Goal: Task Accomplishment & Management: Manage account settings

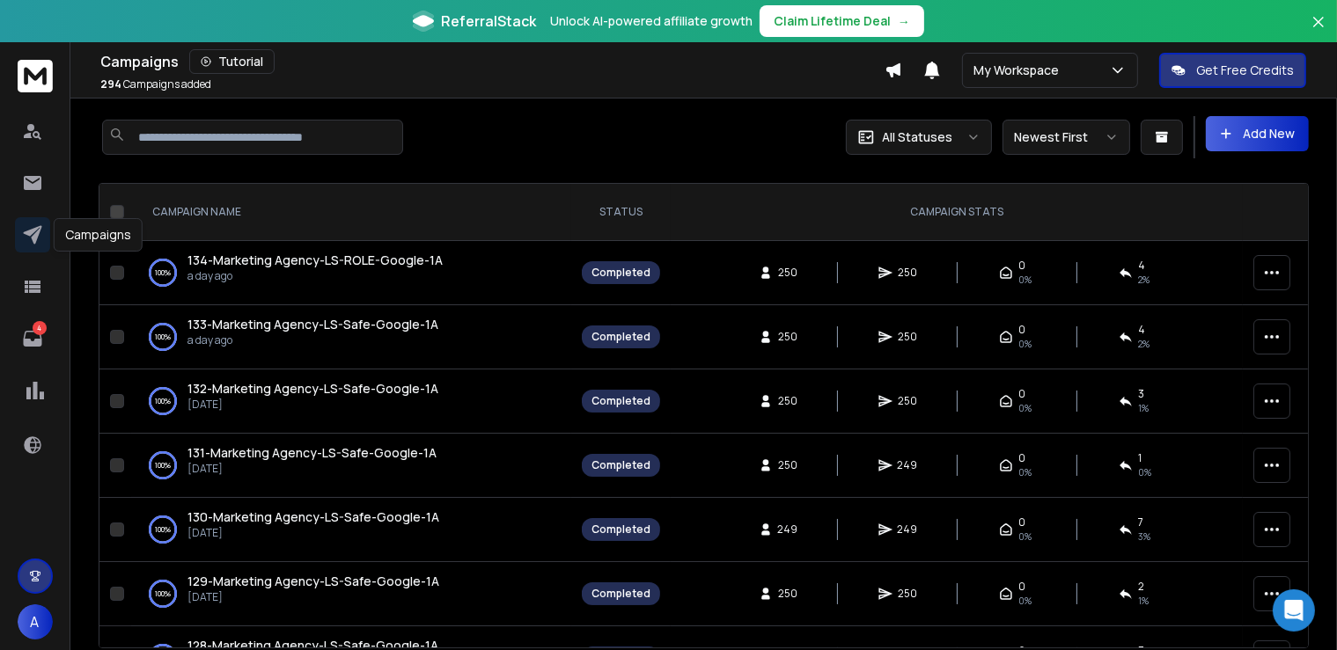
click at [352, 259] on span "134-Marketing Agency-LS-ROLE-Google-1A" at bounding box center [314, 260] width 255 height 17
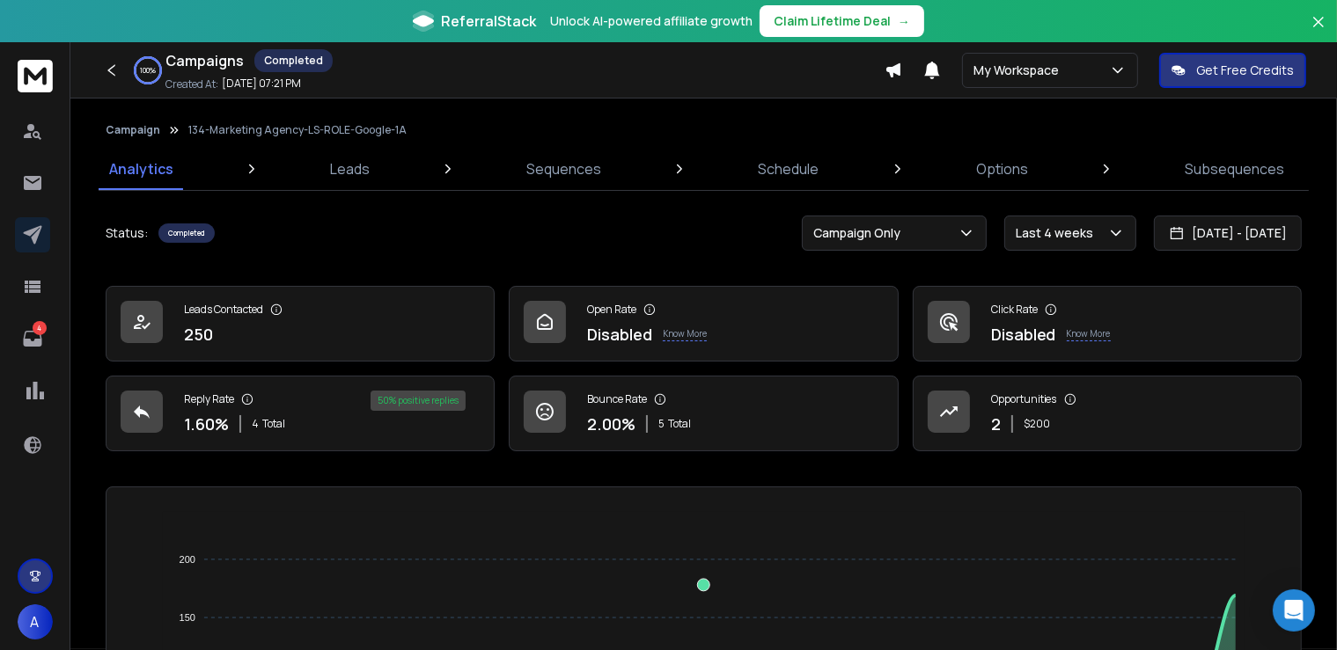
drag, startPoint x: 410, startPoint y: 132, endPoint x: 186, endPoint y: 133, distance: 224.4
click at [186, 133] on div "Campaign 134-Marketing Agency-LS-ROLE-Google-1A" at bounding box center [704, 130] width 1196 height 14
copy p "134-Marketing Agency-LS-ROLE-Google-1A"
click at [124, 123] on button "Campaign" at bounding box center [133, 130] width 55 height 14
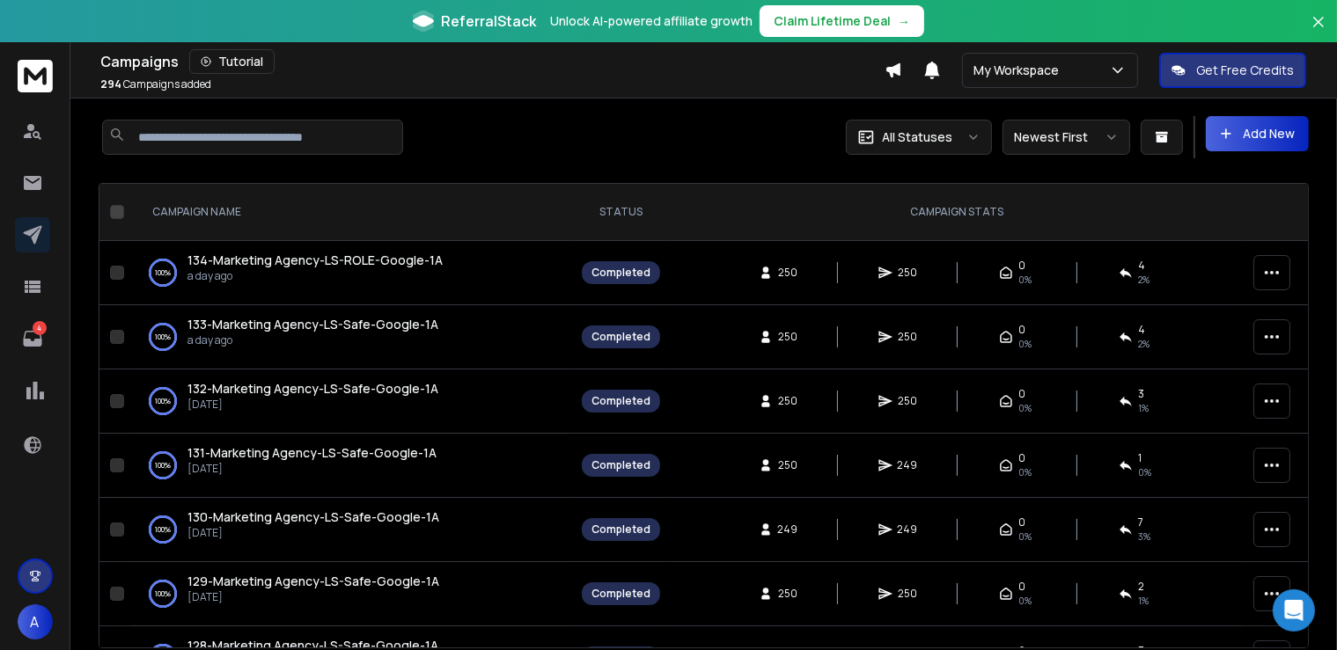
click at [1263, 272] on icon "button" at bounding box center [1272, 273] width 18 height 18
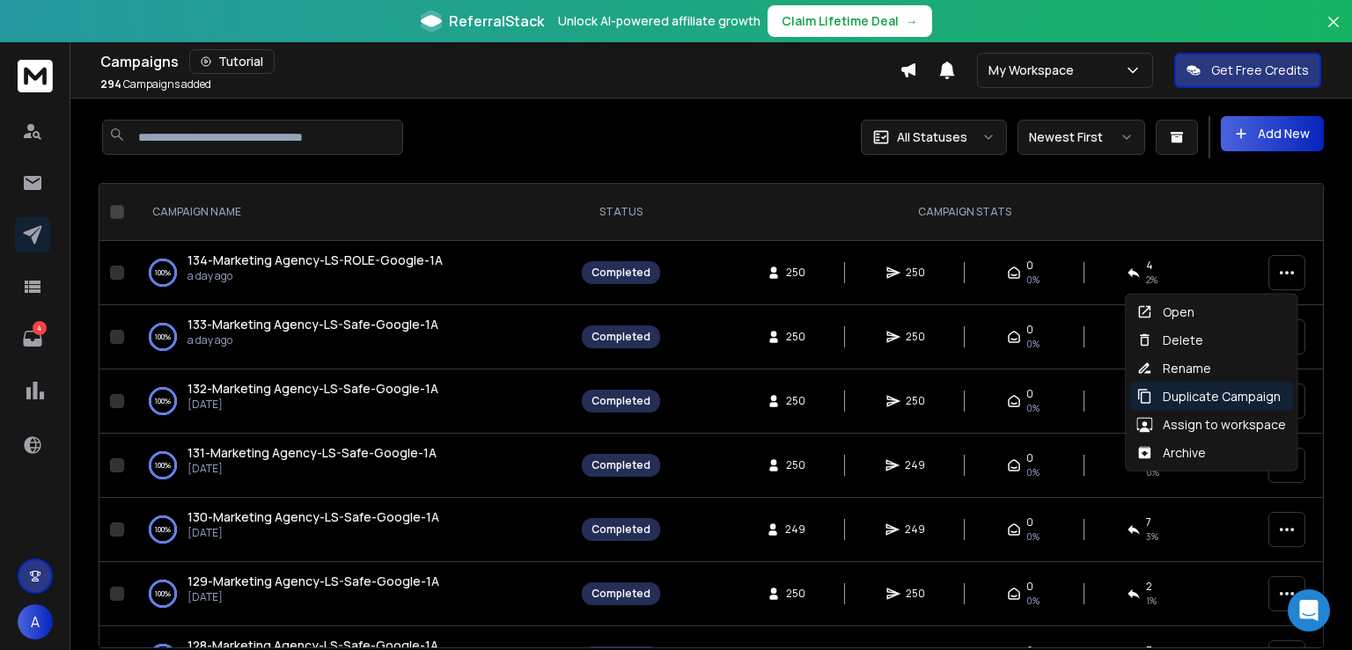
click at [1218, 399] on div "Duplicate Campaign" at bounding box center [1208, 397] width 144 height 18
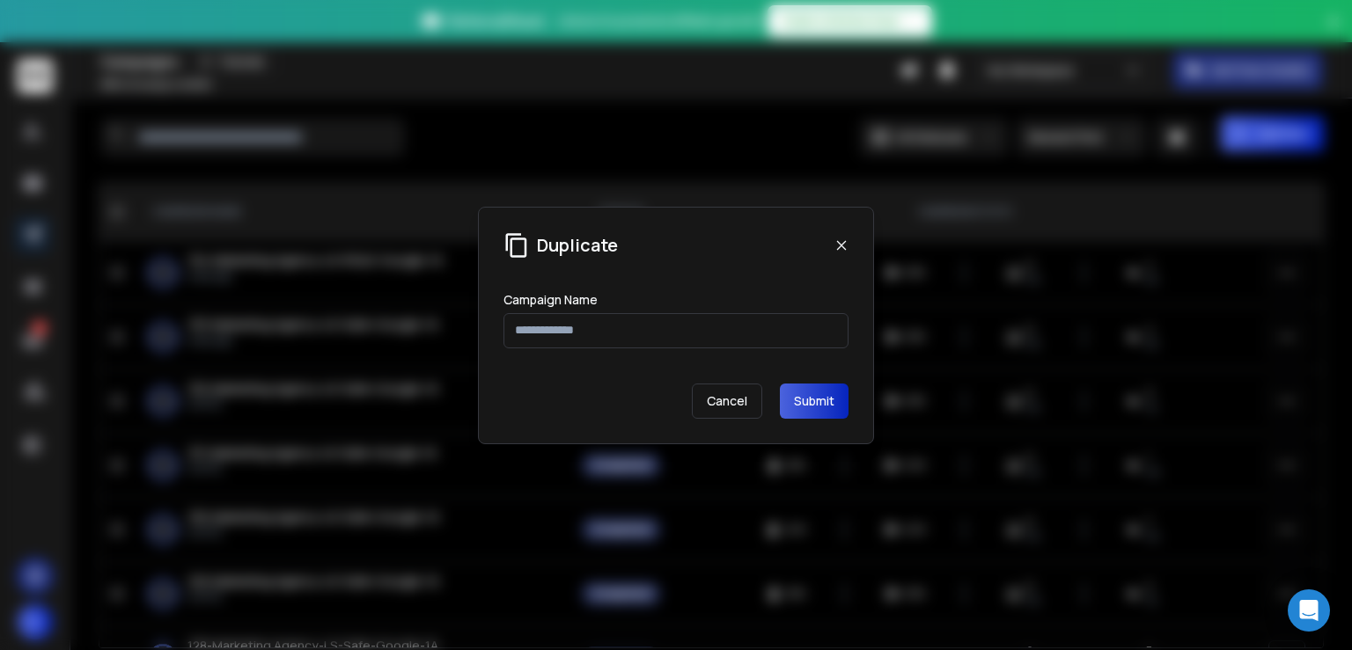
click at [641, 326] on input "text" at bounding box center [675, 330] width 345 height 35
paste input "**********"
drag, startPoint x: 534, startPoint y: 332, endPoint x: 489, endPoint y: 329, distance: 45.0
click at [503, 329] on input "**********" at bounding box center [675, 330] width 345 height 35
type input "**********"
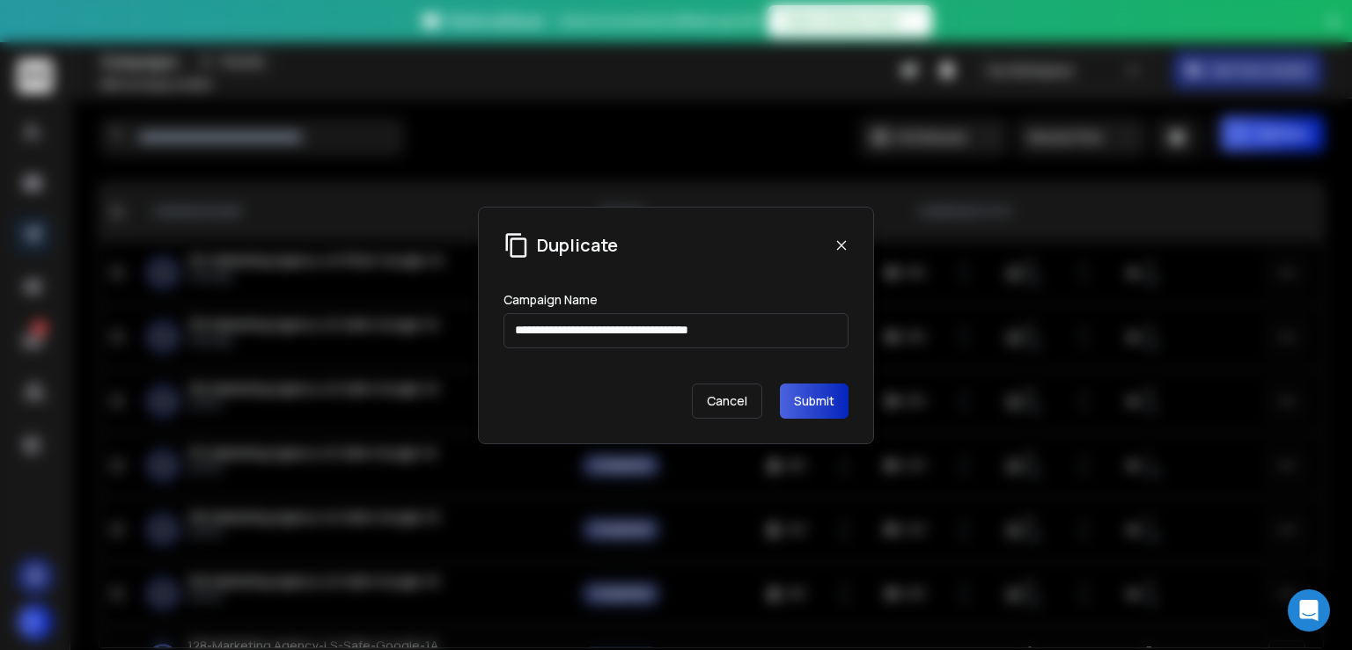
click at [820, 396] on button "Submit" at bounding box center [814, 401] width 69 height 35
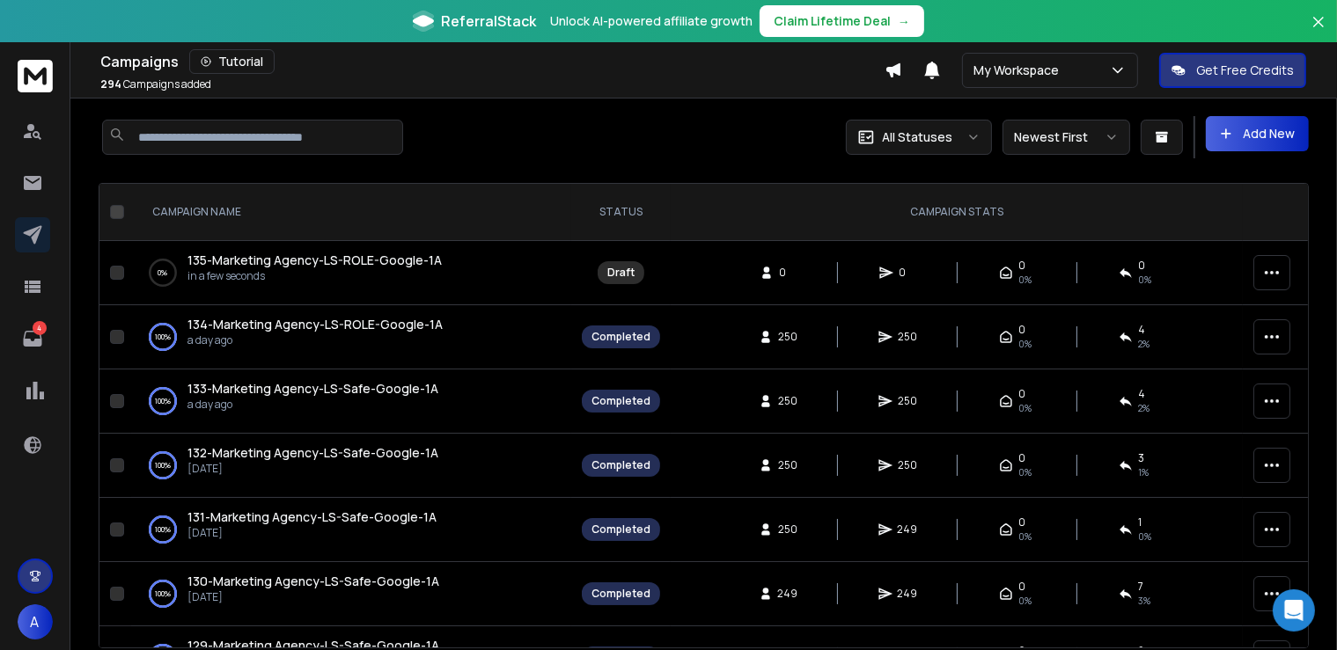
click at [393, 261] on span "135-Marketing Agency-LS-ROLE-Google-1A" at bounding box center [314, 260] width 254 height 17
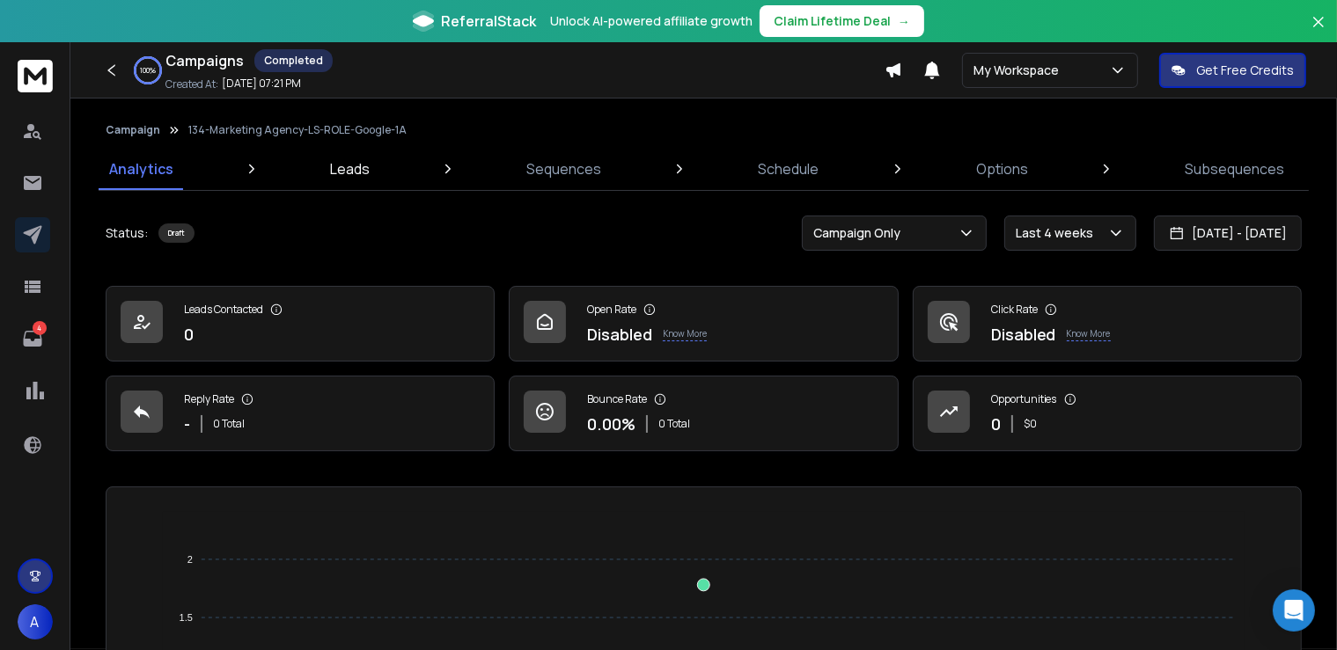
click at [355, 171] on p "Leads" at bounding box center [350, 168] width 40 height 21
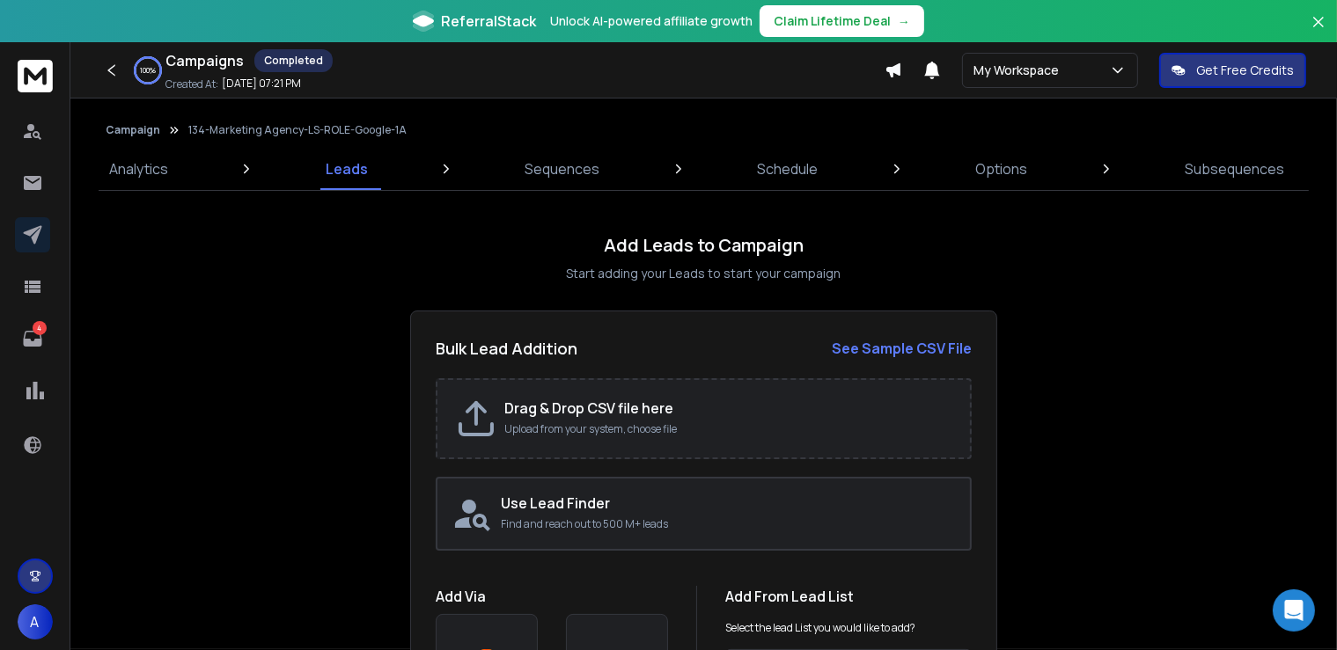
click at [600, 386] on div "Drag & Drop CSV file here Upload from your system, choose file" at bounding box center [704, 418] width 536 height 81
type input "**********"
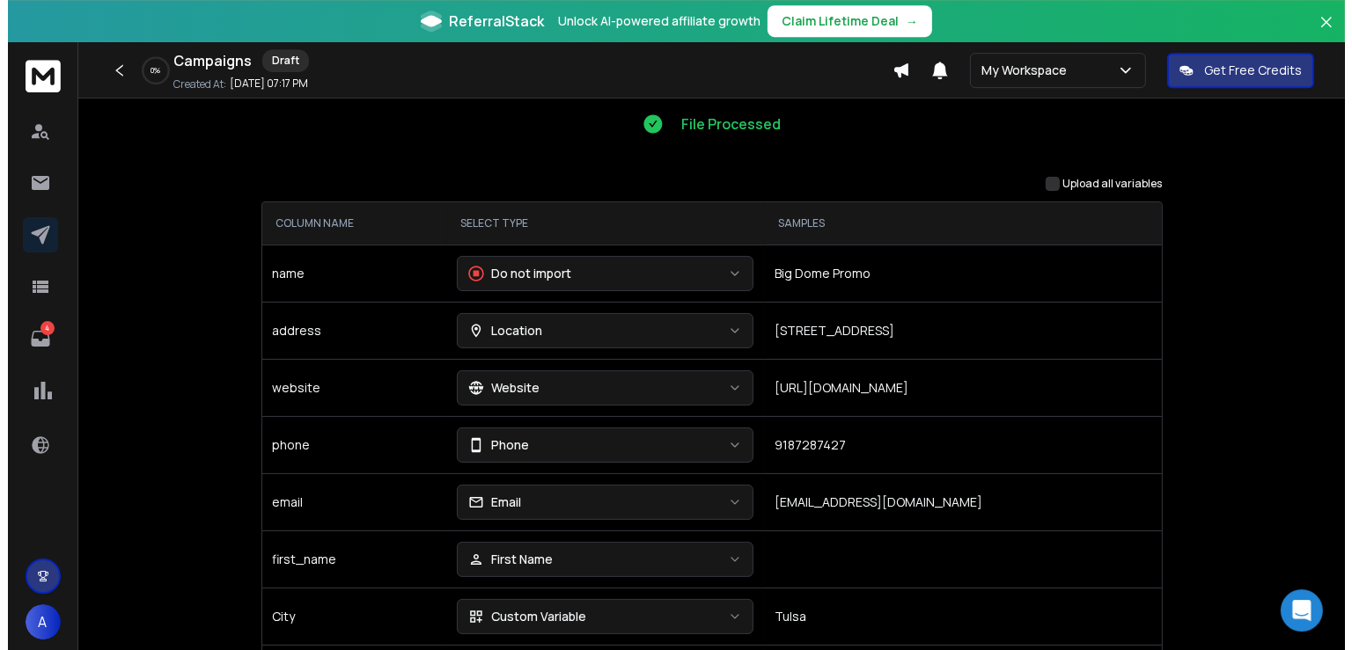
scroll to position [180, 0]
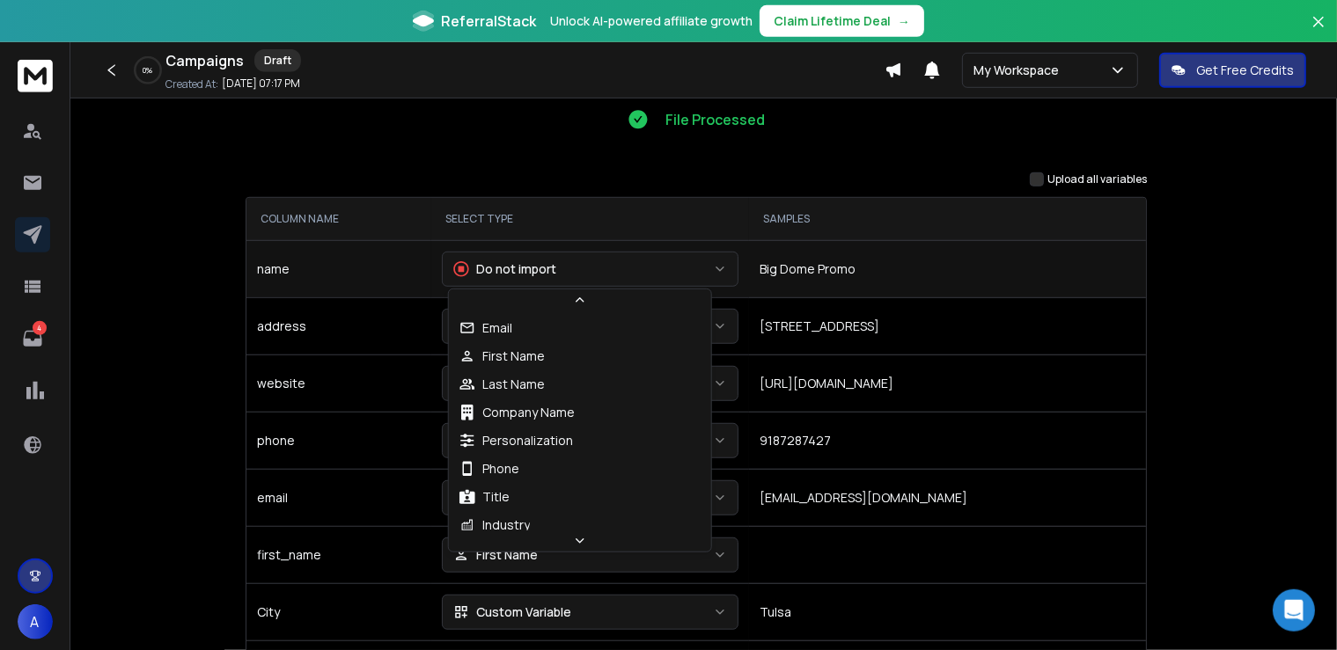
click at [736, 276] on button "Do not import" at bounding box center [590, 269] width 297 height 35
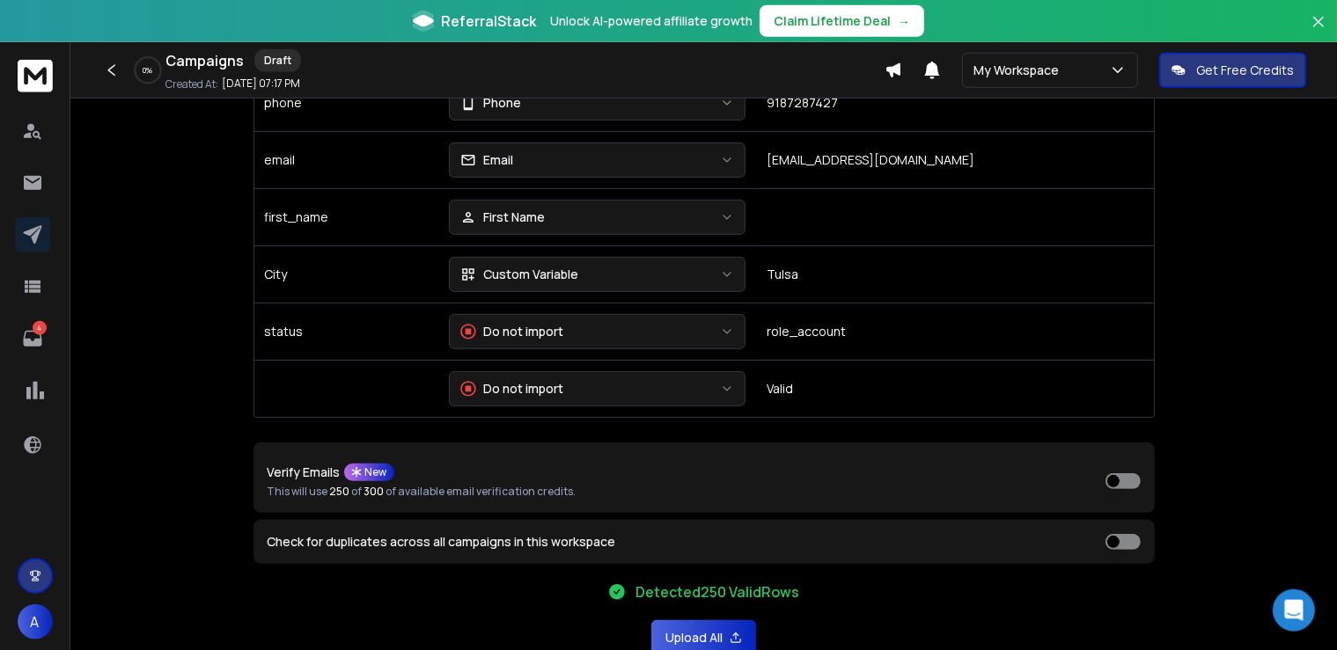
scroll to position [524, 0]
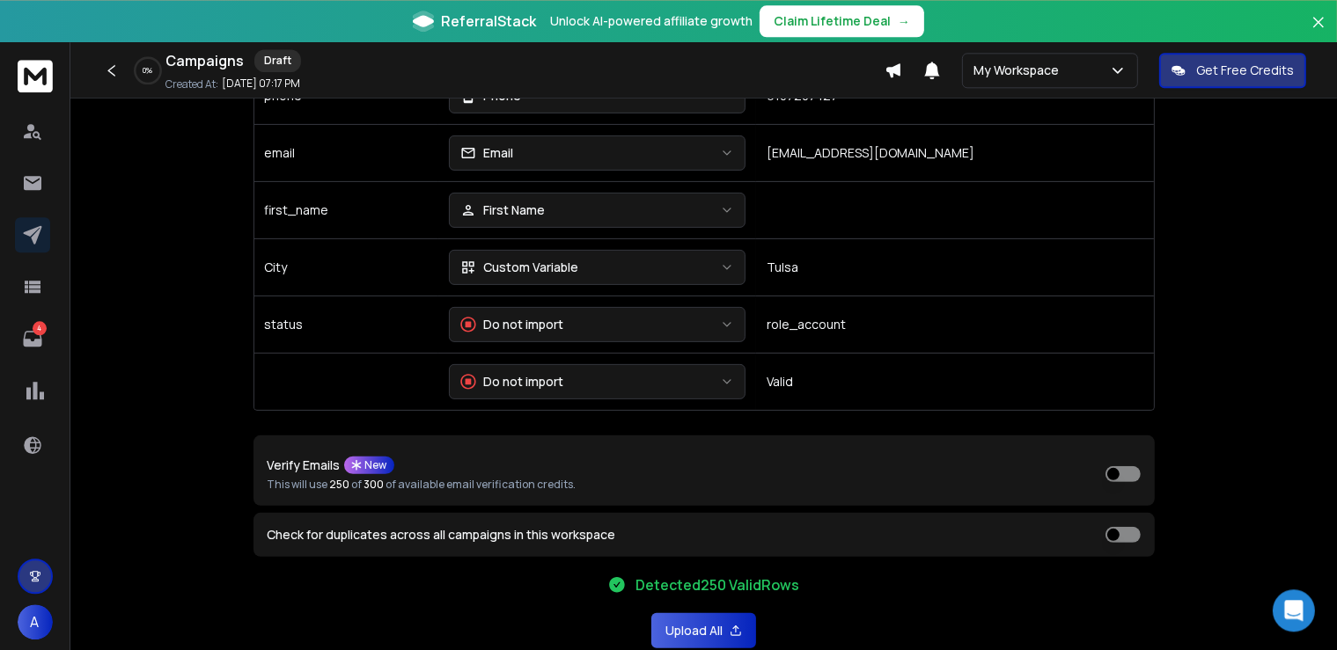
click at [684, 623] on button "Upload All" at bounding box center [703, 630] width 105 height 35
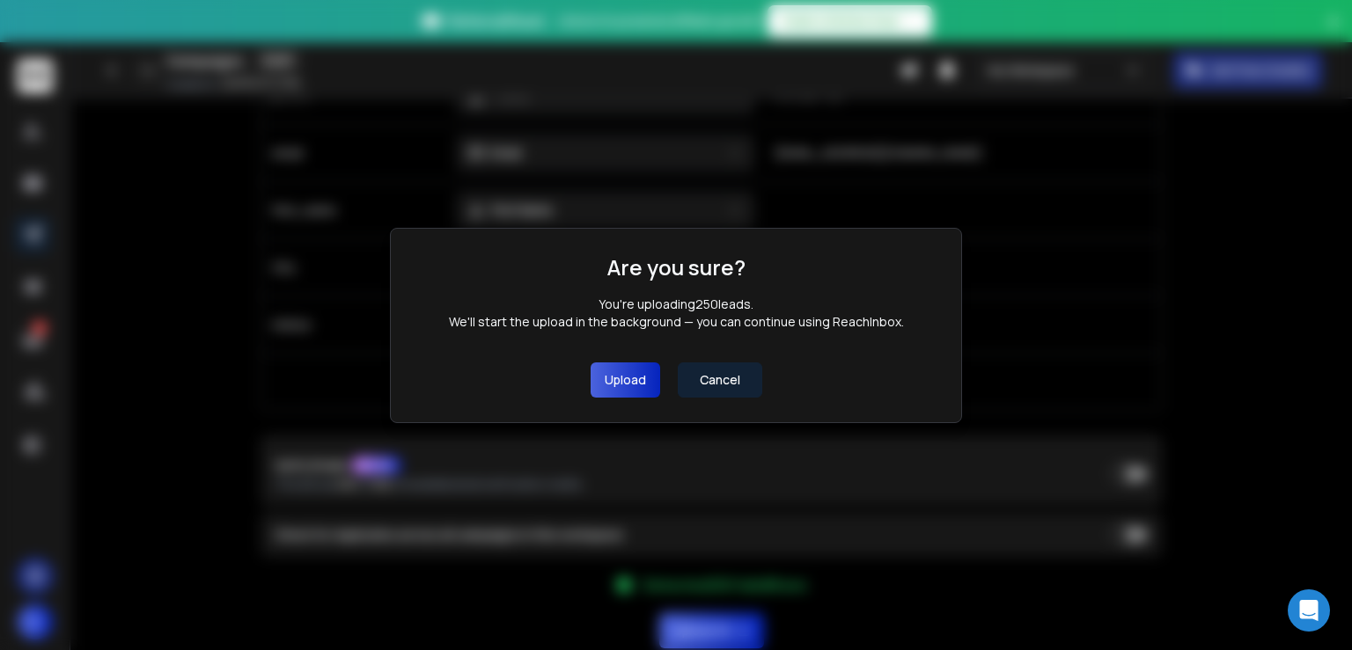
click at [625, 392] on button "Upload" at bounding box center [625, 380] width 70 height 35
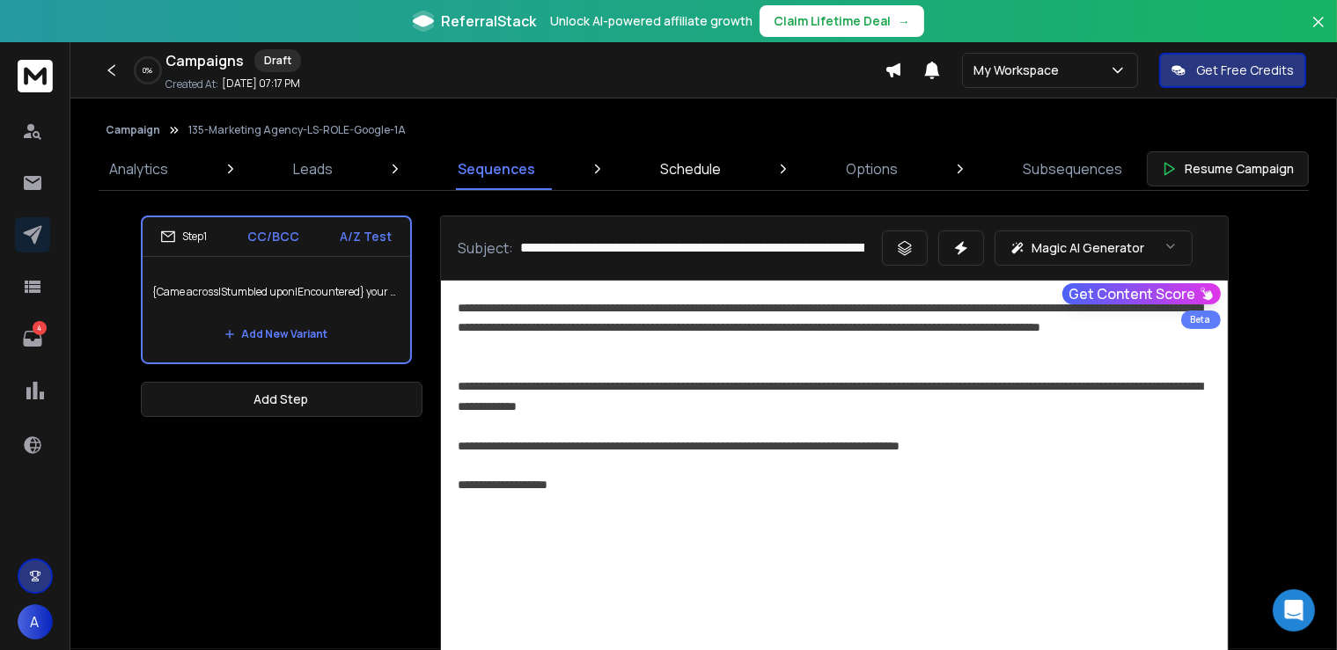
click at [694, 166] on p "Schedule" at bounding box center [690, 168] width 61 height 21
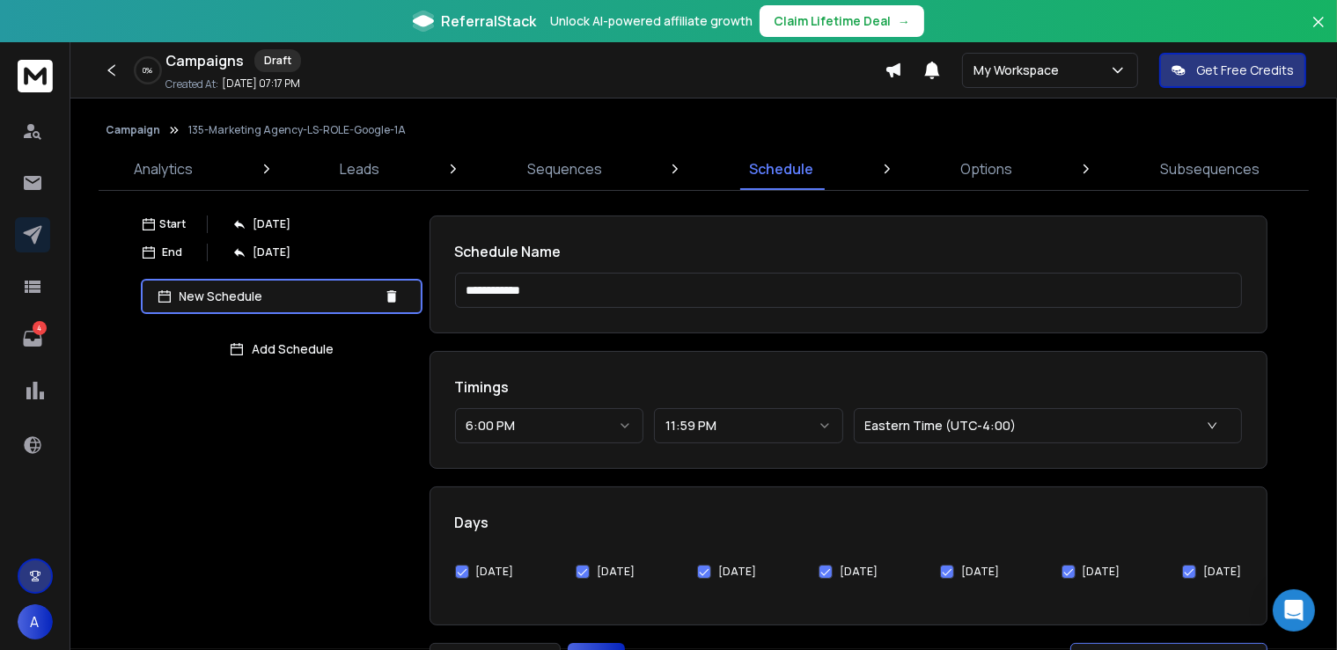
click at [291, 220] on p "Wed Oct 08 2025" at bounding box center [272, 224] width 38 height 14
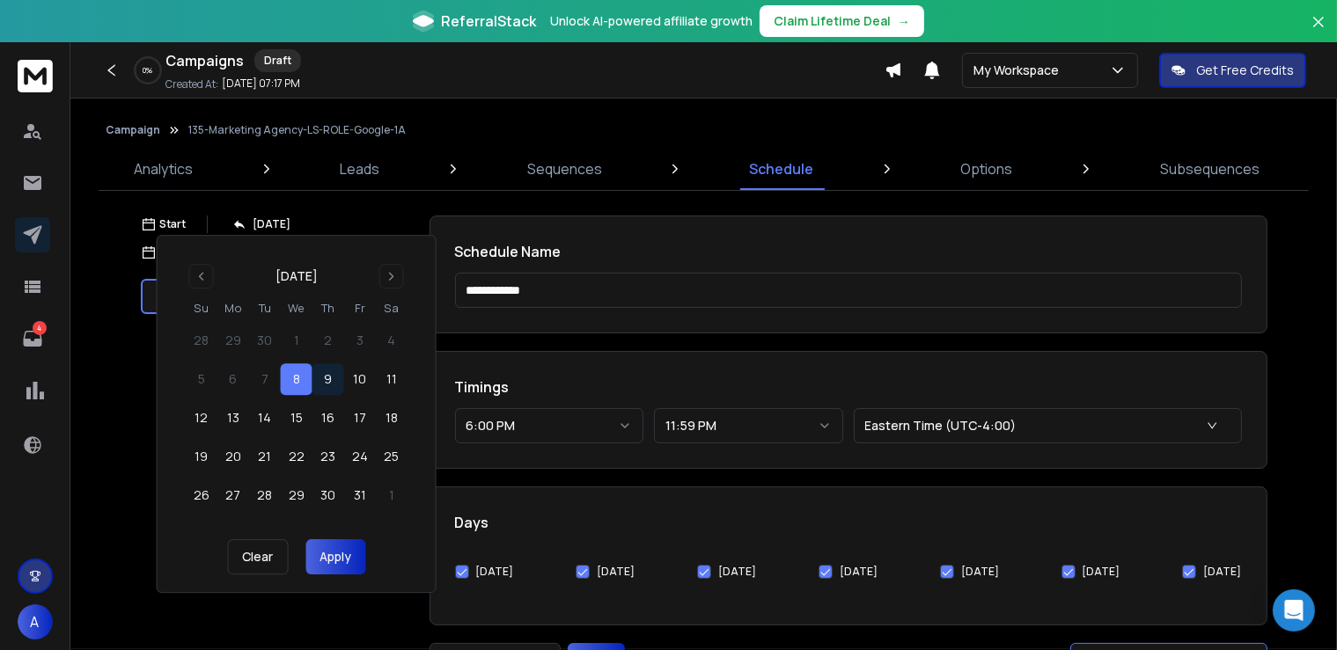
click at [334, 371] on button "9" at bounding box center [328, 379] width 32 height 32
click at [326, 561] on button "Apply" at bounding box center [335, 556] width 60 height 35
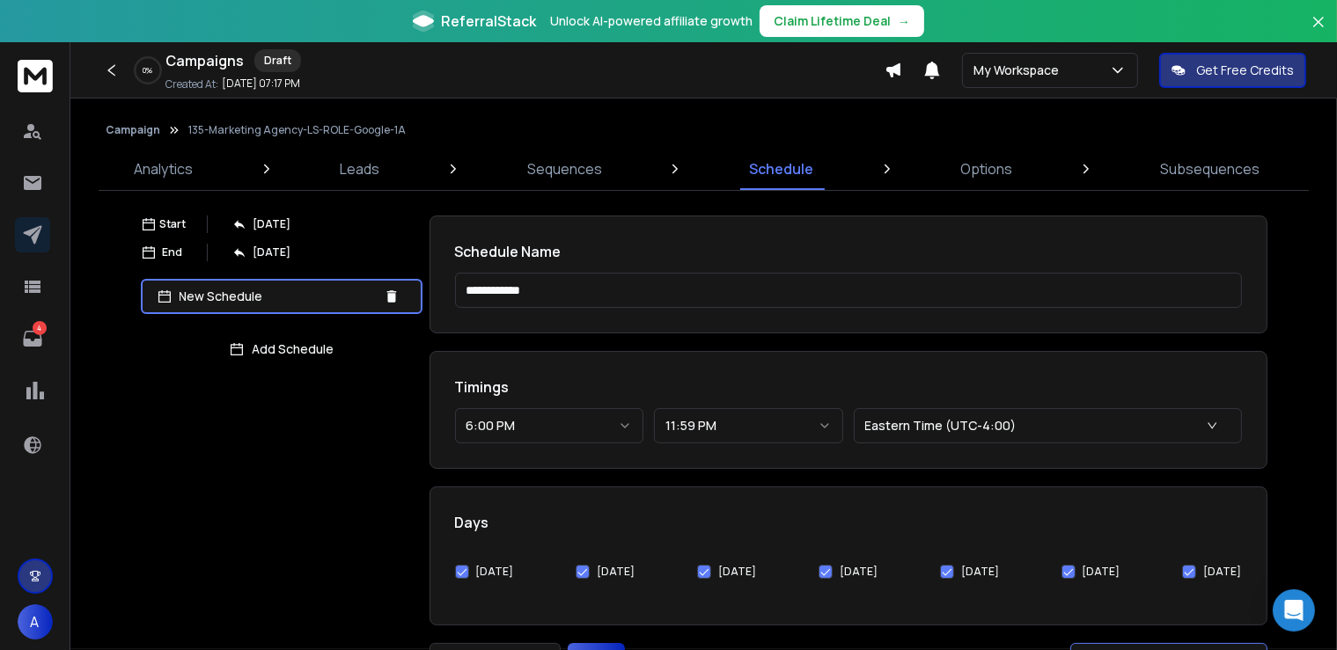
click at [291, 249] on p "Sun Oct 12 2025" at bounding box center [272, 253] width 38 height 14
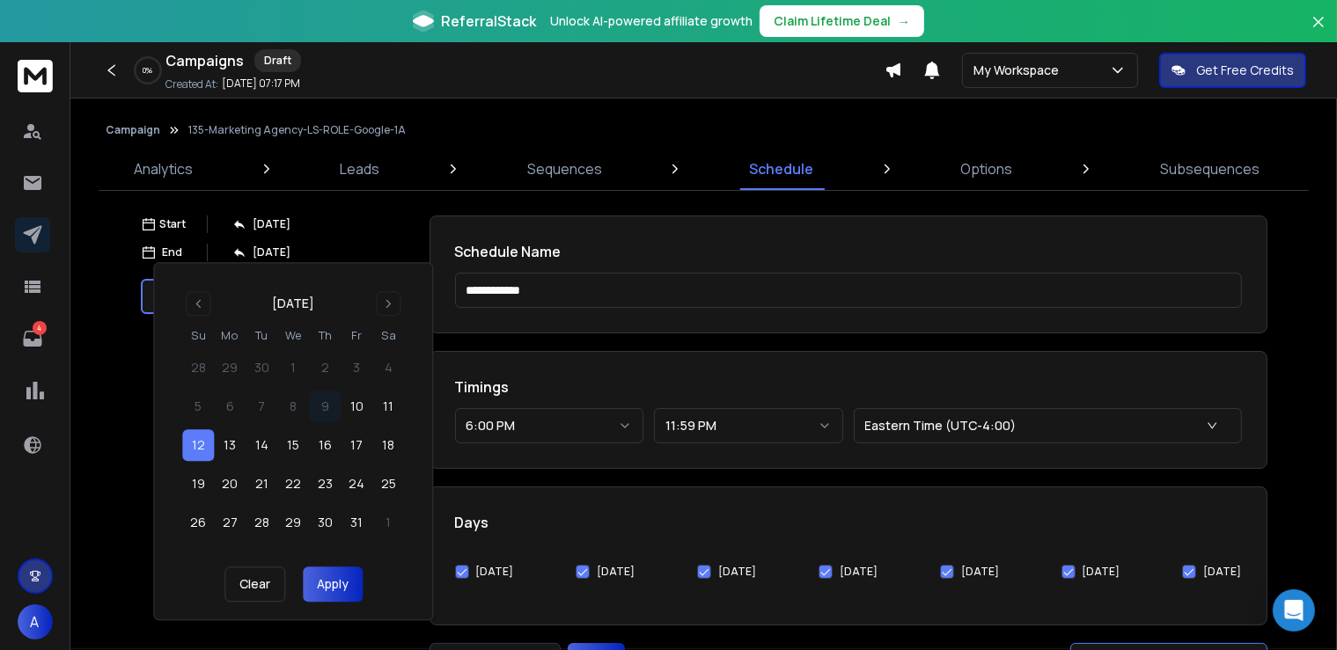
click at [195, 445] on button "12" at bounding box center [198, 446] width 32 height 32
click at [191, 444] on button "12" at bounding box center [198, 446] width 32 height 32
click at [334, 583] on button "Apply" at bounding box center [333, 585] width 60 height 35
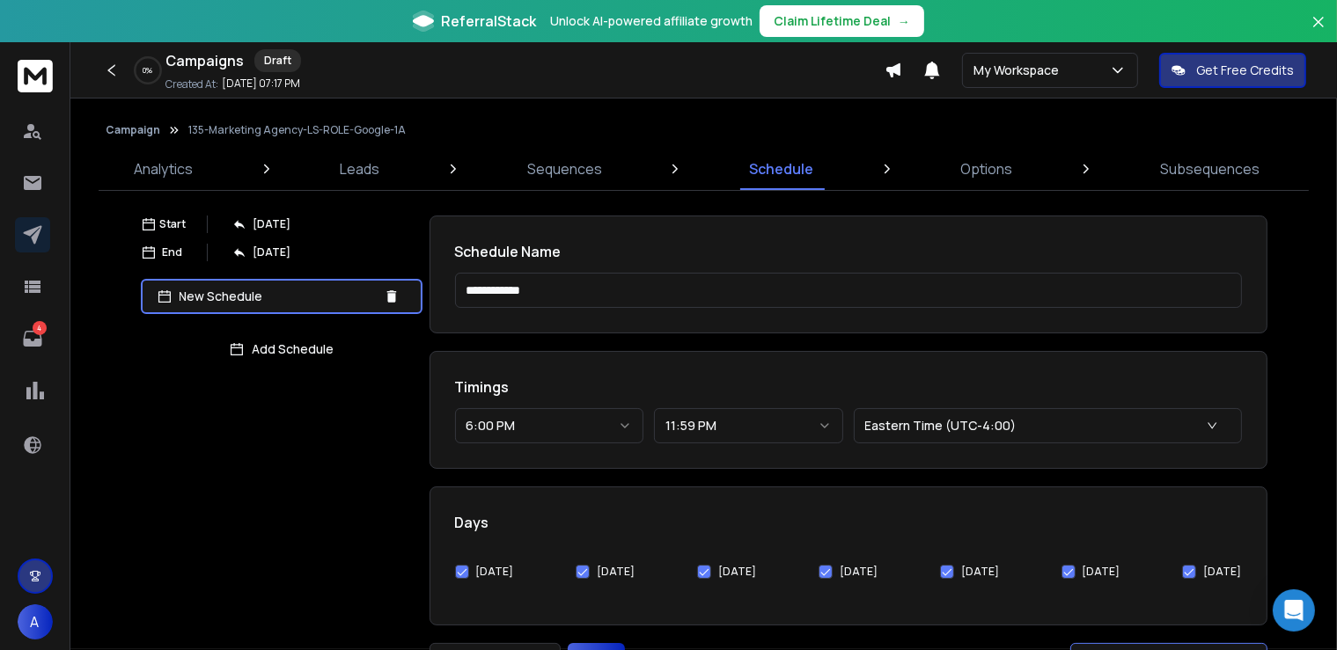
scroll to position [51, 0]
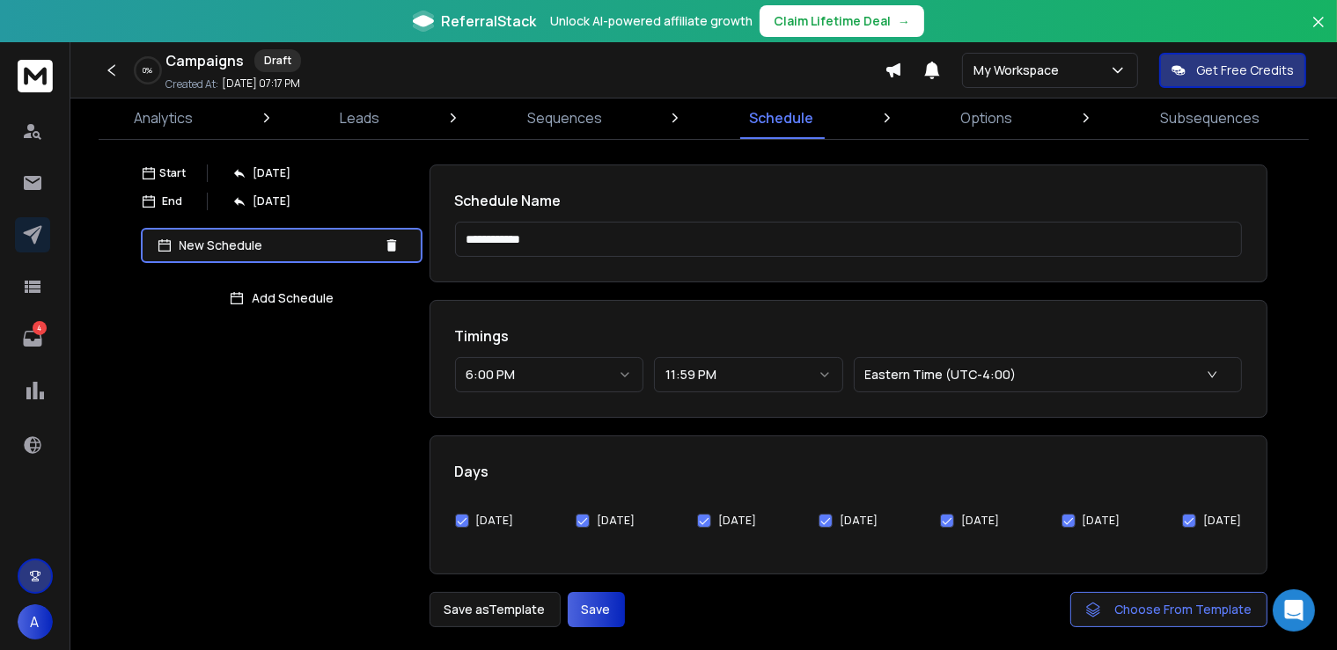
click at [601, 603] on button "Save" at bounding box center [596, 609] width 57 height 35
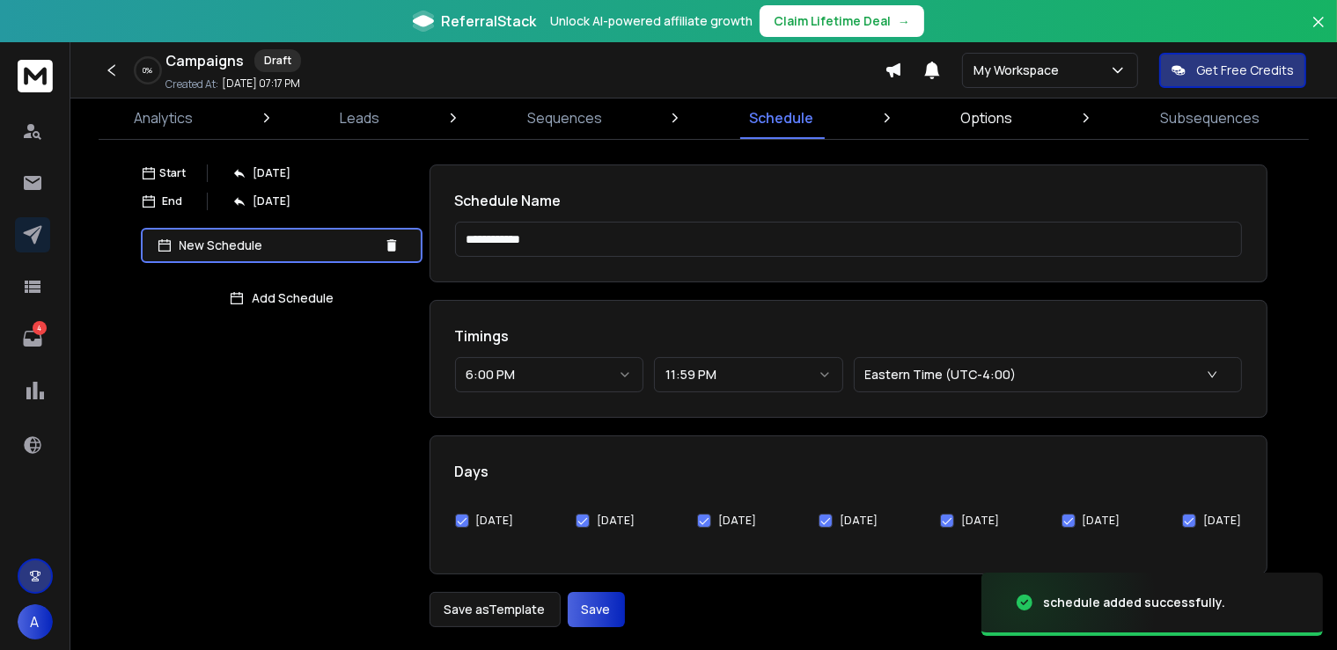
click at [1002, 114] on p "Options" at bounding box center [987, 117] width 52 height 21
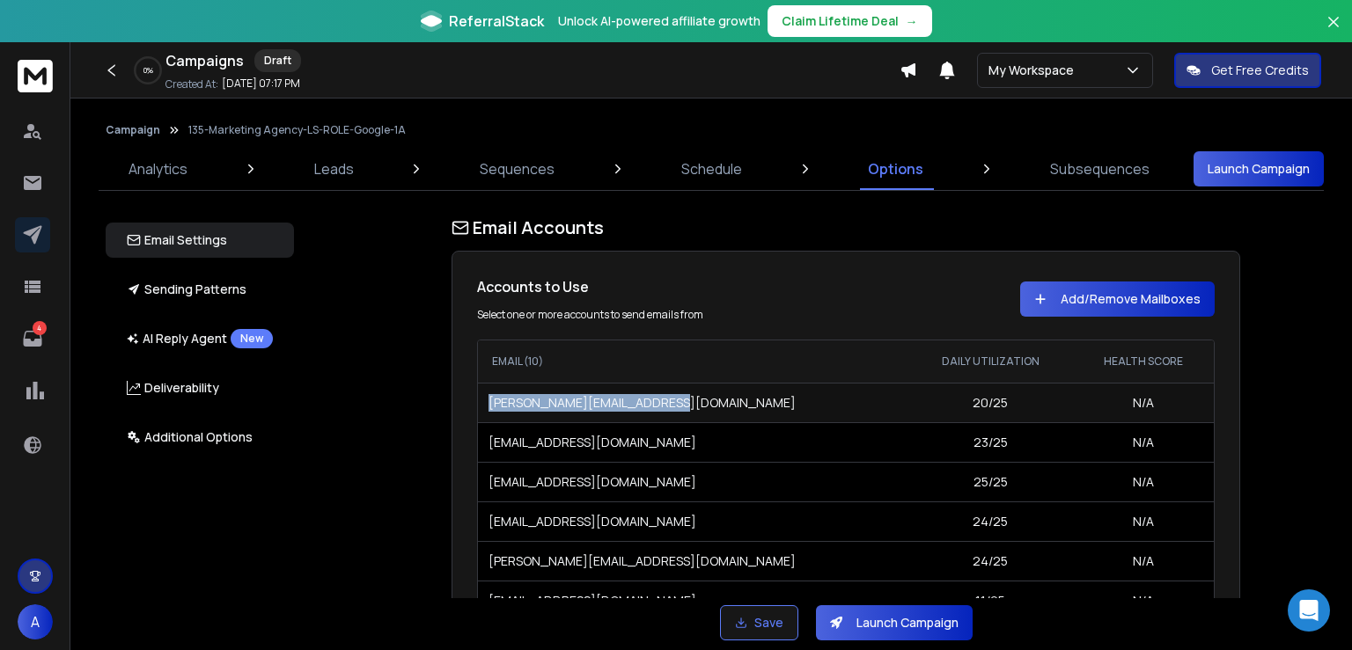
drag, startPoint x: 647, startPoint y: 406, endPoint x: 477, endPoint y: 407, distance: 169.8
click at [478, 407] on td "alex@clientsforbusiness.com" at bounding box center [693, 403] width 430 height 40
copy p "alex@clientsforbusiness.com"
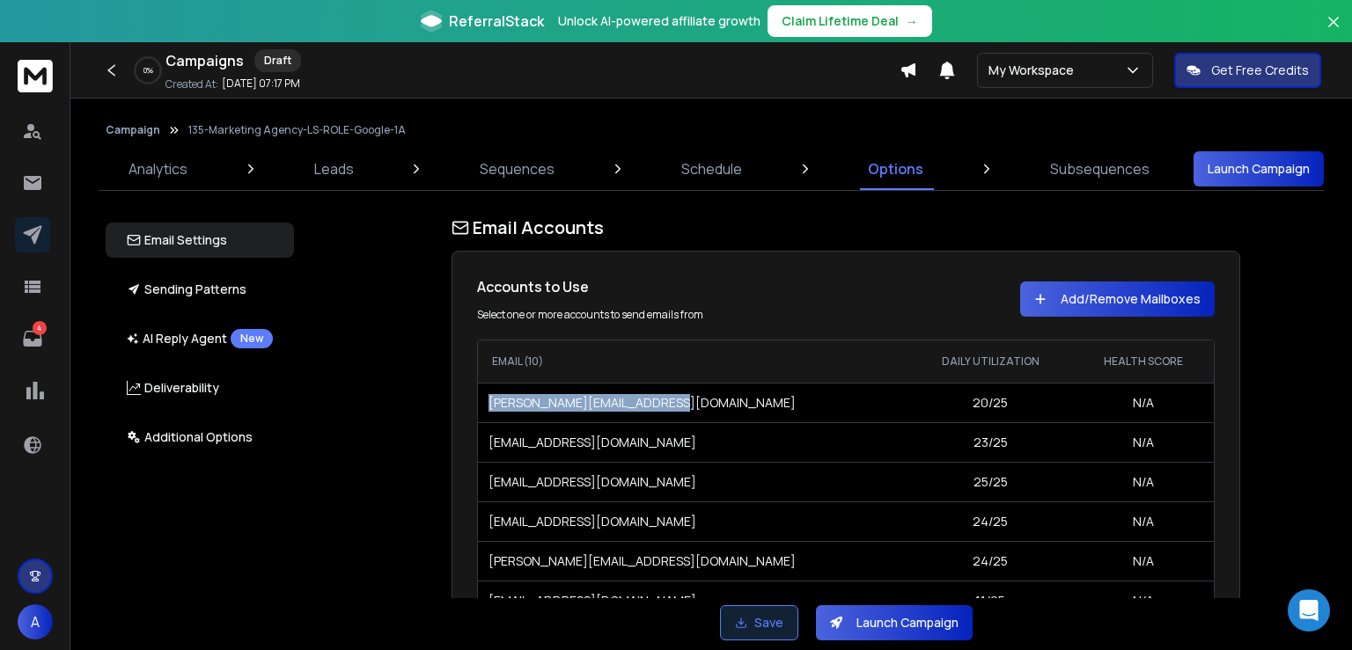
click at [748, 629] on button "Save" at bounding box center [759, 622] width 78 height 35
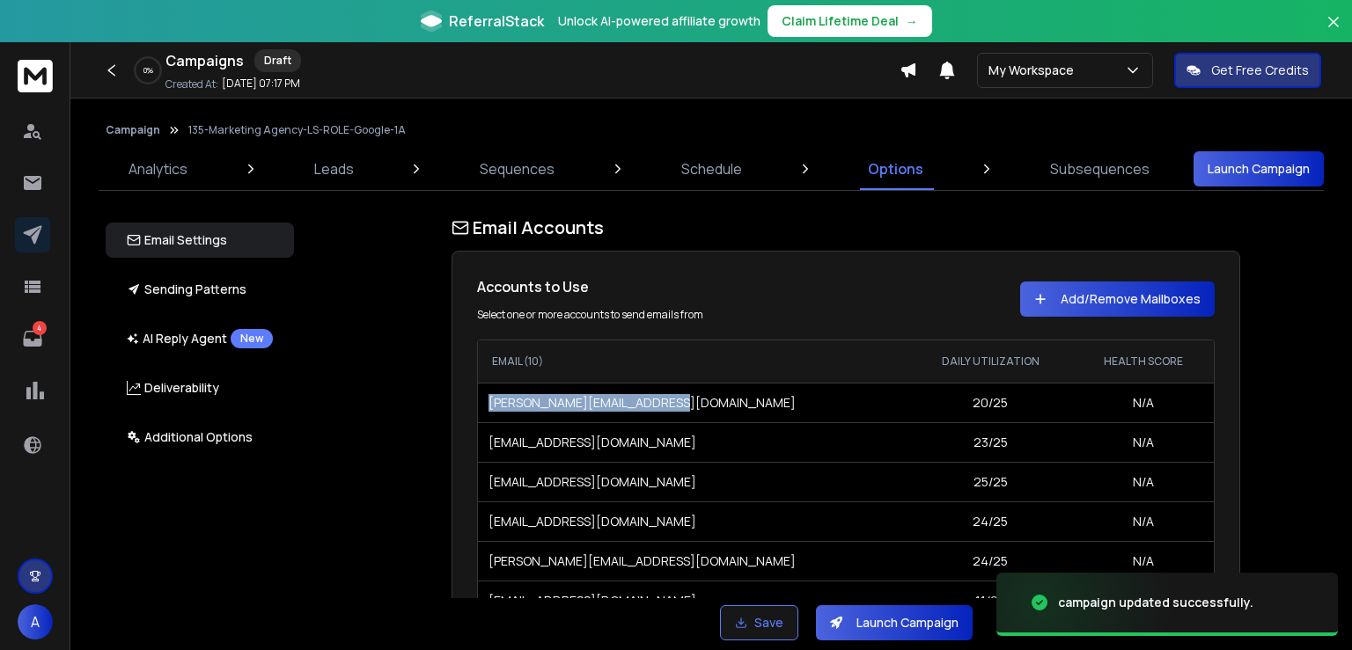
click at [820, 628] on button "Launch Campaign" at bounding box center [894, 622] width 157 height 35
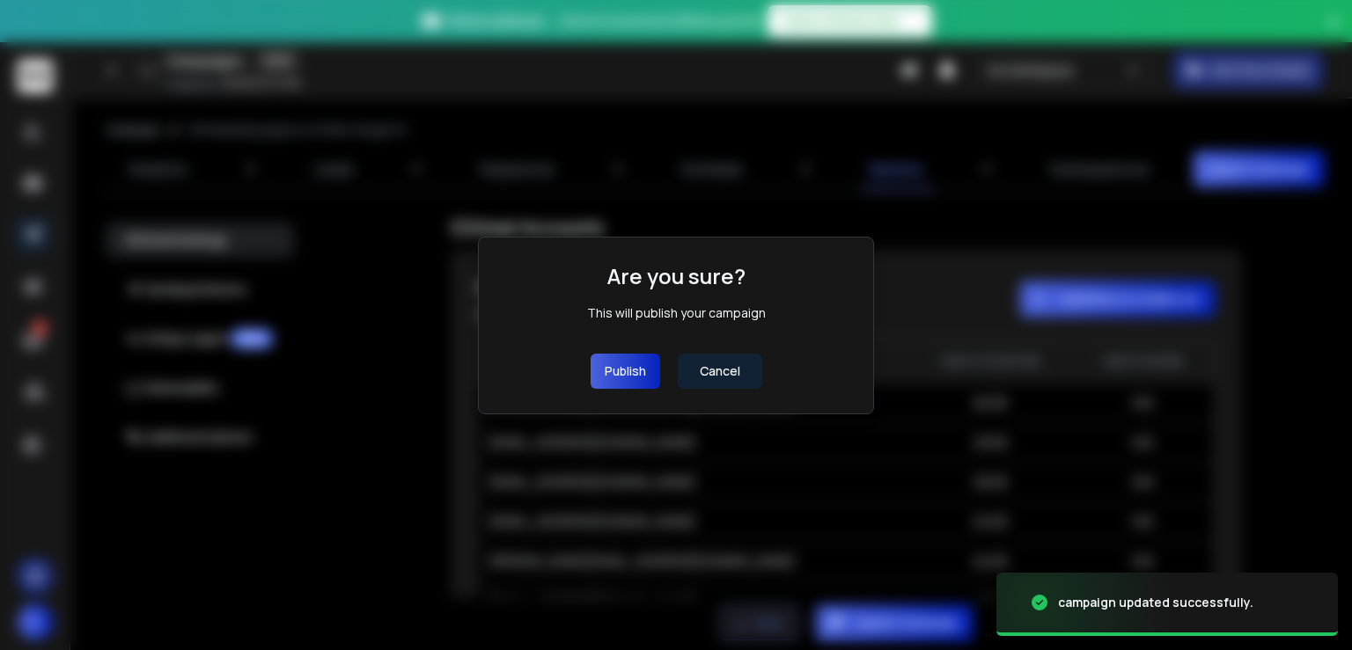
click at [625, 367] on button "Publish" at bounding box center [625, 371] width 70 height 35
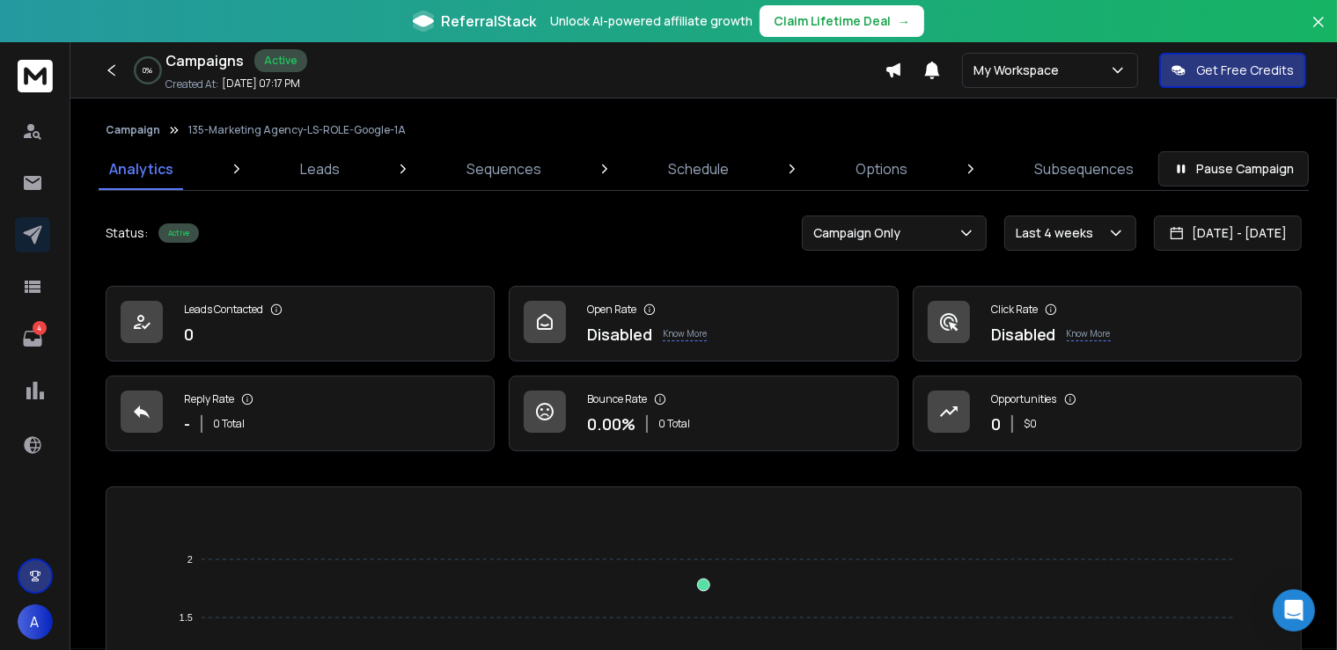
drag, startPoint x: 382, startPoint y: 131, endPoint x: 178, endPoint y: 136, distance: 204.2
click at [178, 136] on div "Campaign 135-Marketing Agency-LS-ROLE-Google-1A" at bounding box center [704, 130] width 1196 height 14
click at [121, 126] on button "Campaign" at bounding box center [133, 130] width 55 height 14
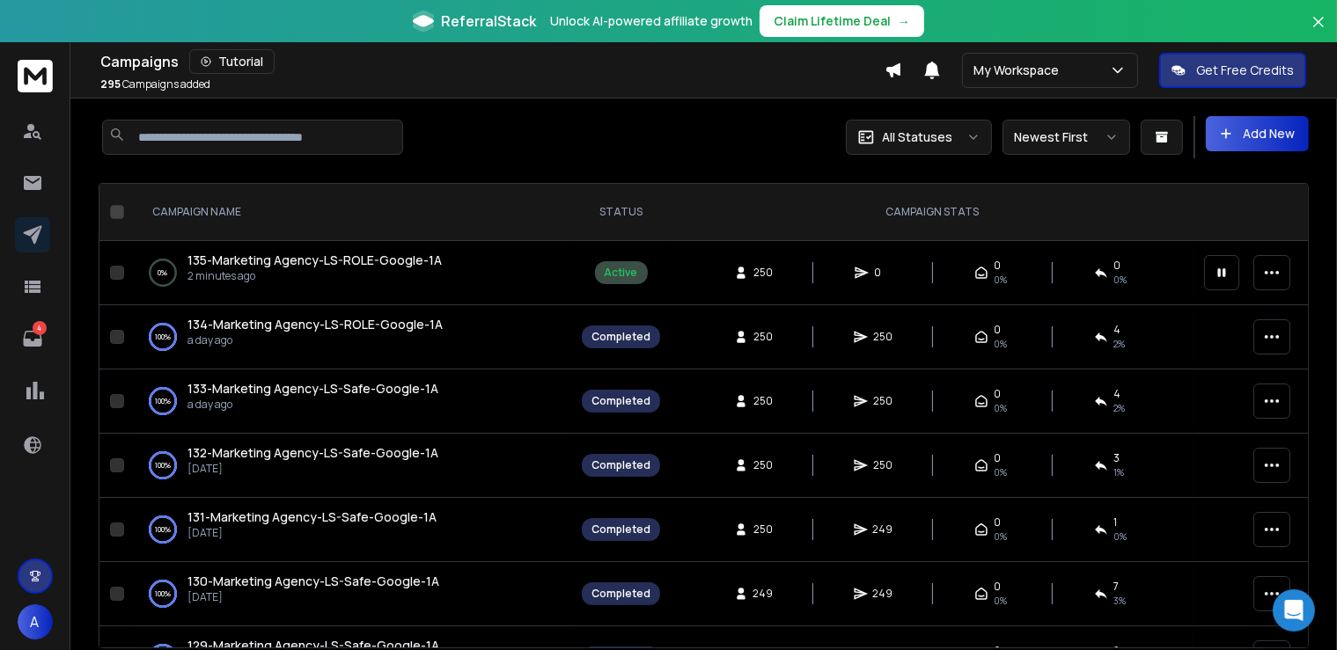
click at [1263, 276] on icon "button" at bounding box center [1272, 273] width 18 height 18
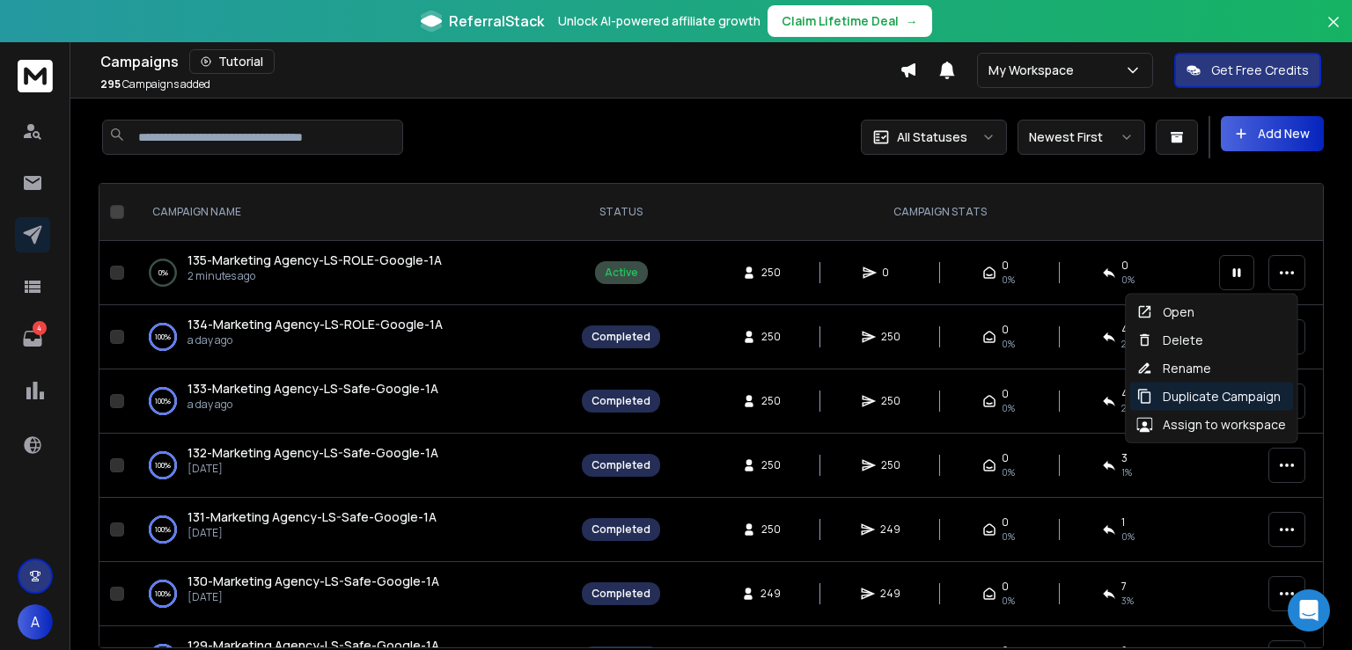
click at [1213, 398] on div "Duplicate Campaign" at bounding box center [1208, 397] width 144 height 18
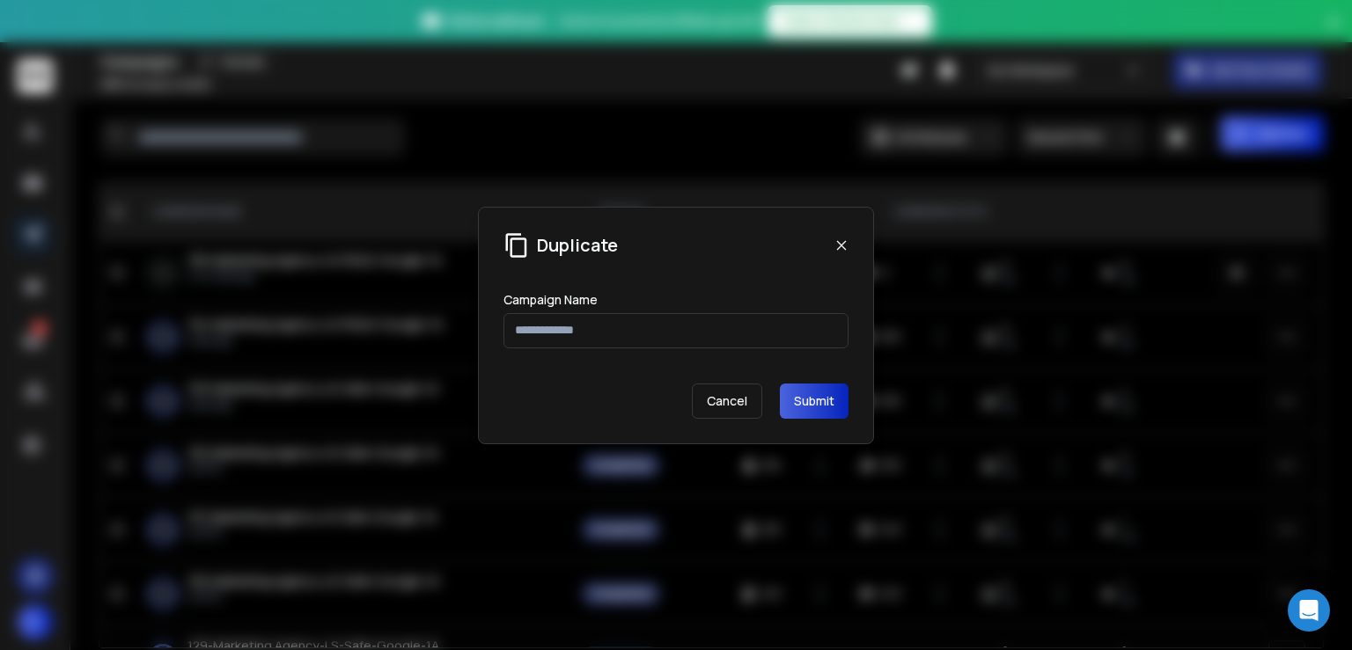
click at [751, 338] on input "text" at bounding box center [675, 330] width 345 height 35
paste input "**********"
click at [530, 333] on input "**********" at bounding box center [675, 330] width 345 height 35
type input "**********"
click at [803, 394] on button "Submit" at bounding box center [814, 401] width 69 height 35
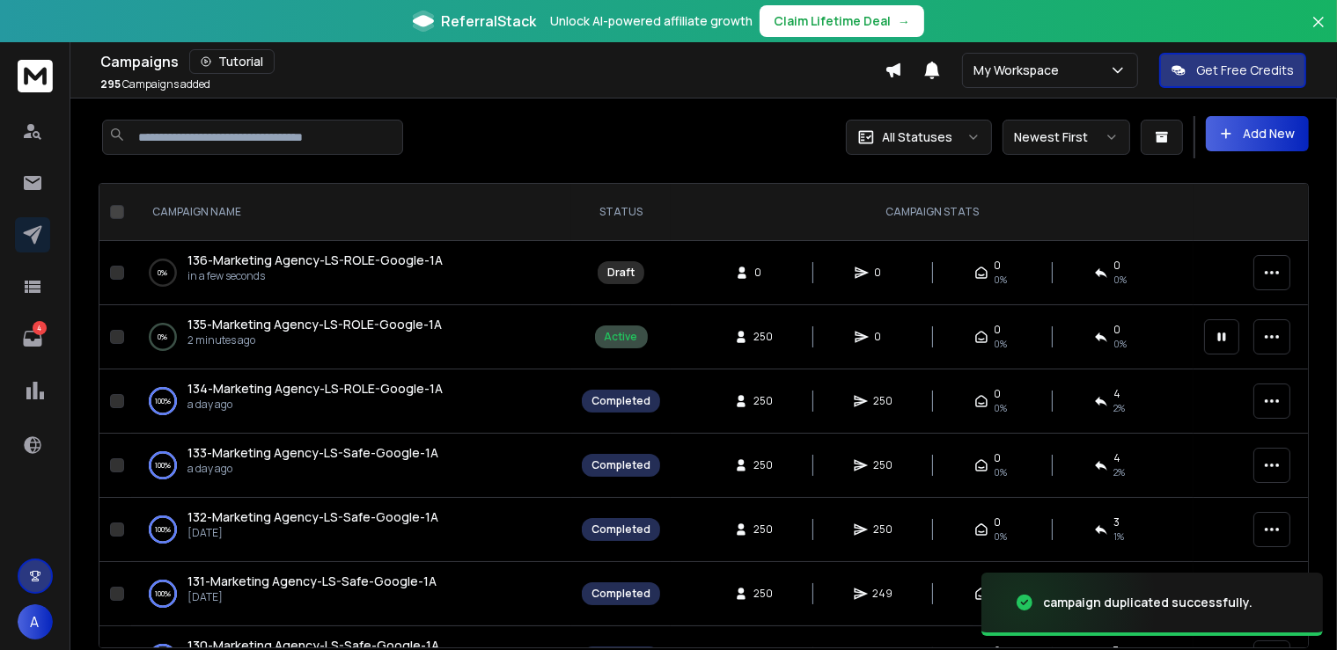
click at [386, 265] on span "136-Marketing Agency-LS-ROLE-Google-1A" at bounding box center [314, 260] width 255 height 17
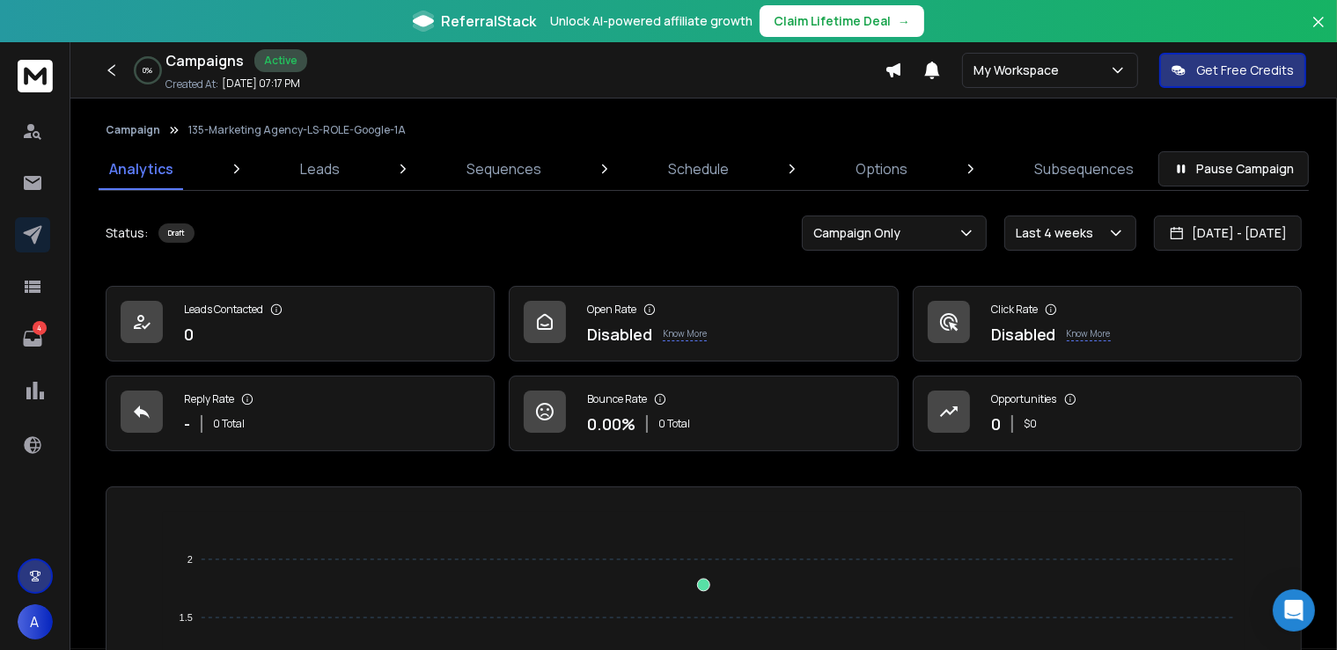
click at [143, 131] on button "Campaign" at bounding box center [133, 130] width 55 height 14
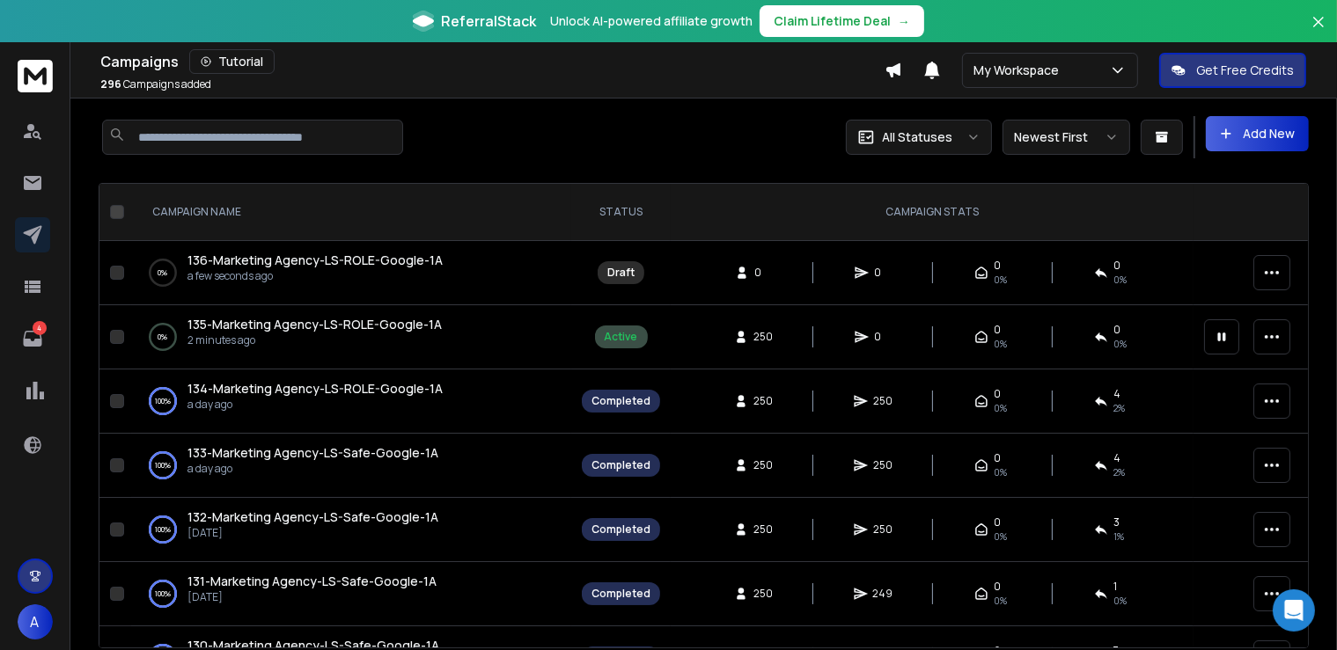
click at [254, 259] on span "136-Marketing Agency-LS-ROLE-Google-1A" at bounding box center [314, 260] width 255 height 17
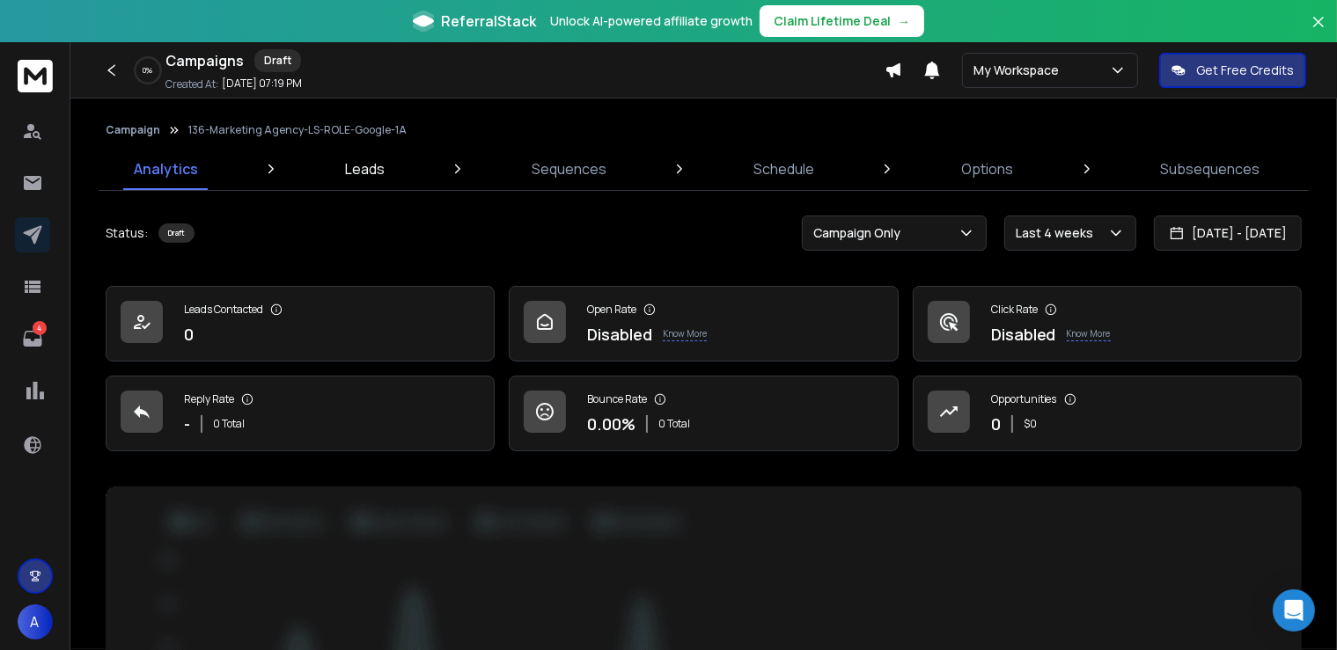
click at [358, 160] on p "Leads" at bounding box center [365, 168] width 40 height 21
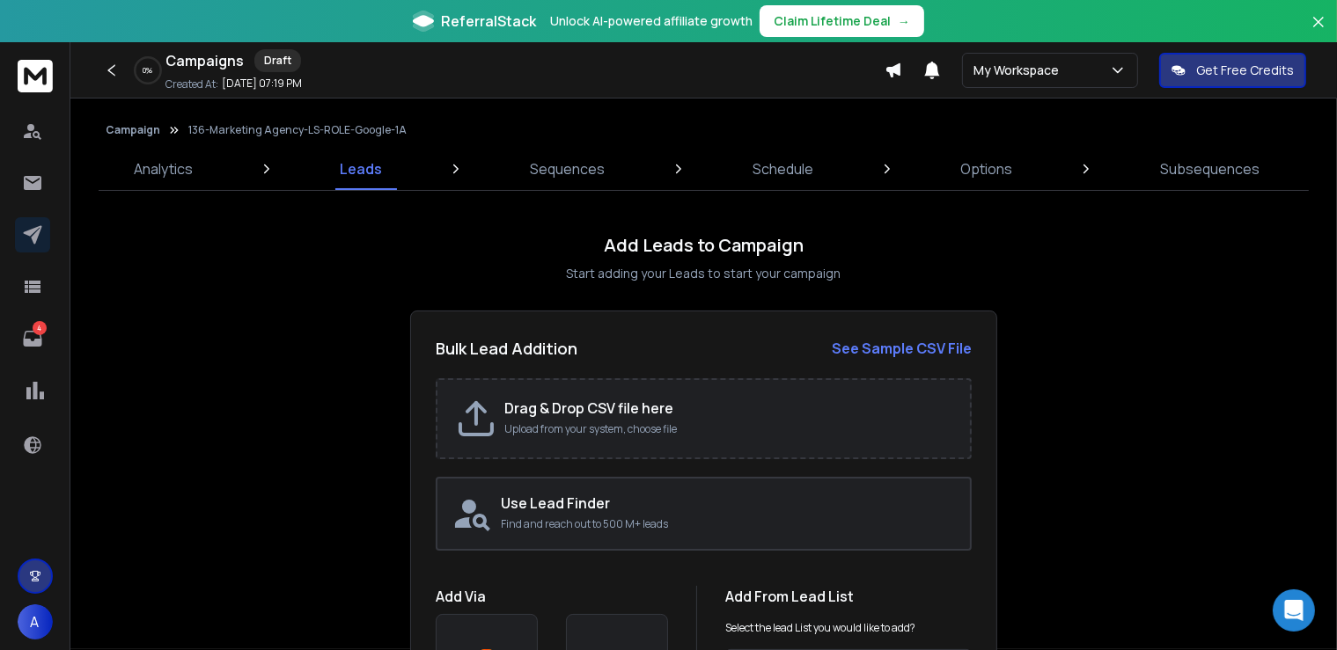
click at [583, 422] on p "Upload from your system, choose file" at bounding box center [728, 429] width 448 height 14
type input "**********"
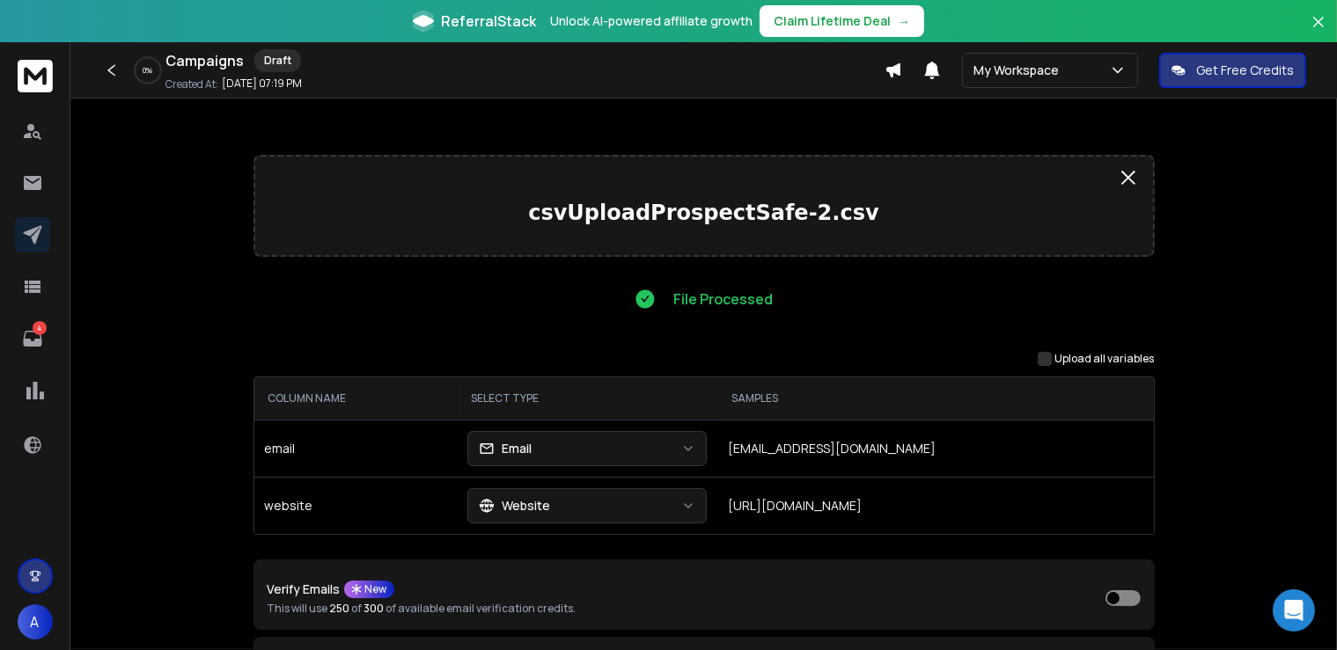
click at [1132, 178] on icon at bounding box center [1128, 177] width 21 height 21
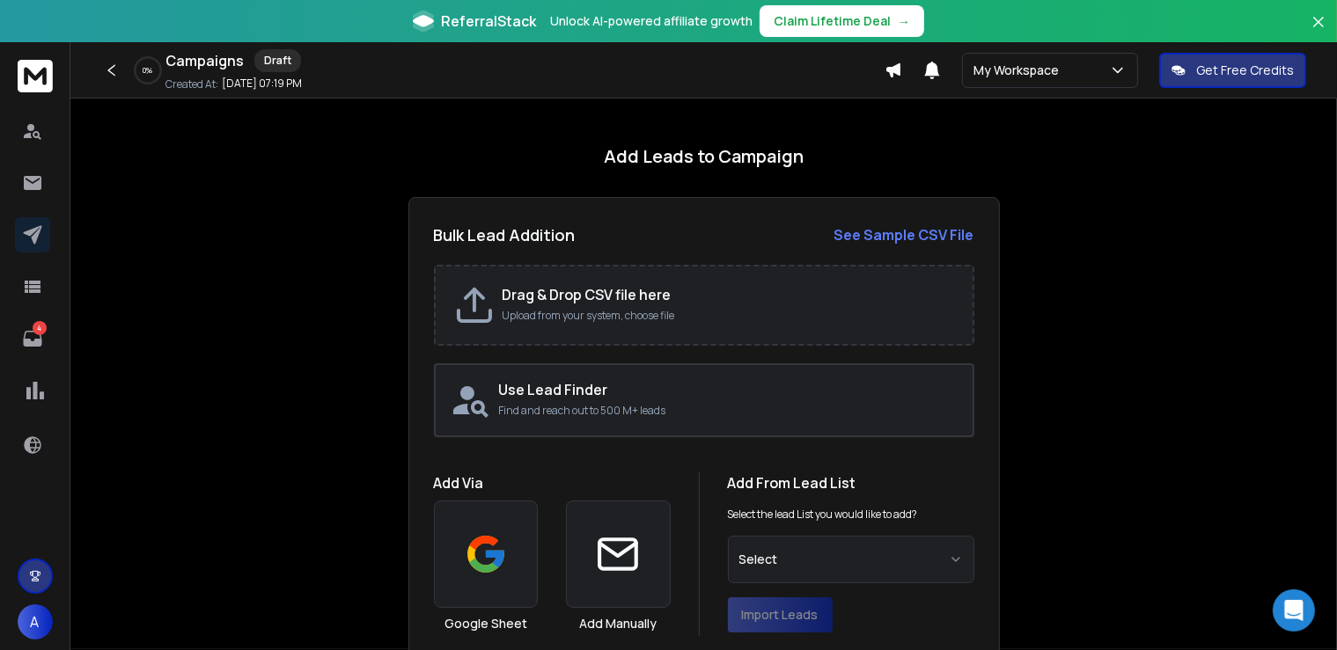
click at [693, 291] on h2 "Drag & Drop CSV file here" at bounding box center [728, 294] width 452 height 21
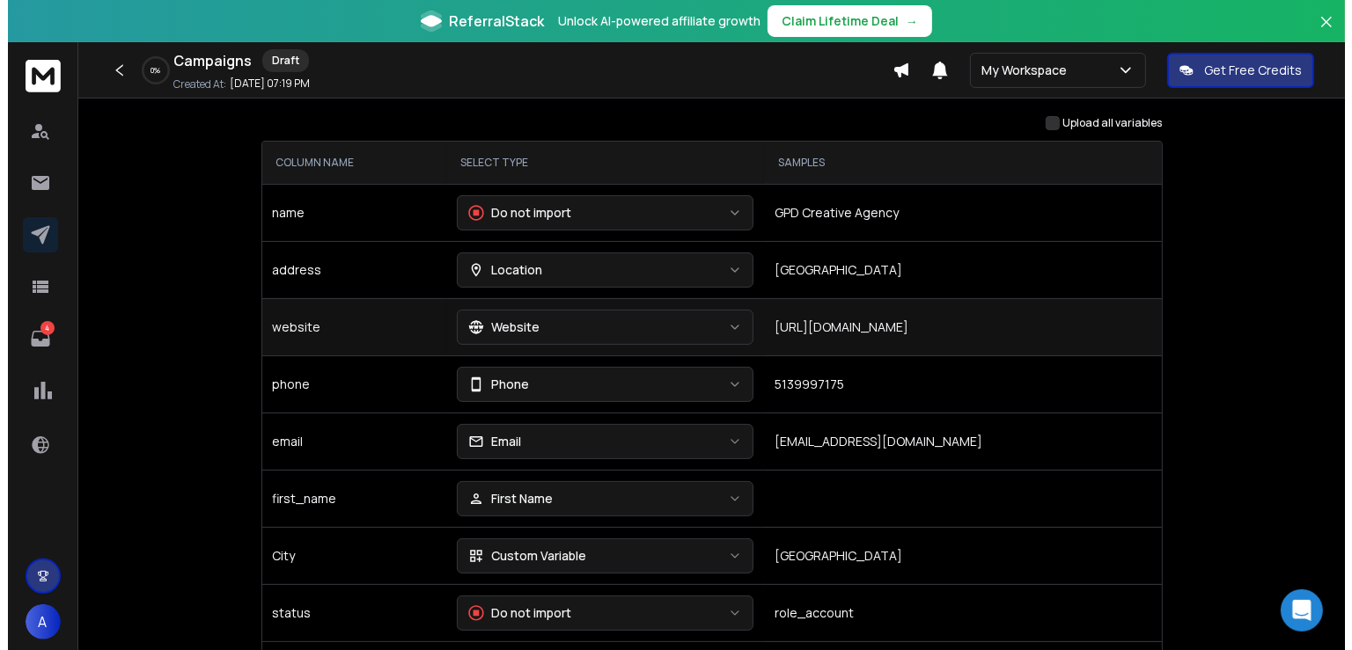
scroll to position [246, 0]
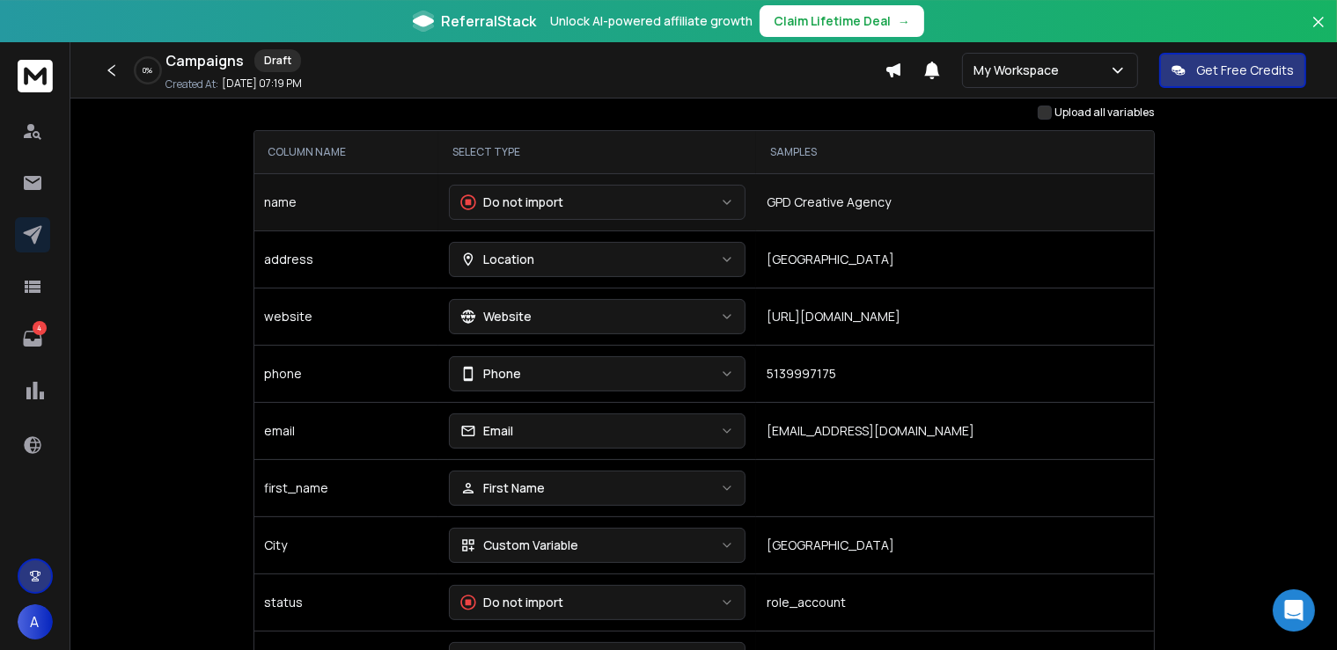
click at [727, 210] on button "Do not import" at bounding box center [597, 202] width 297 height 35
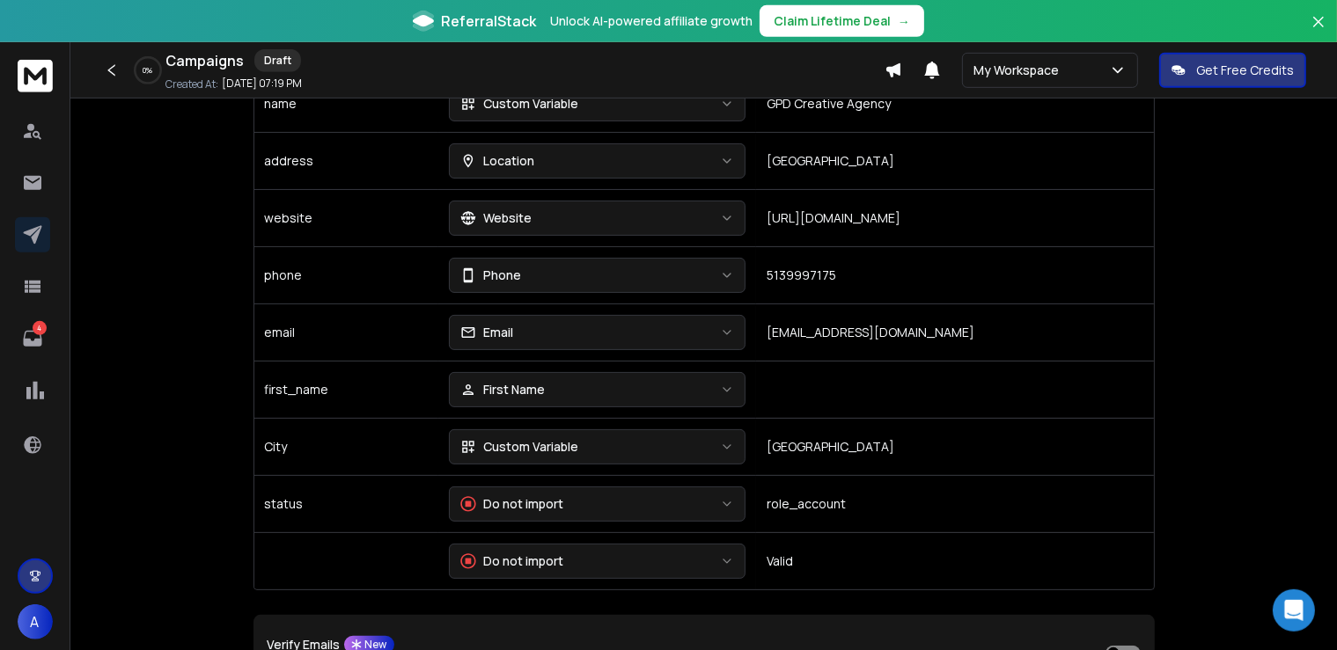
scroll to position [547, 0]
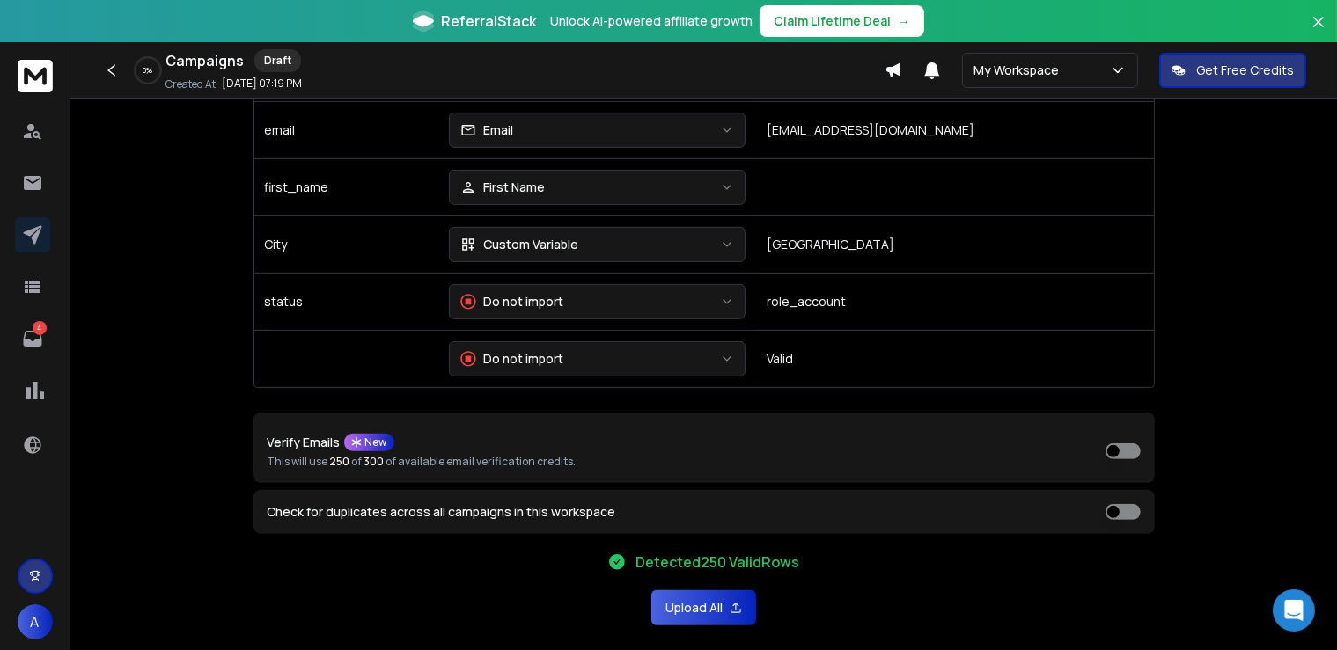
click at [729, 612] on button "Upload All" at bounding box center [703, 607] width 105 height 35
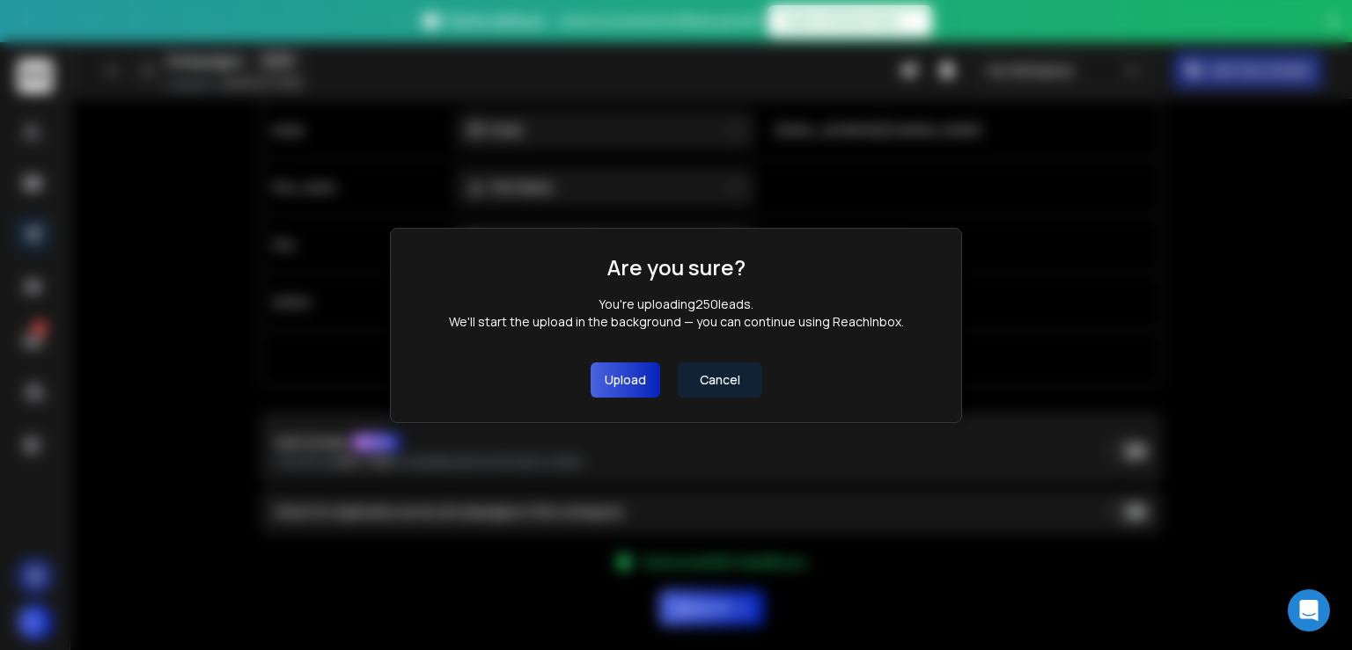
click at [632, 400] on div "Are you sure? You're uploading 250 lead s . We'll start the upload in the backg…" at bounding box center [676, 325] width 572 height 195
click at [626, 382] on button "Upload" at bounding box center [625, 380] width 70 height 35
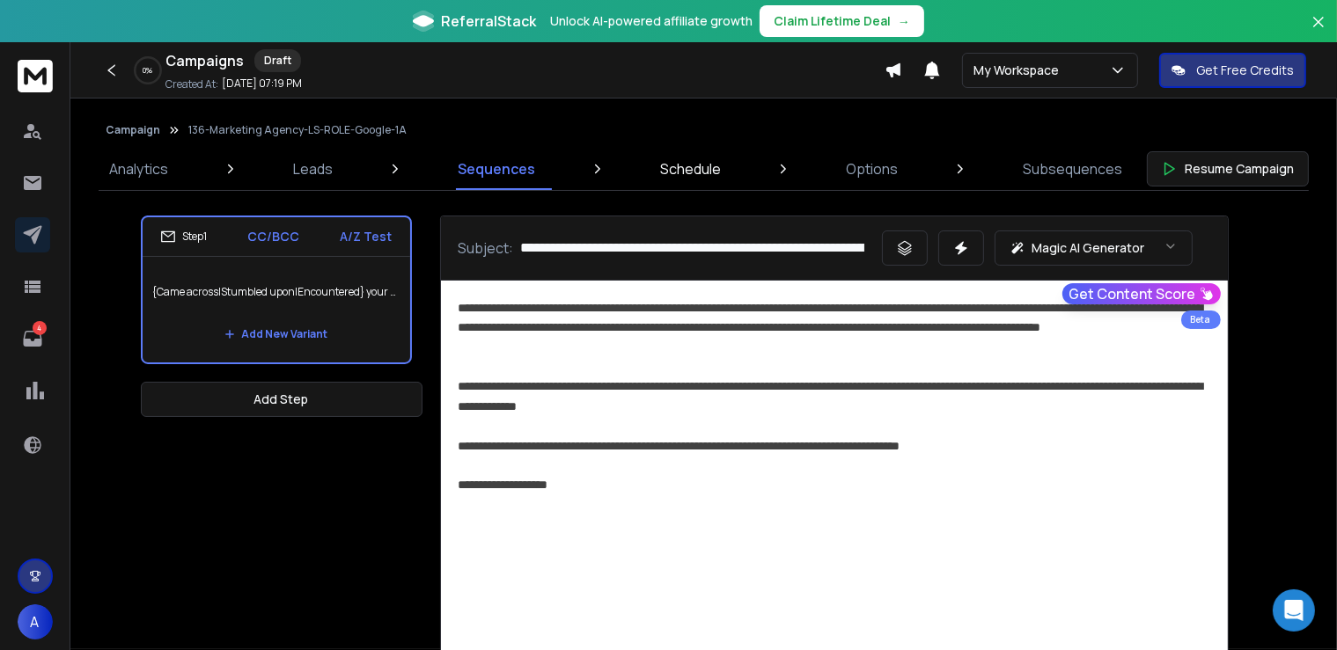
click at [707, 165] on p "Schedule" at bounding box center [690, 168] width 61 height 21
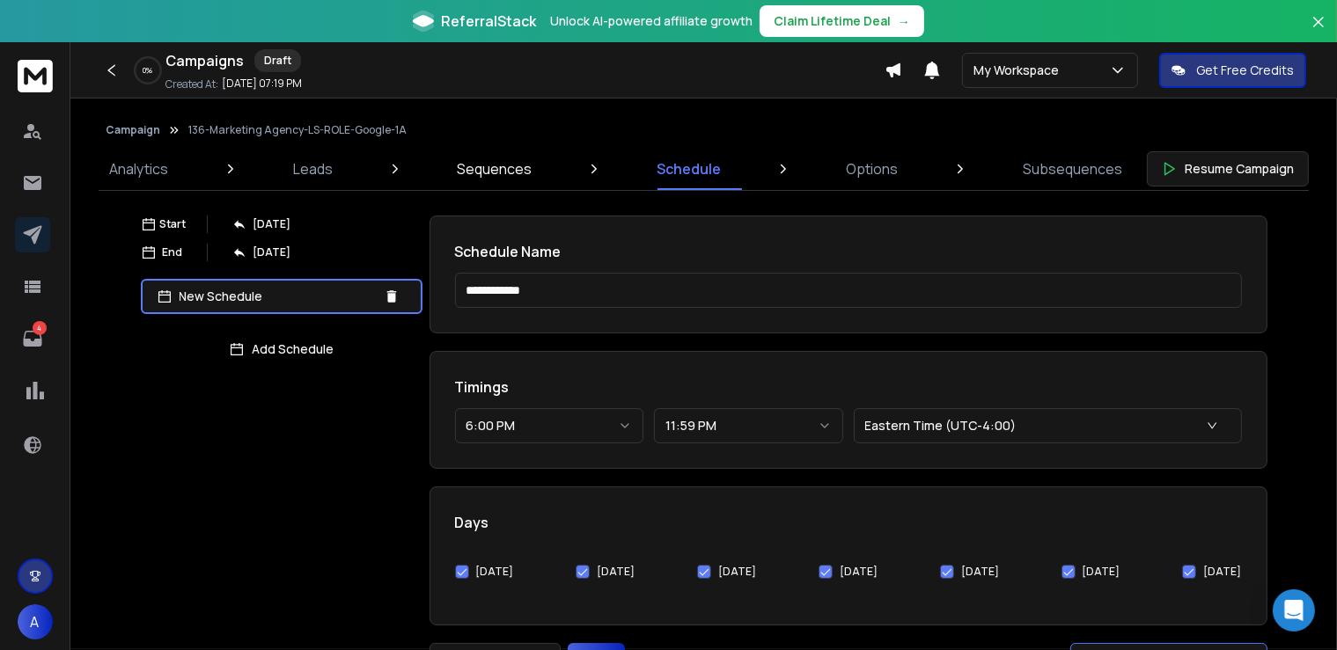
click at [497, 165] on p "Sequences" at bounding box center [495, 168] width 75 height 21
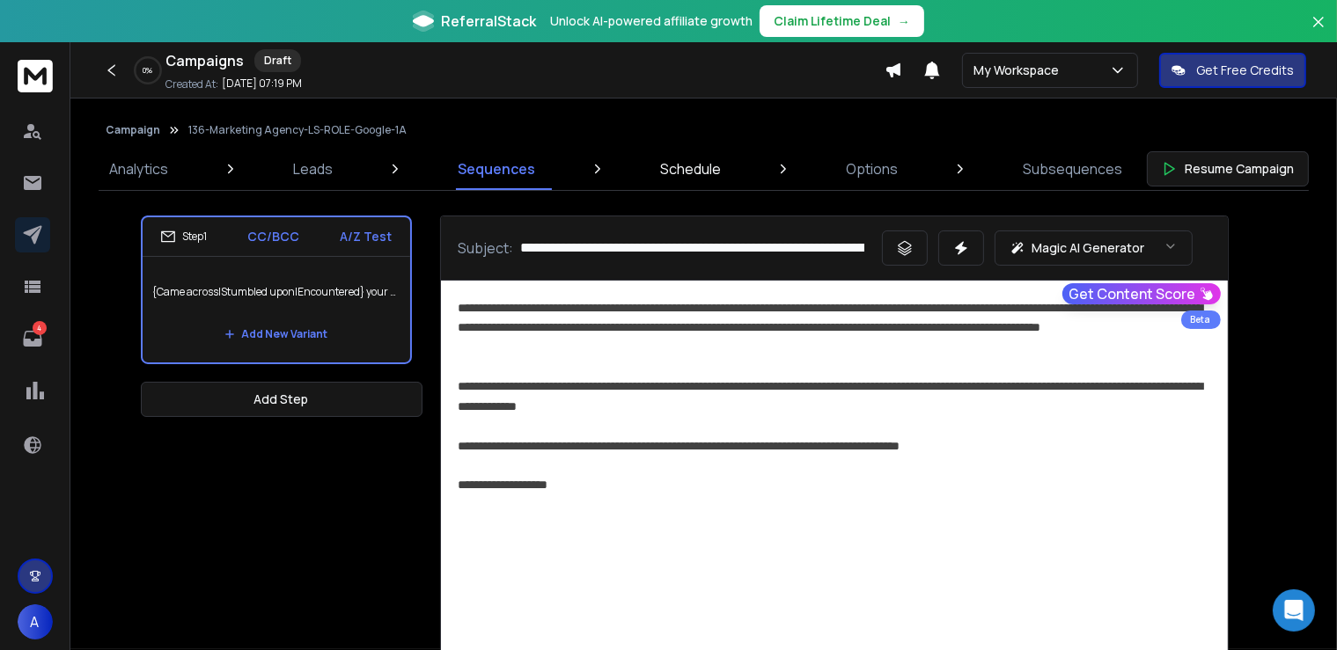
click at [704, 172] on p "Schedule" at bounding box center [690, 168] width 61 height 21
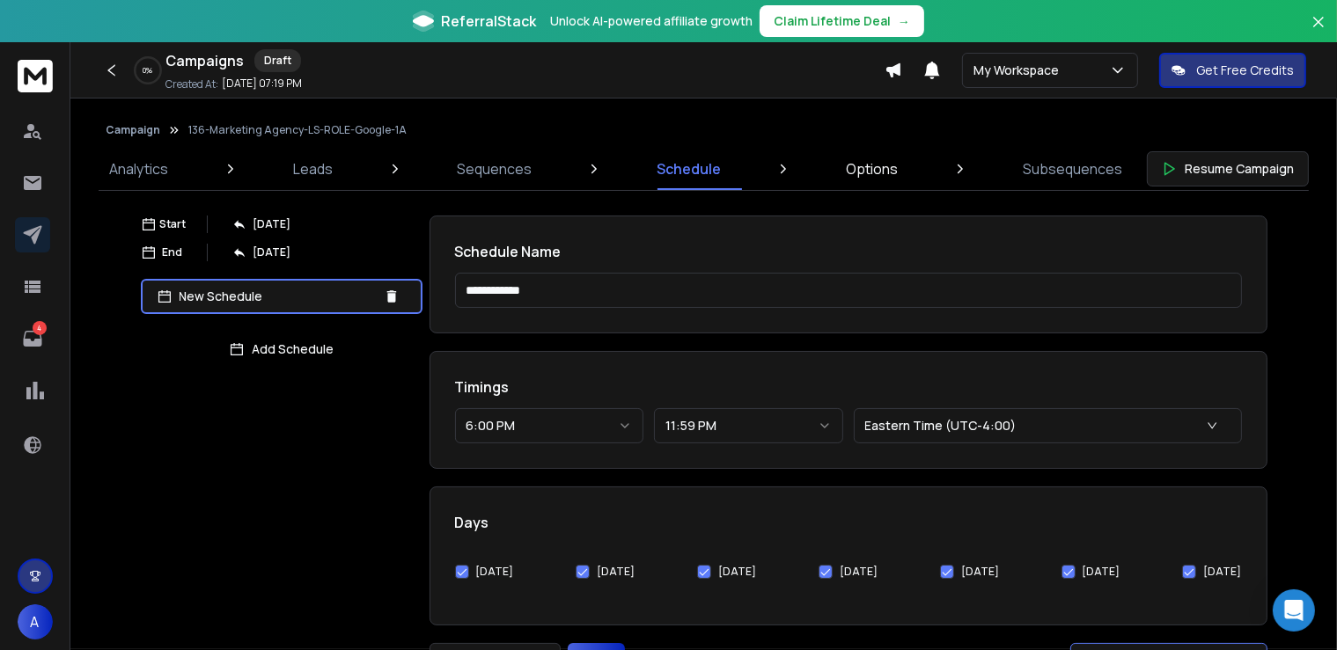
click at [861, 169] on p "Options" at bounding box center [872, 168] width 52 height 21
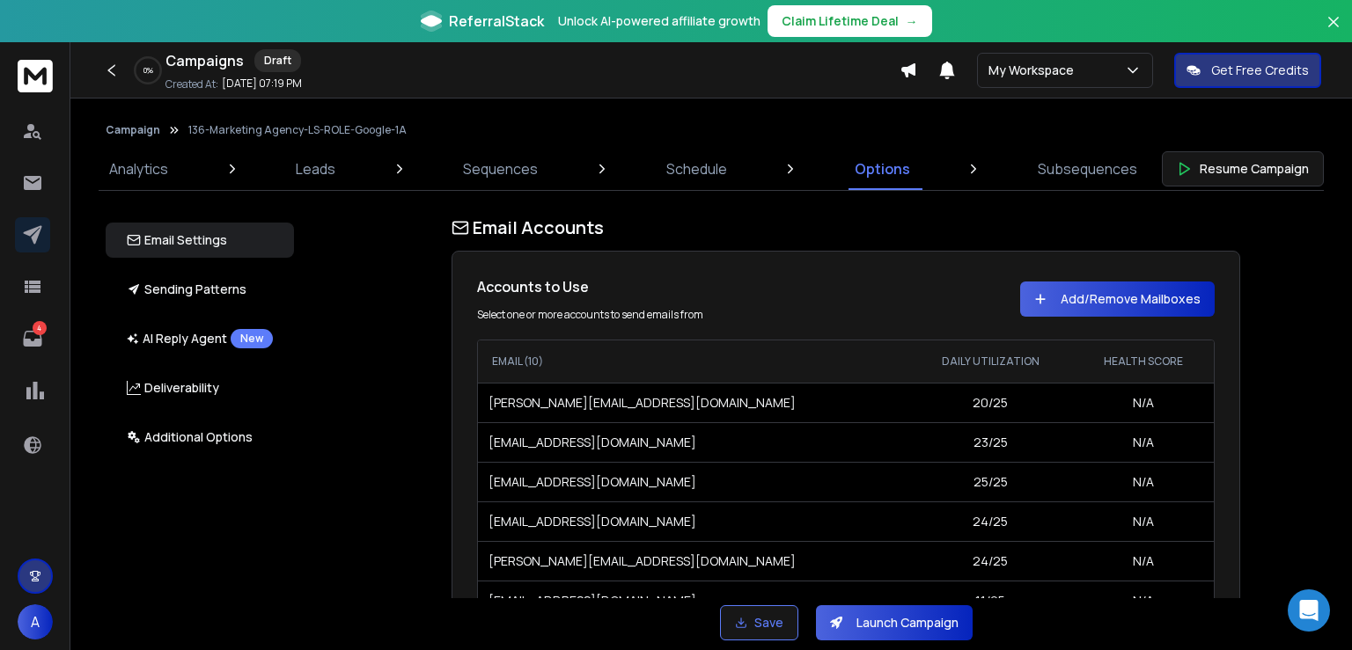
click at [1059, 288] on button "Add/Remove Mailboxes" at bounding box center [1117, 299] width 194 height 35
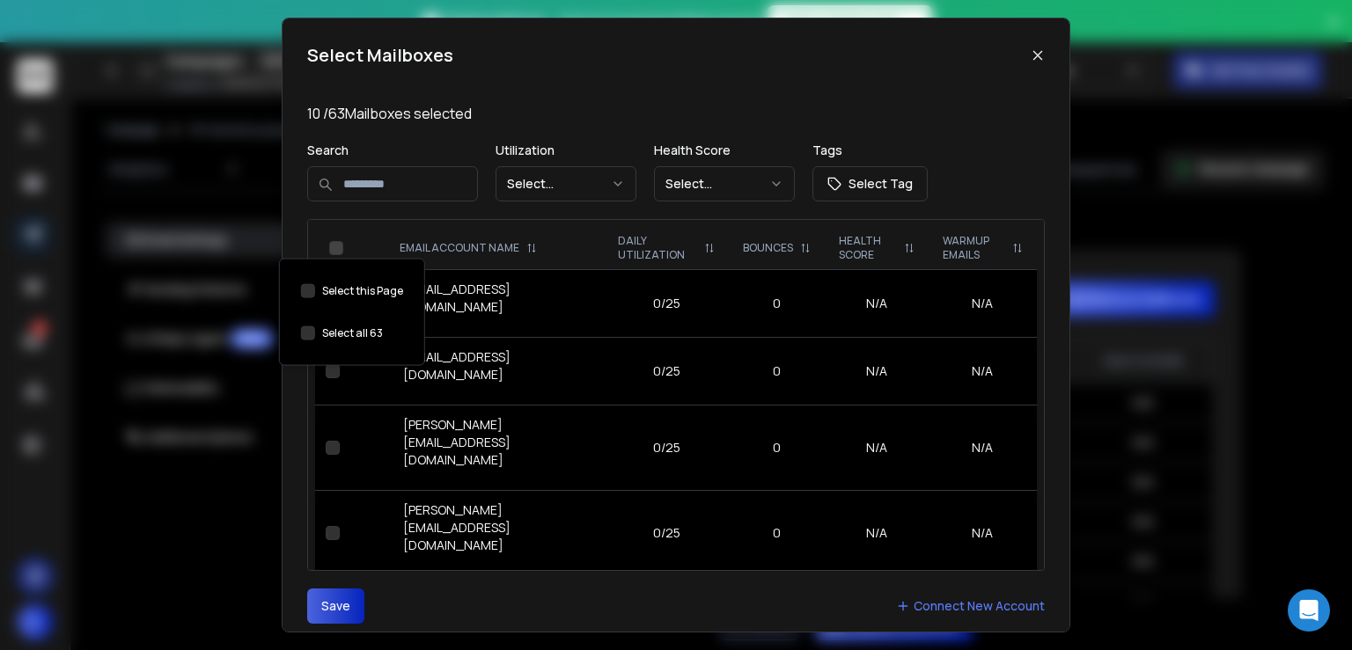
click at [340, 246] on button "Select this Page" at bounding box center [336, 248] width 14 height 14
click at [313, 334] on button "Select this Page" at bounding box center [308, 333] width 14 height 14
click at [311, 334] on button "Select this Page" at bounding box center [308, 333] width 14 height 14
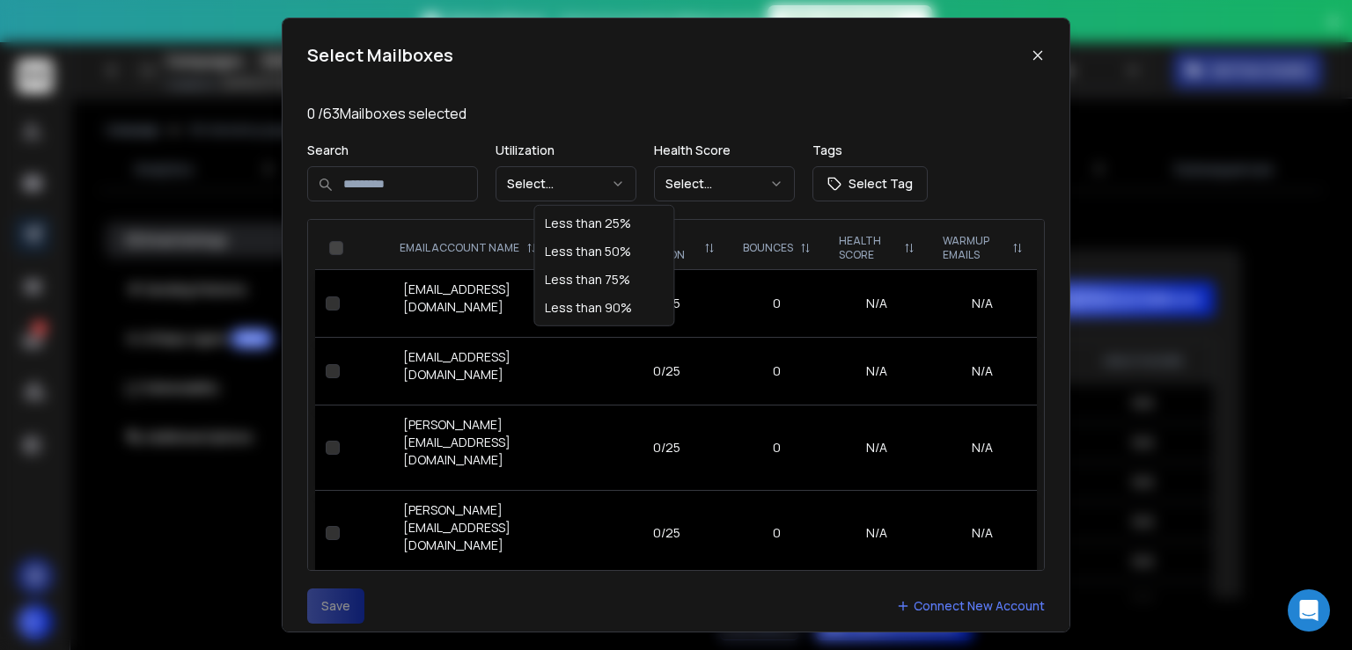
click at [625, 189] on icon "button" at bounding box center [618, 184] width 14 height 14
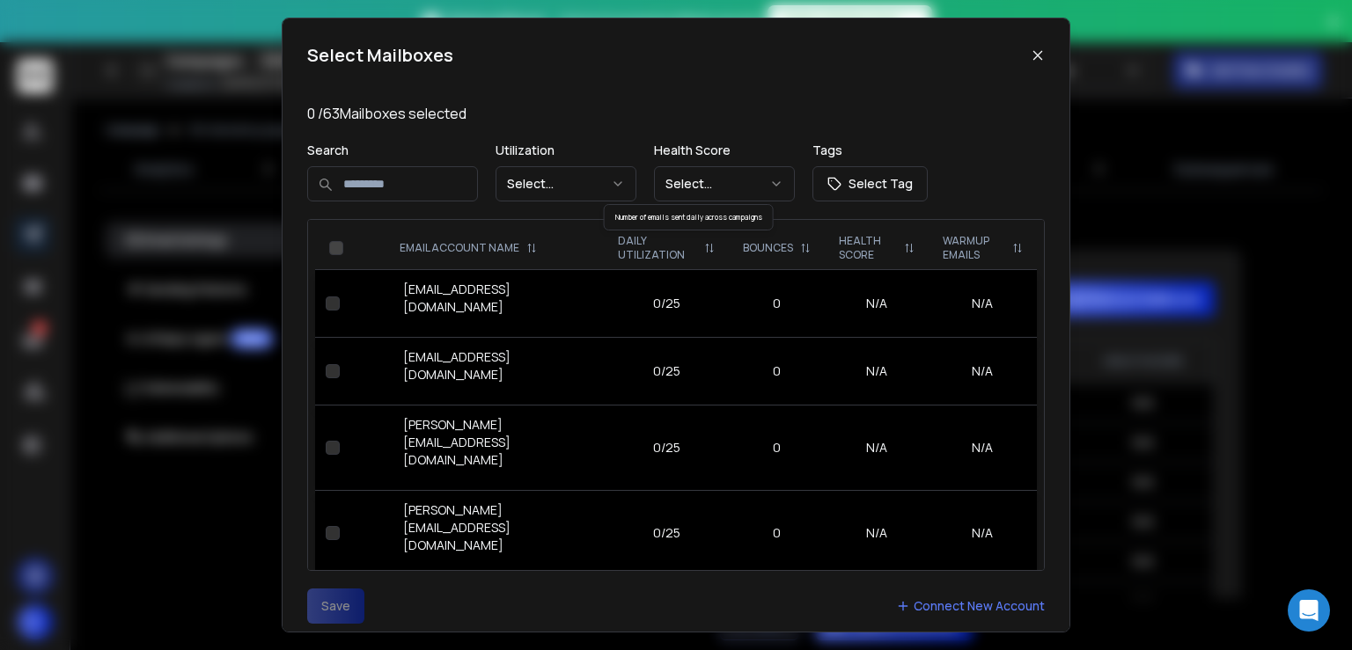
click at [685, 248] on p "DAILY UTILIZATION" at bounding box center [657, 248] width 79 height 28
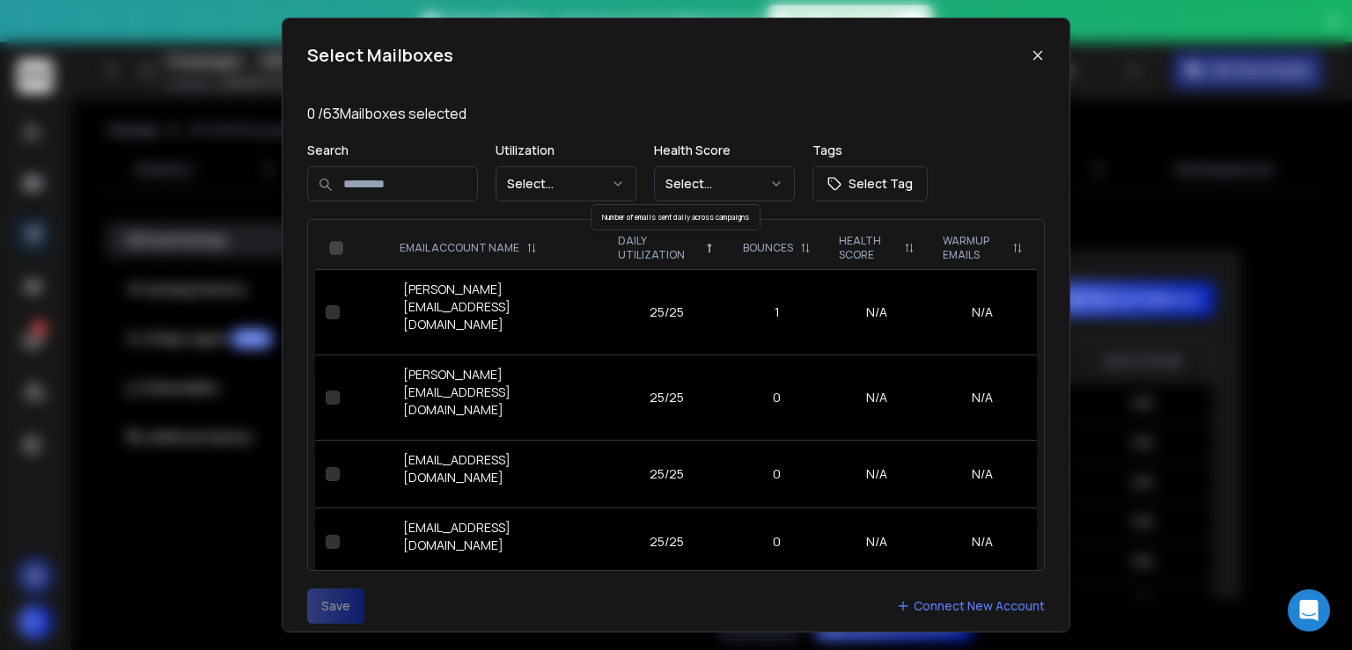
click at [696, 248] on p "DAILY UTILIZATION" at bounding box center [657, 248] width 79 height 28
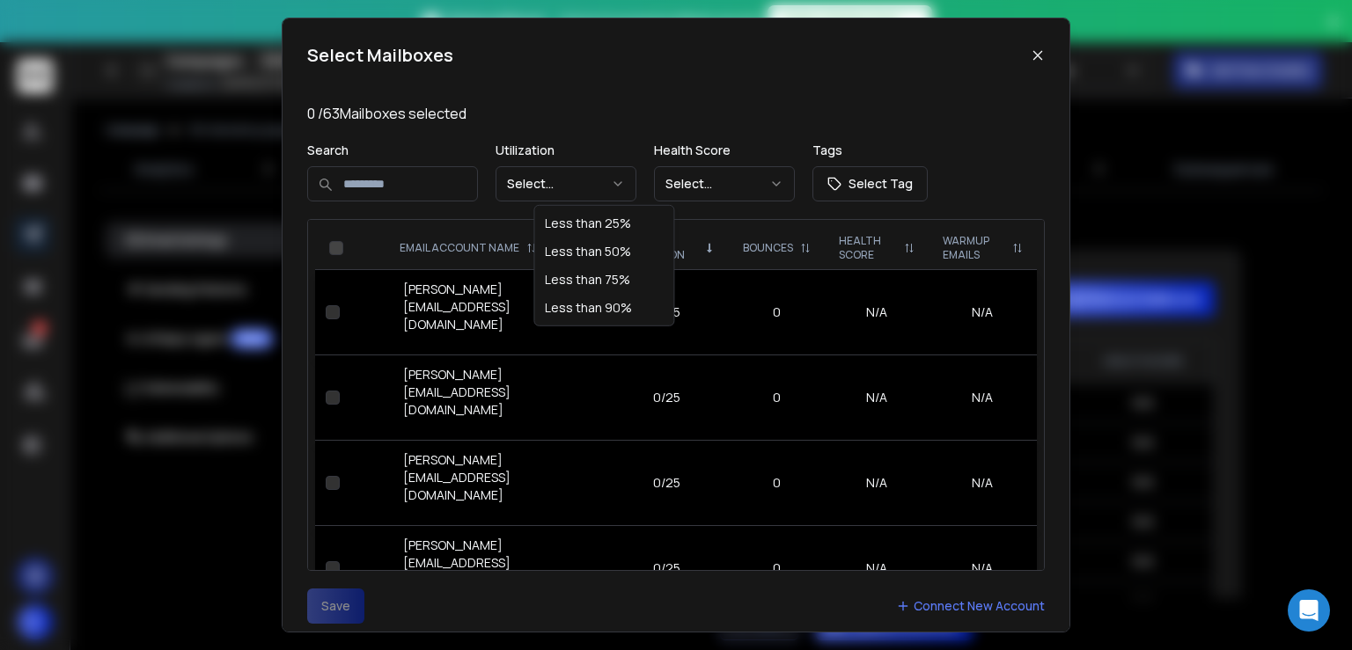
click at [604, 185] on button "Select..." at bounding box center [565, 183] width 141 height 35
click at [452, 184] on input at bounding box center [392, 183] width 171 height 35
click at [943, 134] on div "0 / 63 Mailboxes selected Search Utilization Select... Health Score Select... T…" at bounding box center [675, 363] width 737 height 521
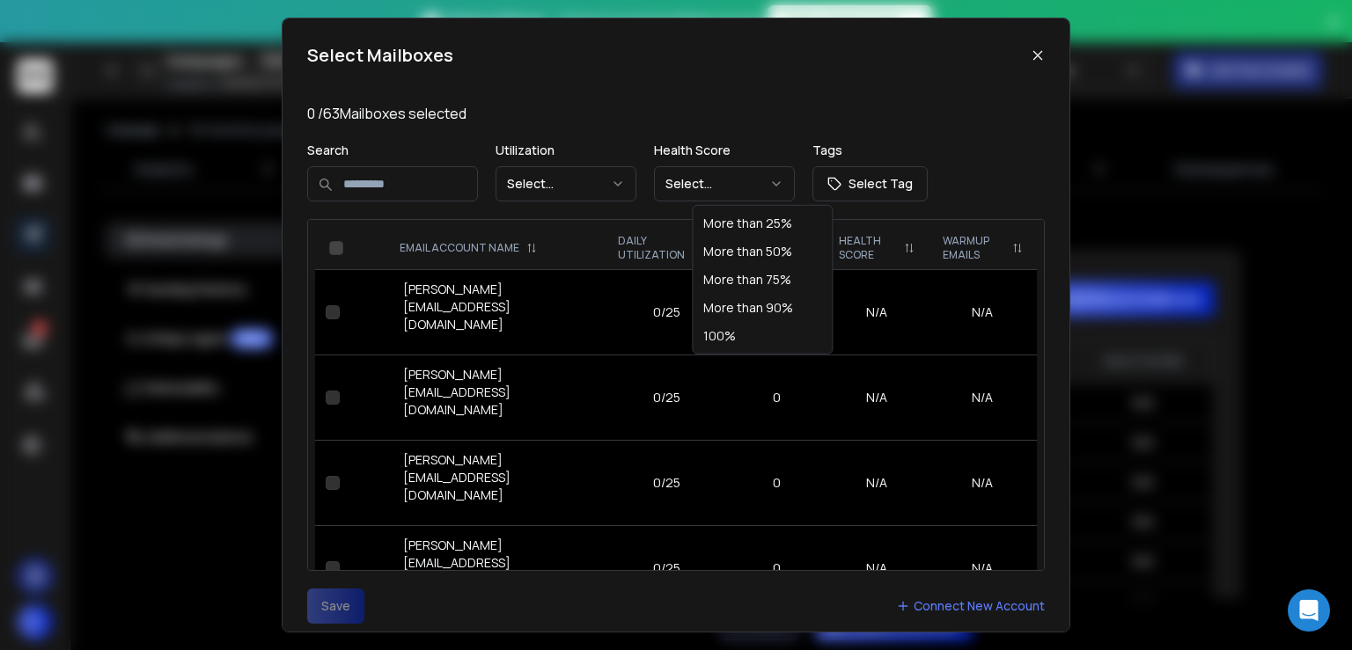
click at [783, 181] on icon "button" at bounding box center [776, 184] width 14 height 14
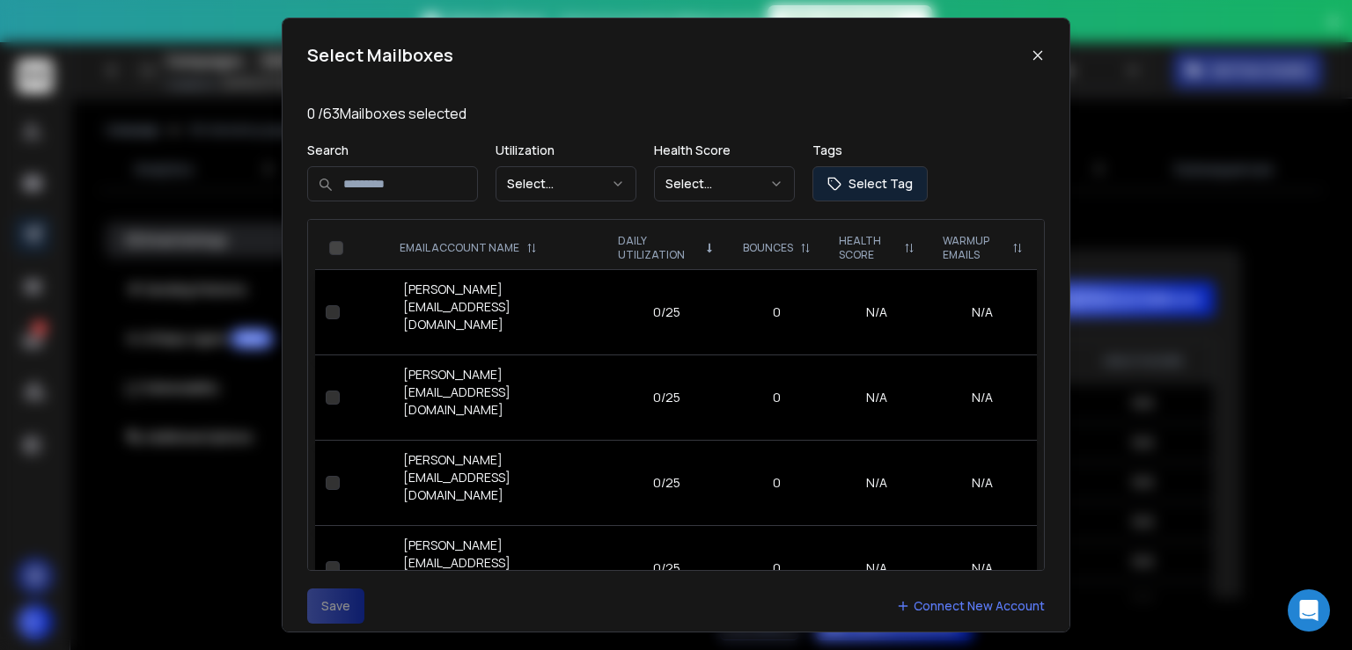
click at [901, 177] on button "Select Tag" at bounding box center [869, 183] width 115 height 35
click at [987, 114] on p "0 / 63 Mailboxes selected" at bounding box center [675, 113] width 737 height 21
click at [453, 182] on input at bounding box center [392, 183] width 171 height 35
paste input "**********"
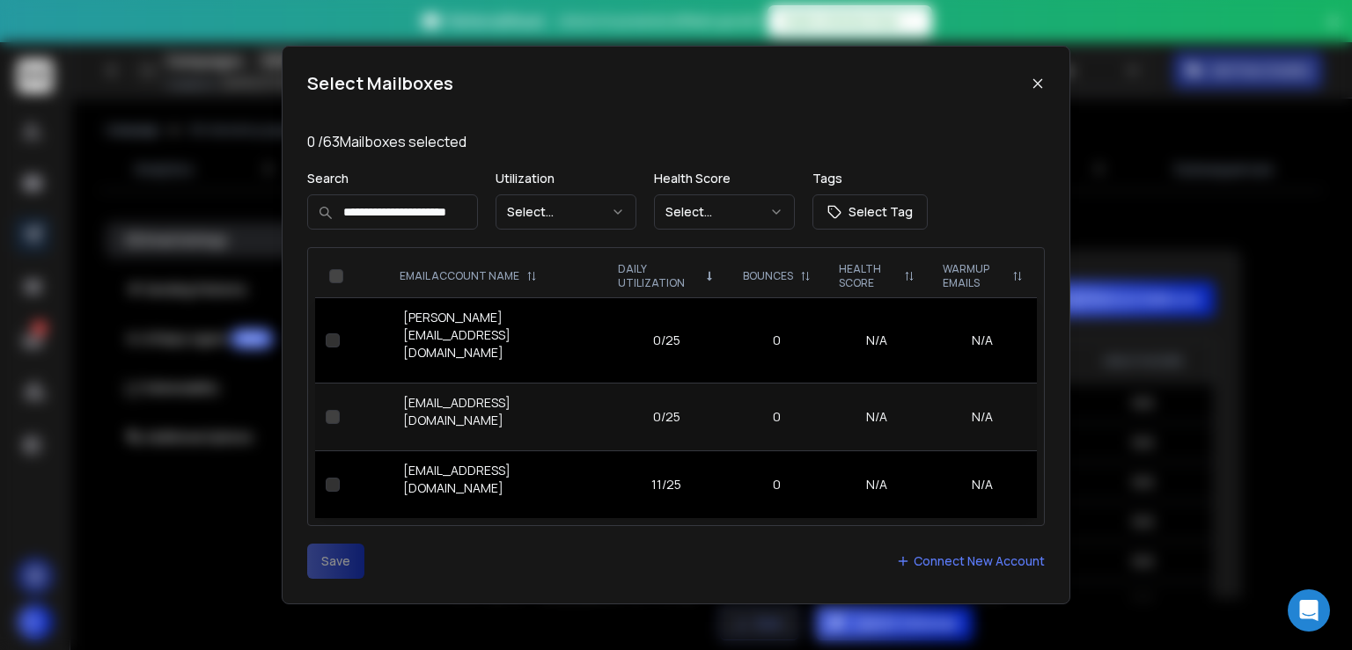
click at [329, 410] on button "button" at bounding box center [333, 417] width 14 height 14
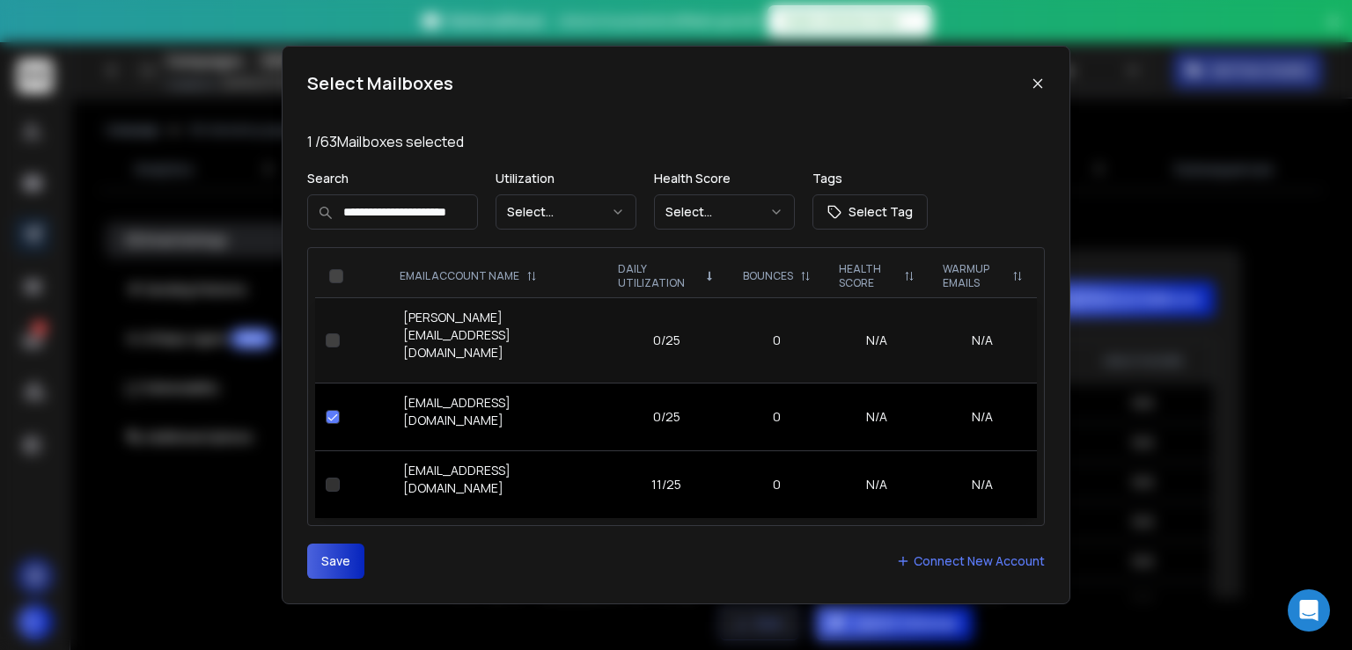
click at [331, 347] on button "button" at bounding box center [333, 341] width 14 height 14
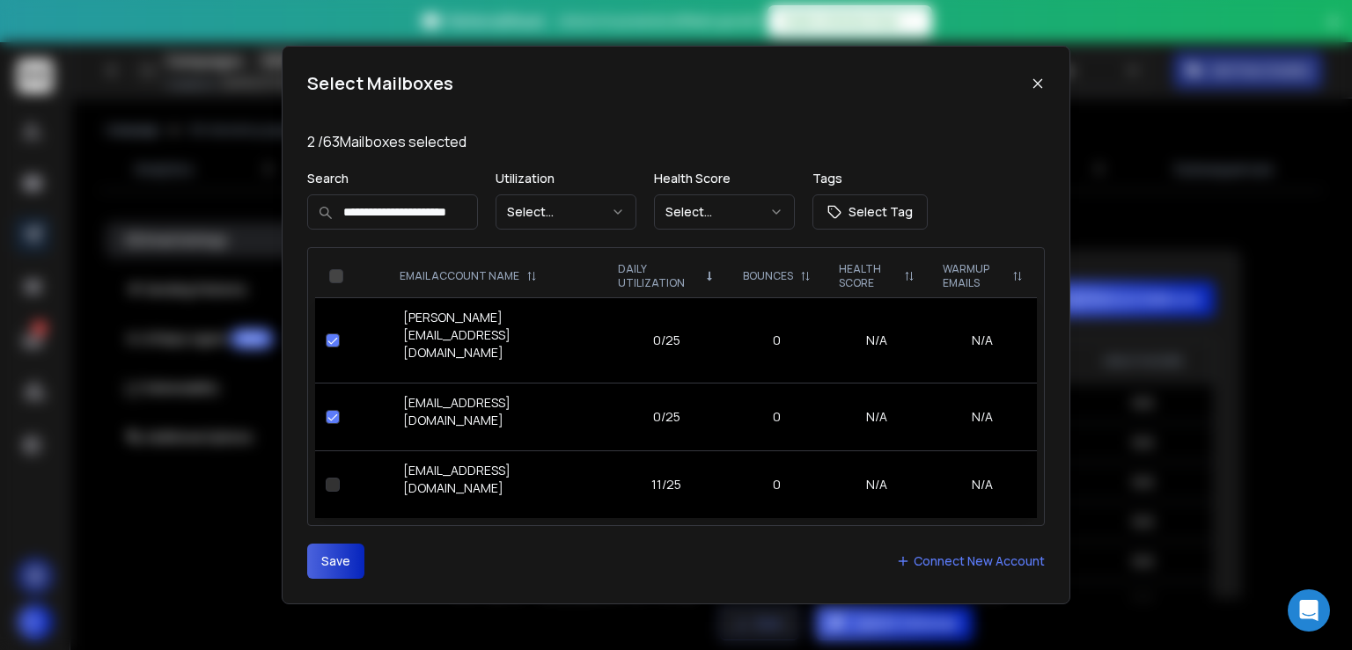
click at [458, 230] on input "**********" at bounding box center [392, 211] width 171 height 35
paste input "**********"
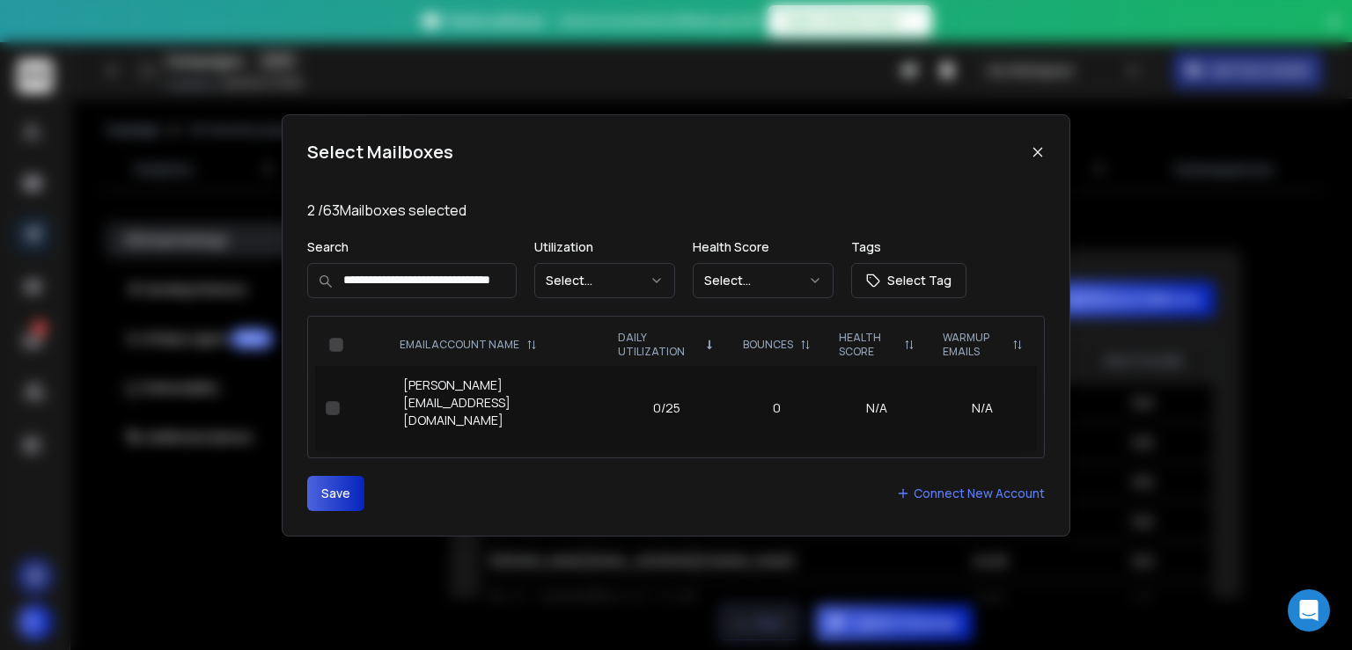
click at [336, 407] on button "button" at bounding box center [333, 408] width 14 height 14
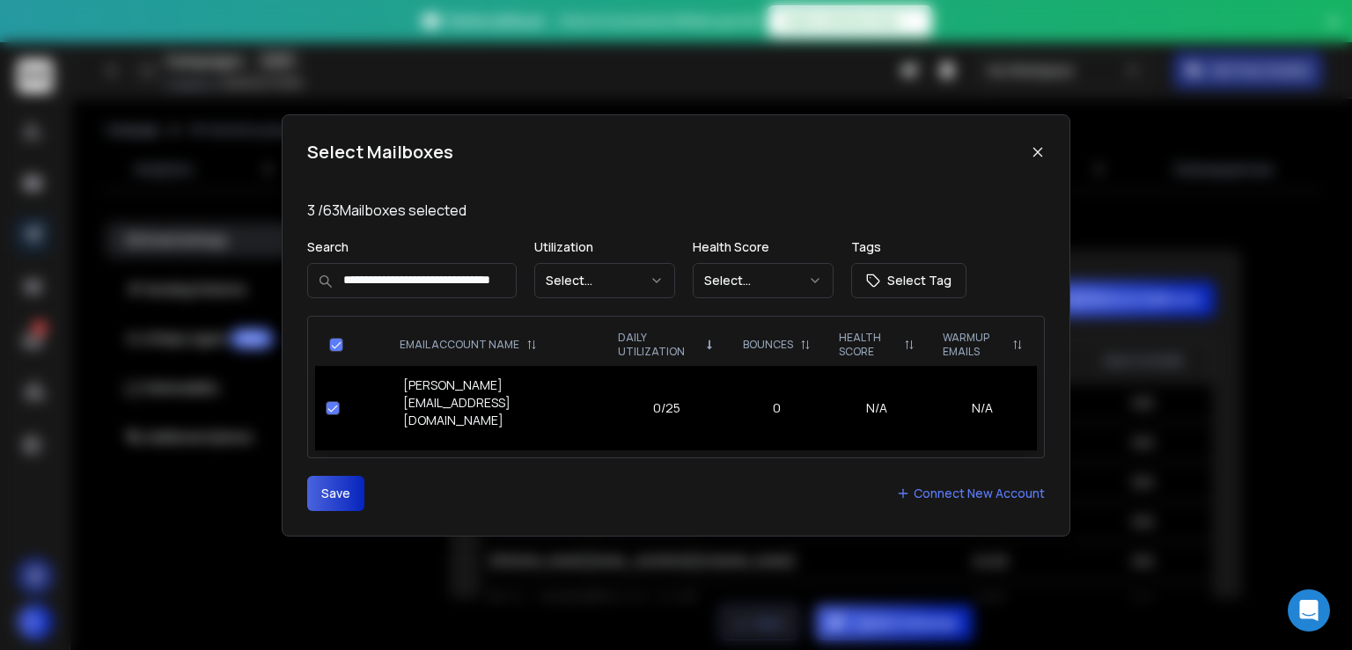
click at [494, 289] on input "**********" at bounding box center [411, 280] width 209 height 35
paste input
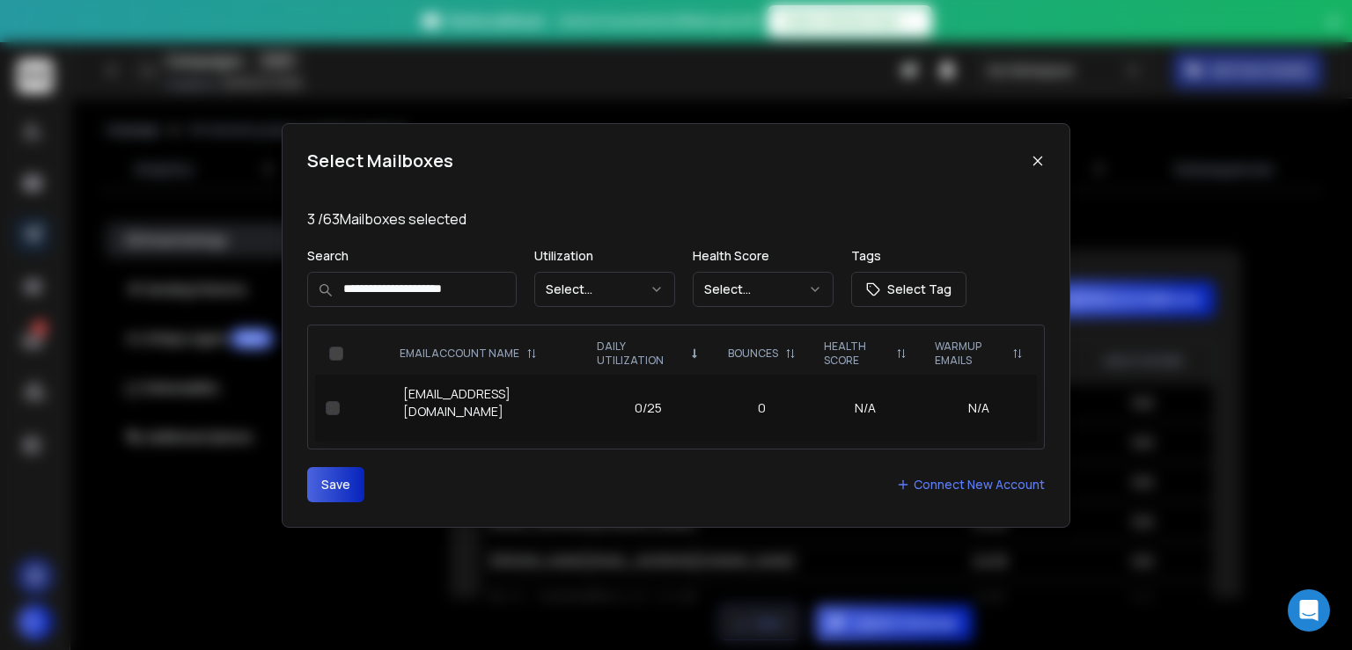
click at [331, 408] on button "button" at bounding box center [333, 408] width 14 height 14
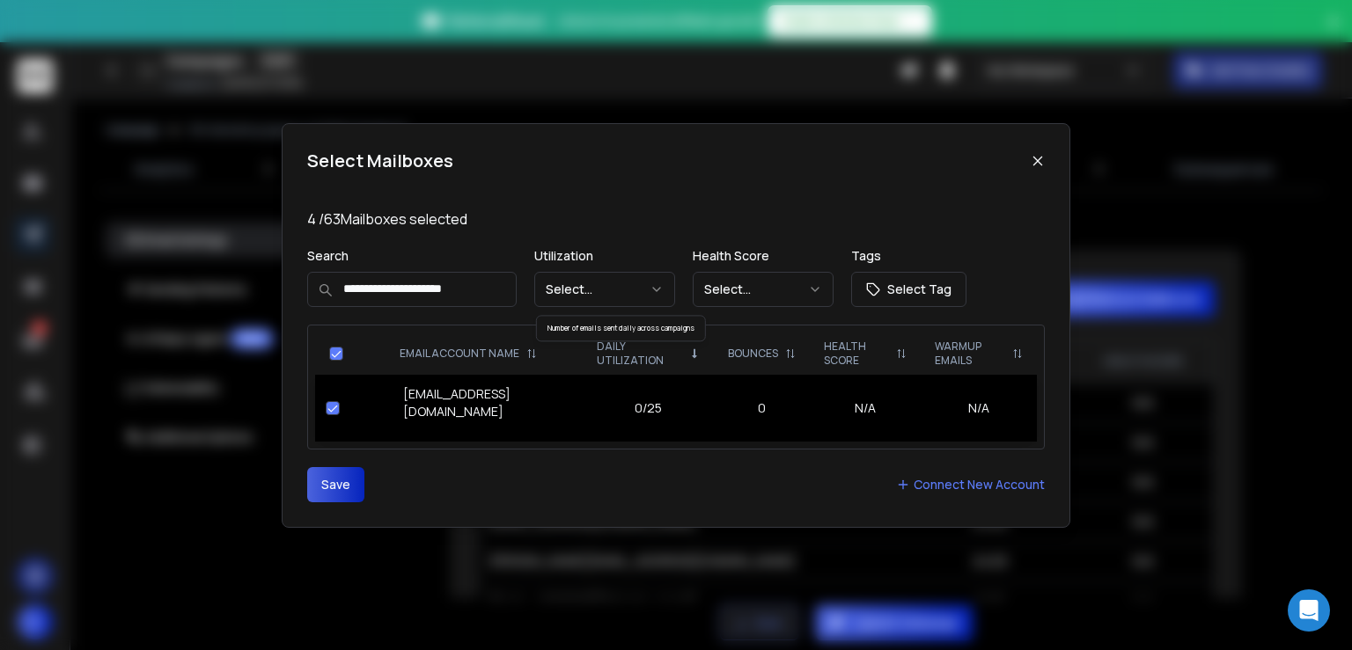
click at [451, 307] on input "**********" at bounding box center [411, 289] width 209 height 35
paste input "***"
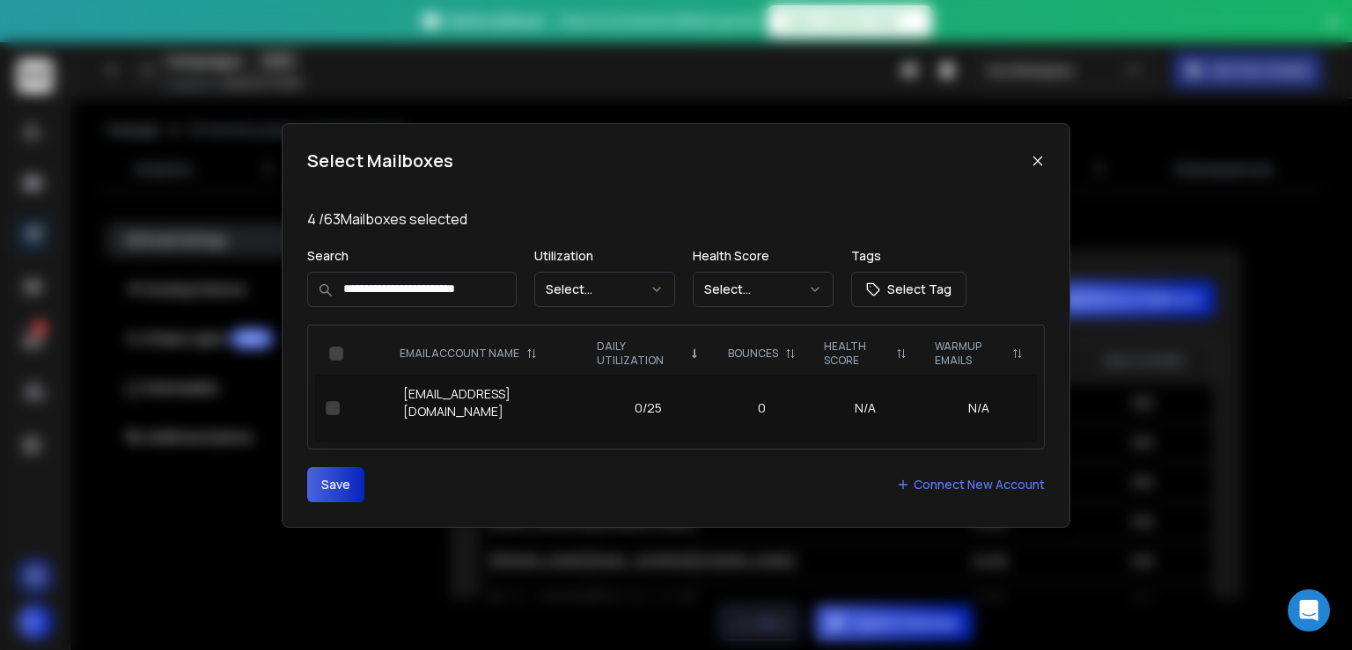
click at [336, 414] on button "button" at bounding box center [333, 408] width 14 height 14
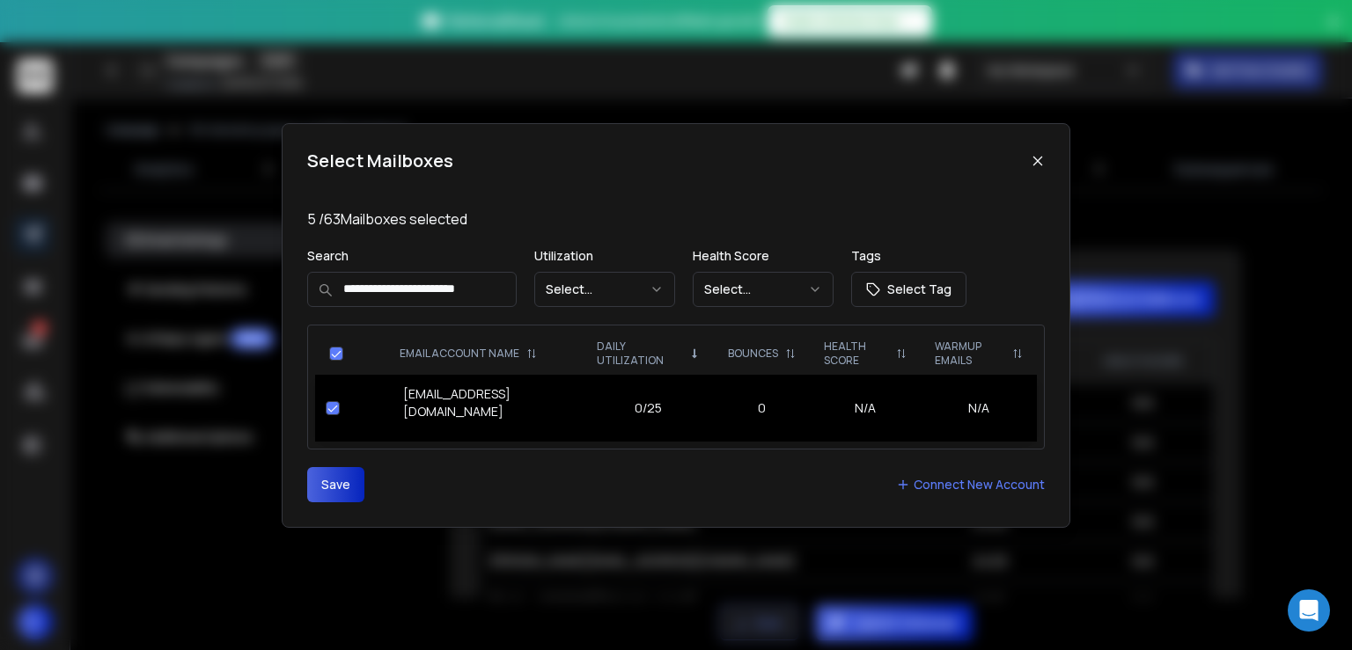
click at [458, 297] on input "**********" at bounding box center [411, 289] width 209 height 35
paste input
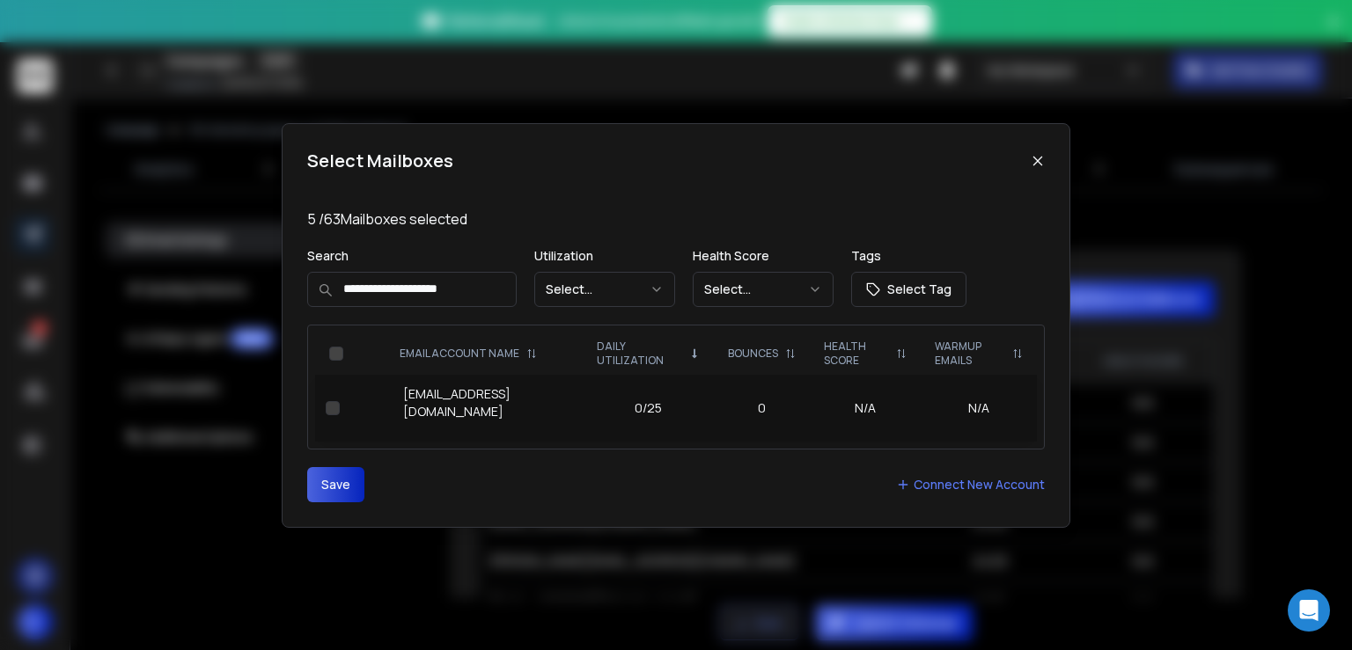
click at [333, 413] on button "button" at bounding box center [333, 408] width 14 height 14
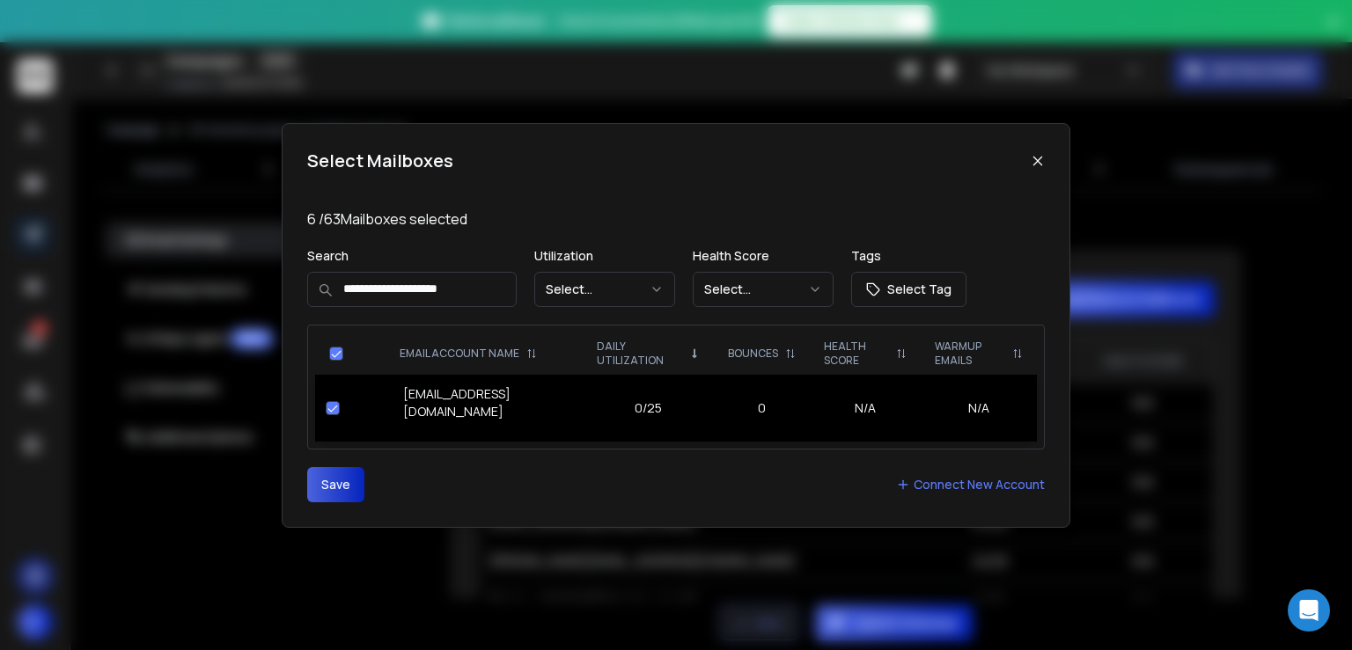
click at [471, 300] on input "**********" at bounding box center [411, 289] width 209 height 35
paste input
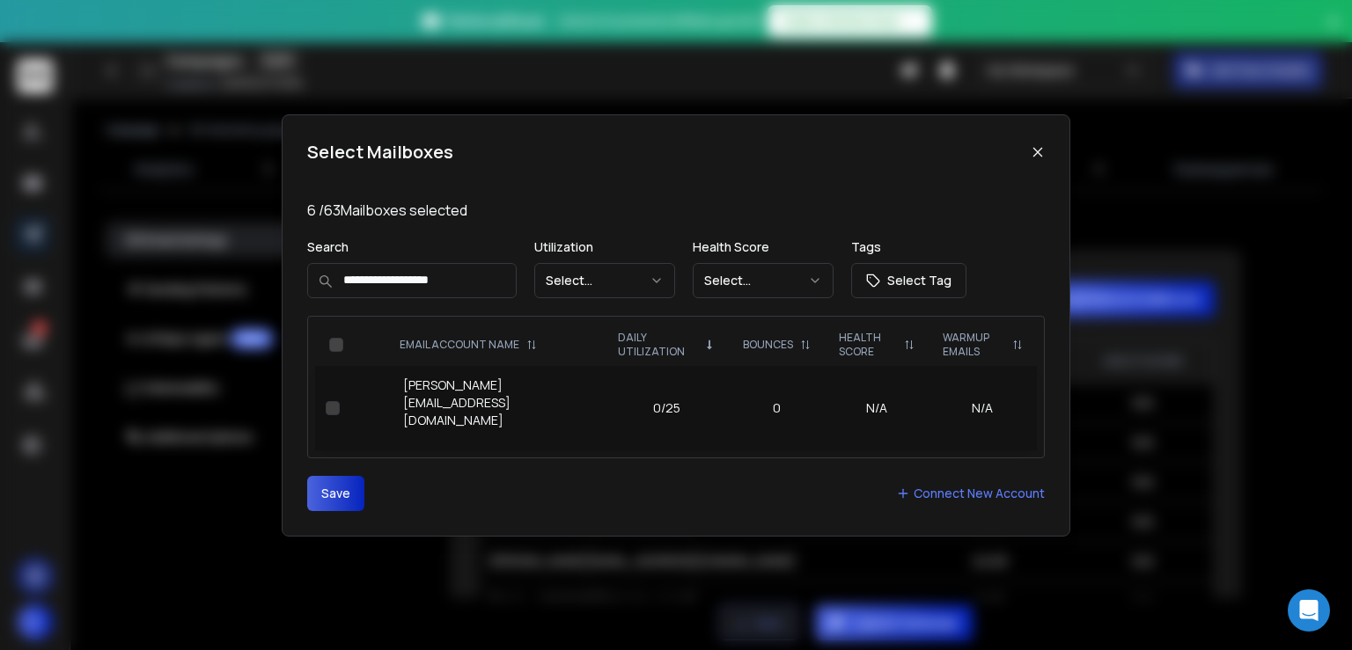
click at [332, 407] on button "button" at bounding box center [333, 408] width 14 height 14
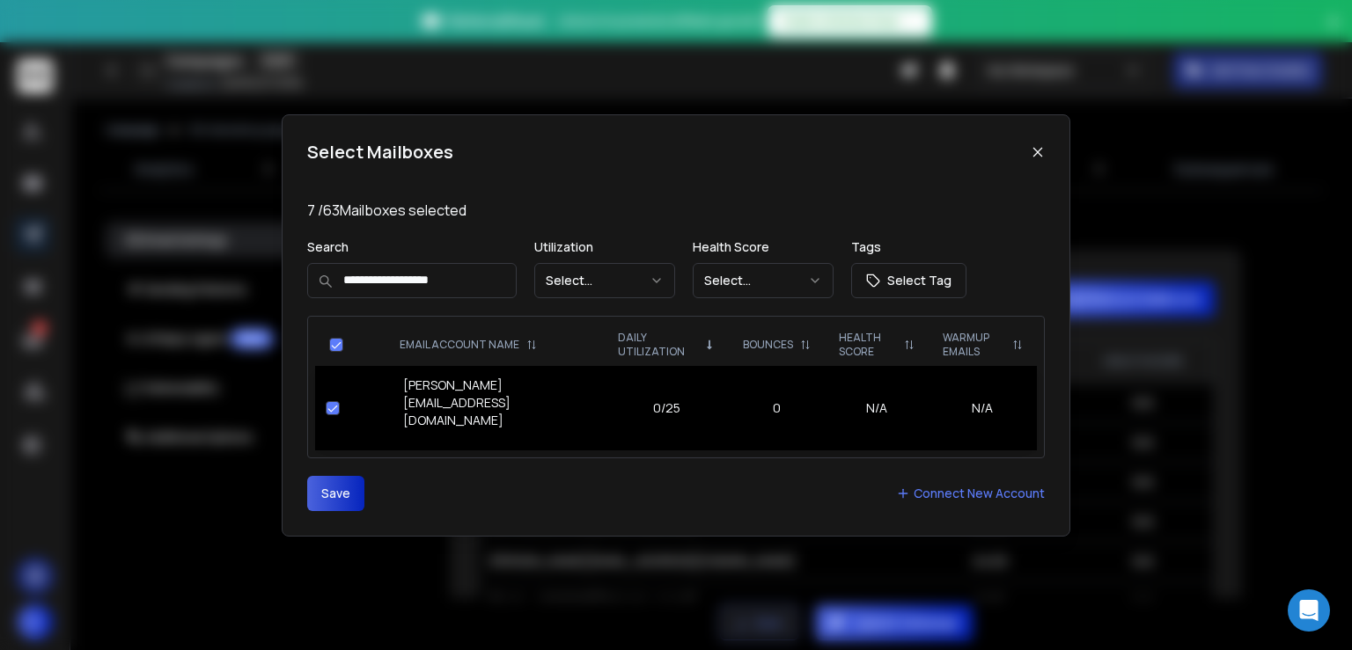
drag, startPoint x: 385, startPoint y: 294, endPoint x: 241, endPoint y: 282, distance: 143.9
click at [307, 282] on input "**********" at bounding box center [411, 280] width 209 height 35
paste input "*"
drag, startPoint x: 375, startPoint y: 297, endPoint x: 238, endPoint y: 284, distance: 137.8
click at [307, 284] on input "**********" at bounding box center [411, 280] width 209 height 35
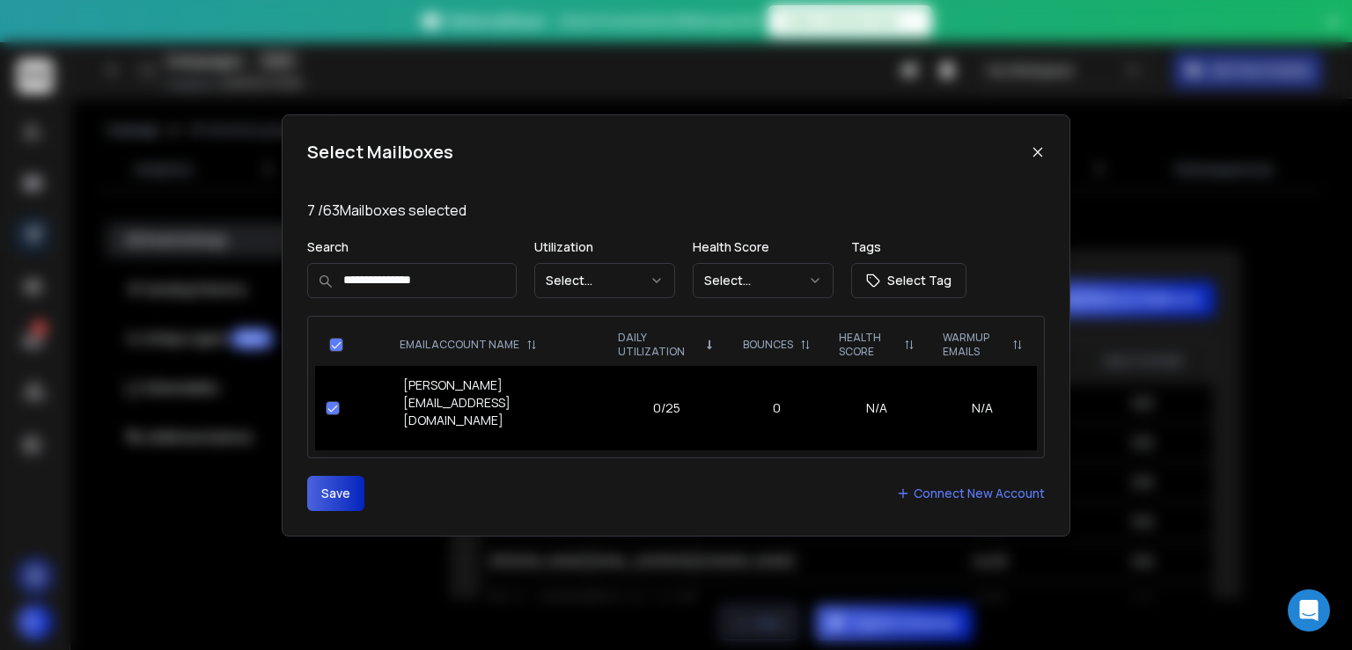
click at [502, 297] on input "**********" at bounding box center [411, 280] width 209 height 35
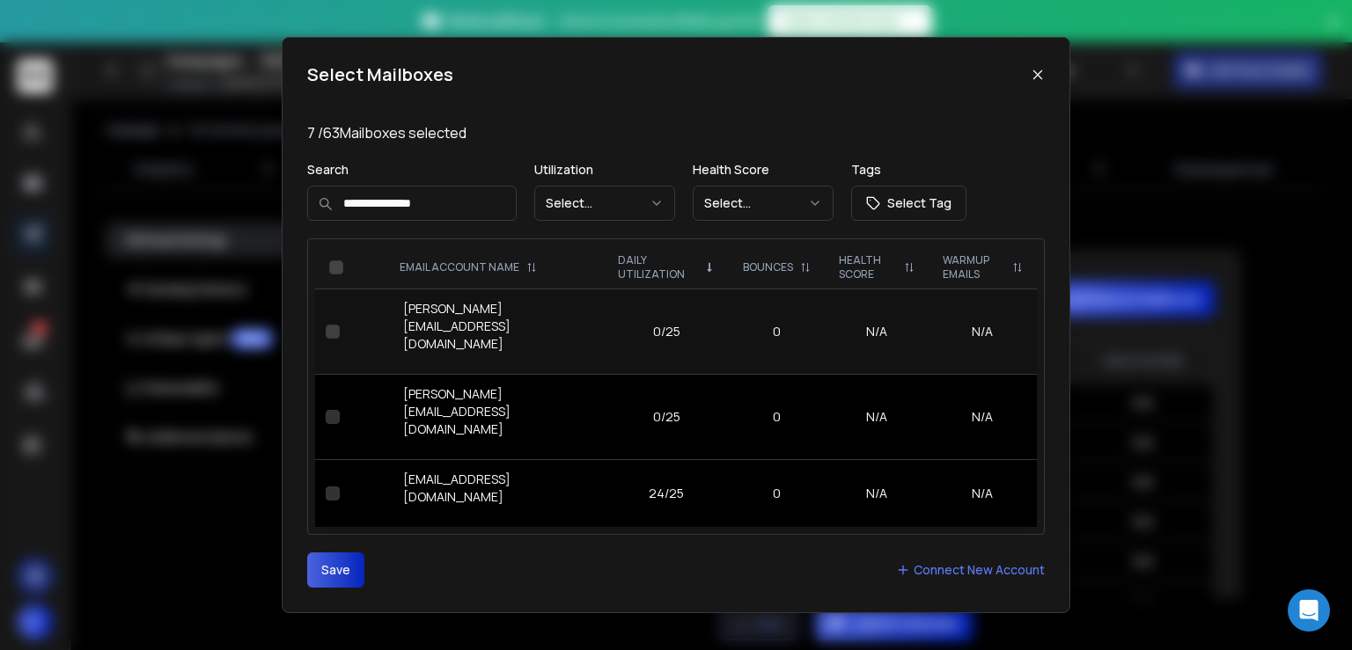
click at [331, 339] on button "button" at bounding box center [333, 332] width 14 height 14
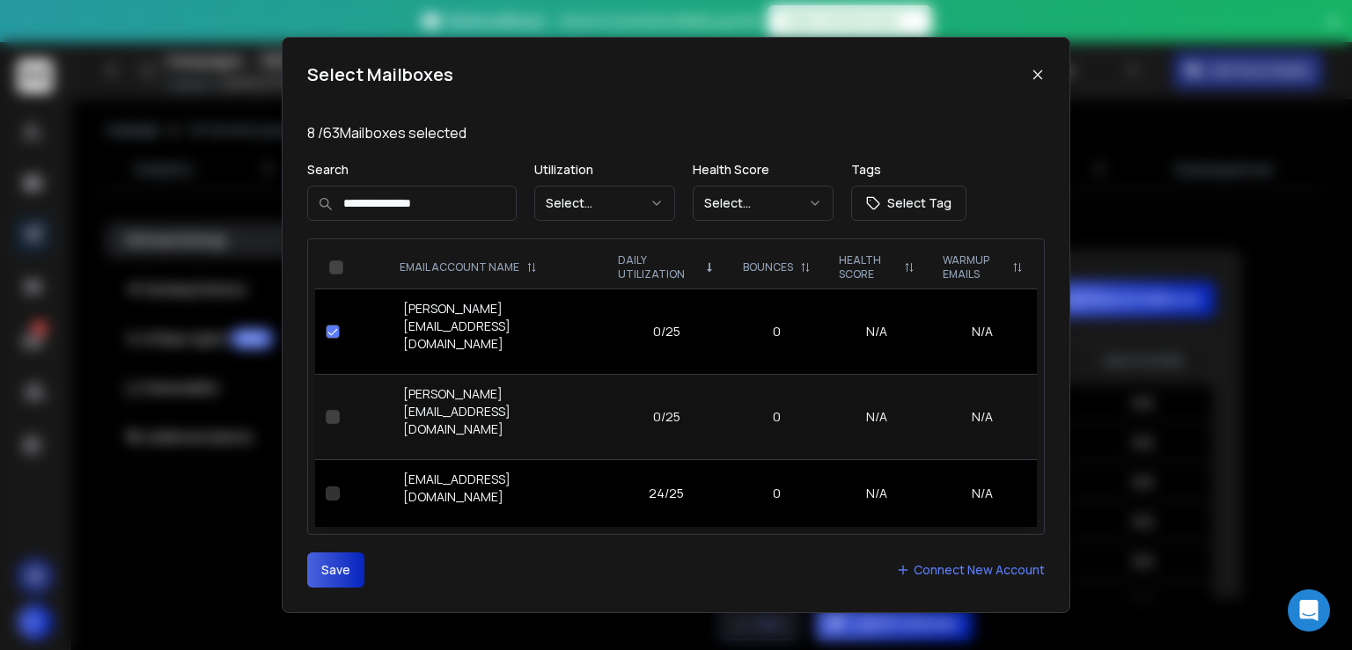
click at [333, 410] on button "button" at bounding box center [333, 417] width 14 height 14
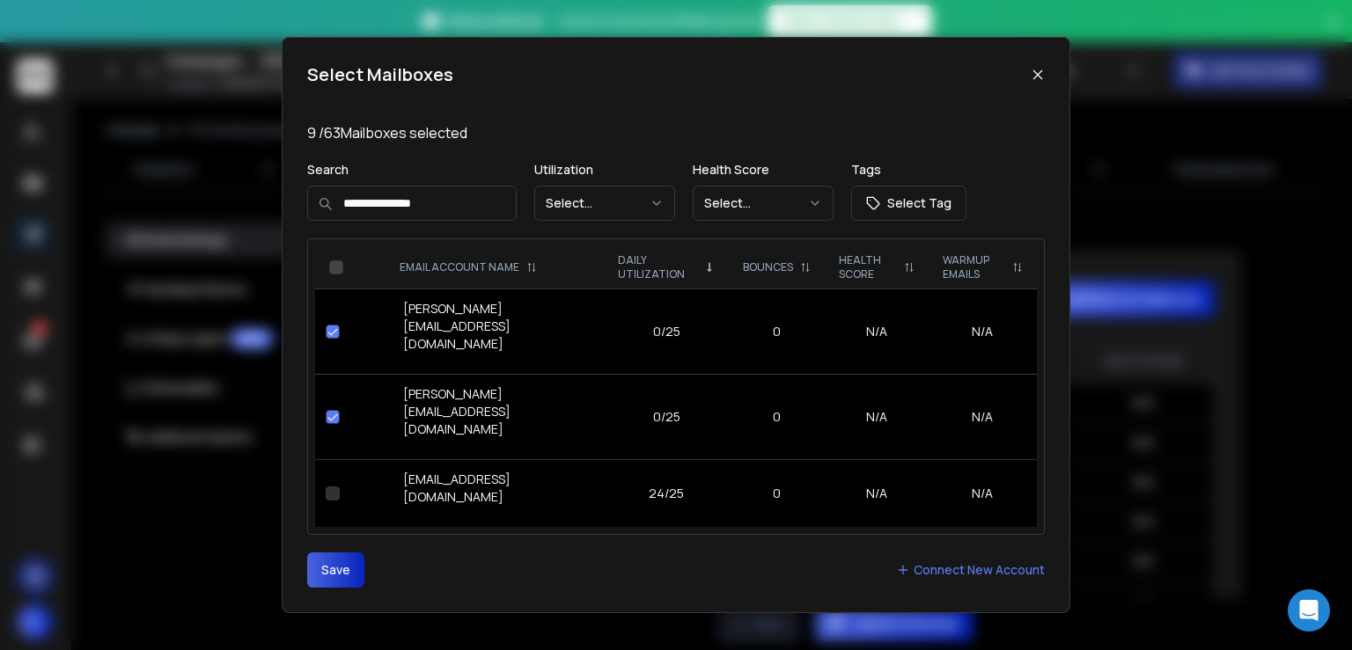
click at [448, 221] on input "**********" at bounding box center [411, 203] width 209 height 35
paste input "*********"
type input "**********"
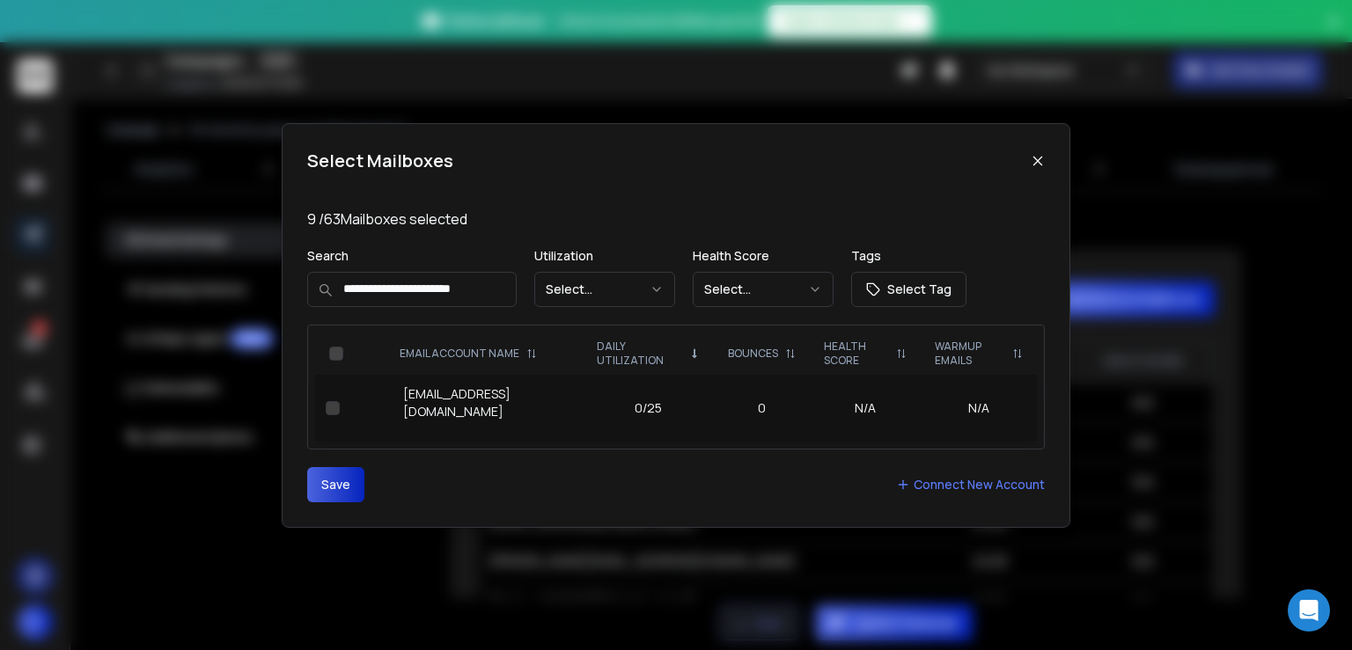
click at [329, 407] on button "button" at bounding box center [333, 408] width 14 height 14
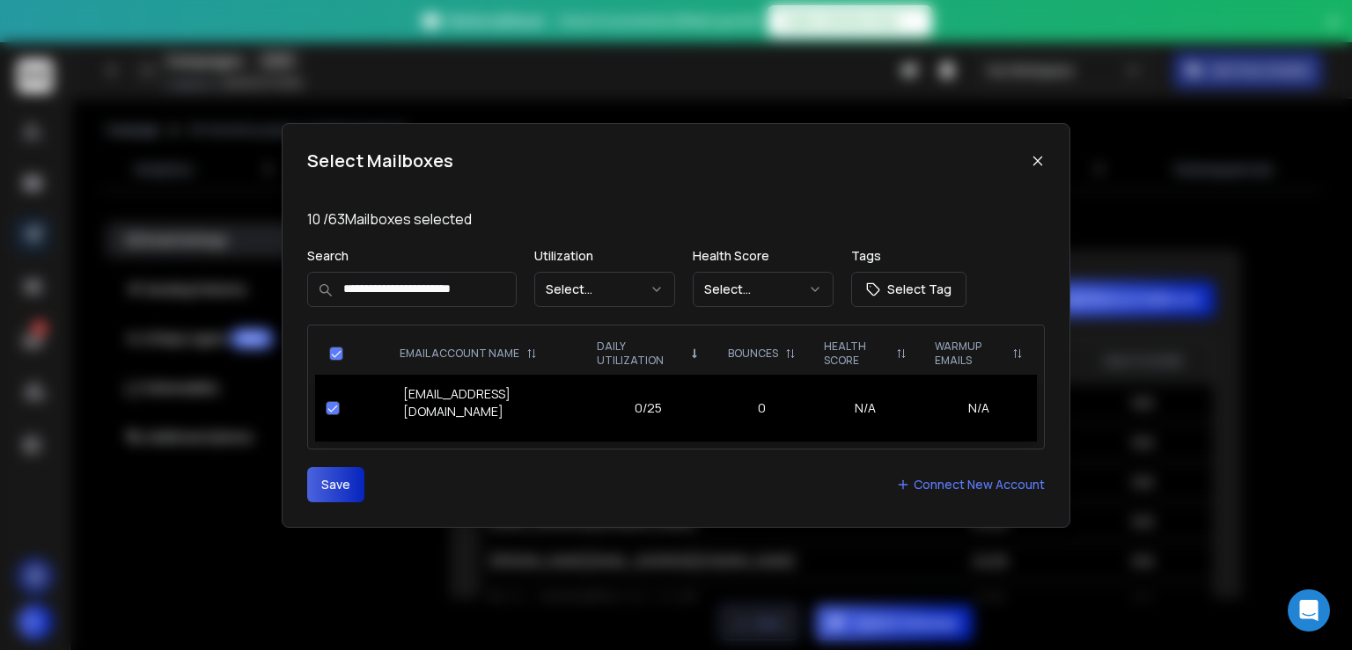
click at [341, 480] on button "Save" at bounding box center [335, 484] width 57 height 35
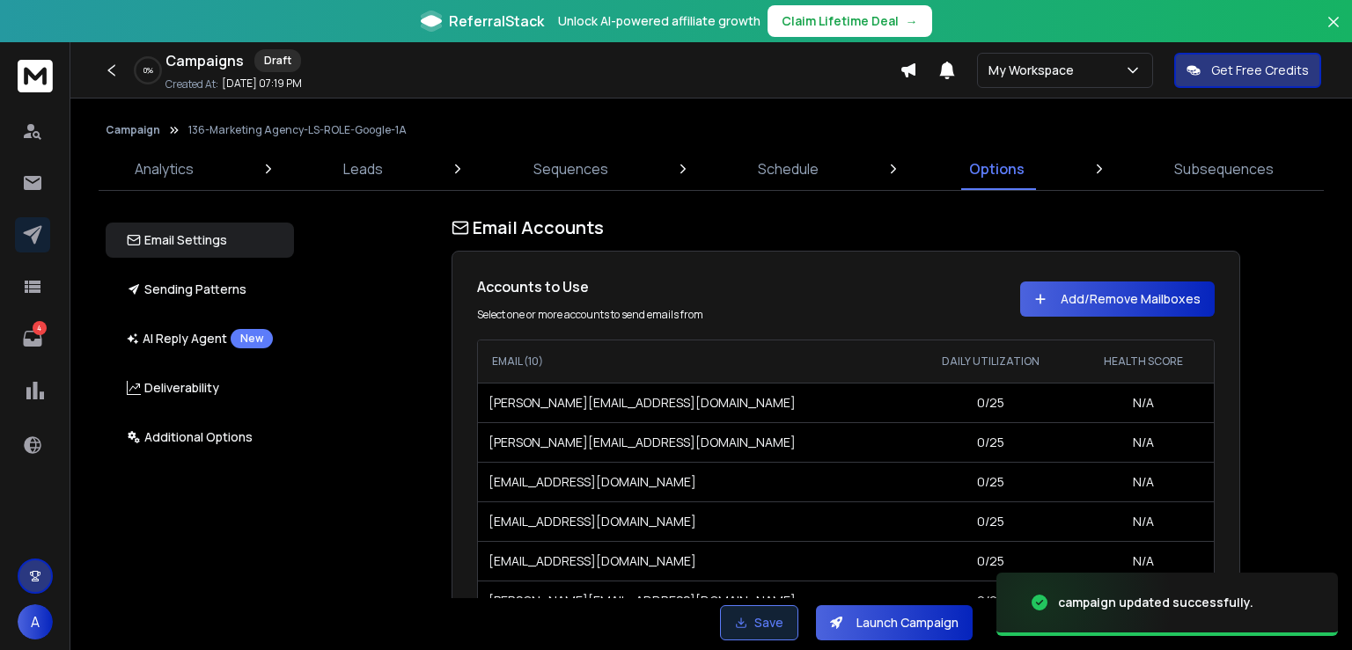
click at [751, 628] on button "Save" at bounding box center [759, 622] width 78 height 35
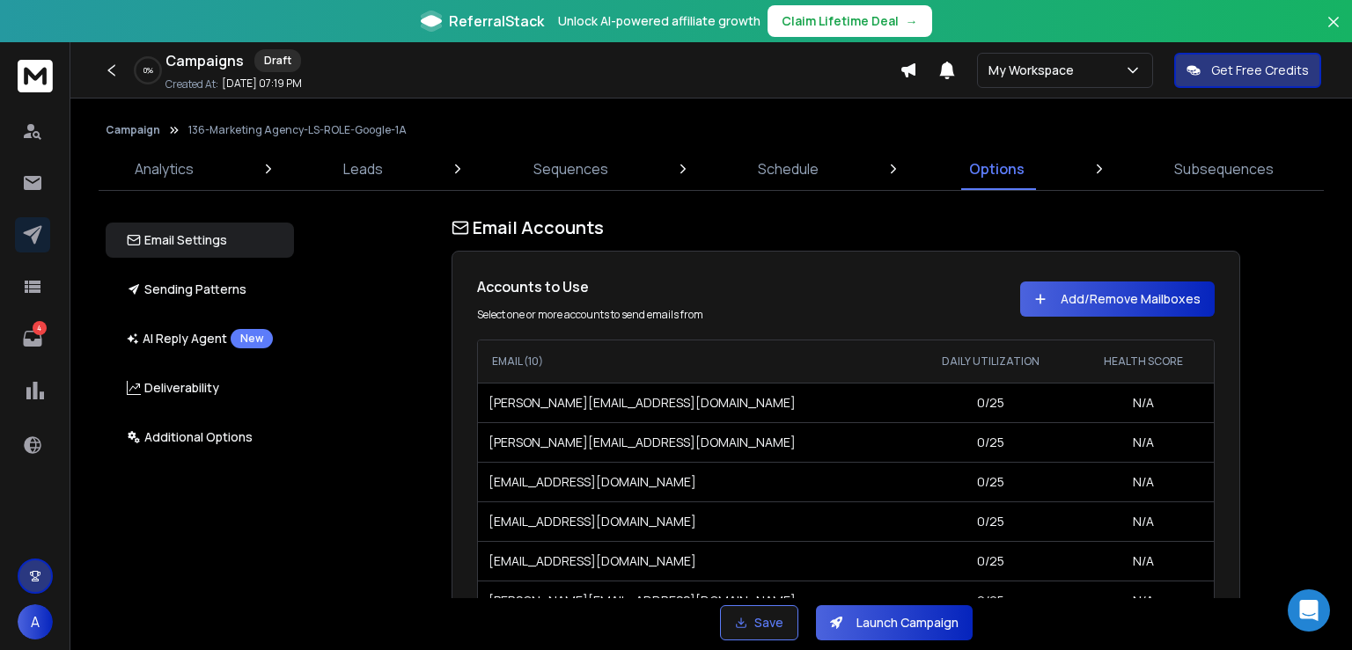
click at [869, 619] on button "Launch Campaign" at bounding box center [894, 622] width 157 height 35
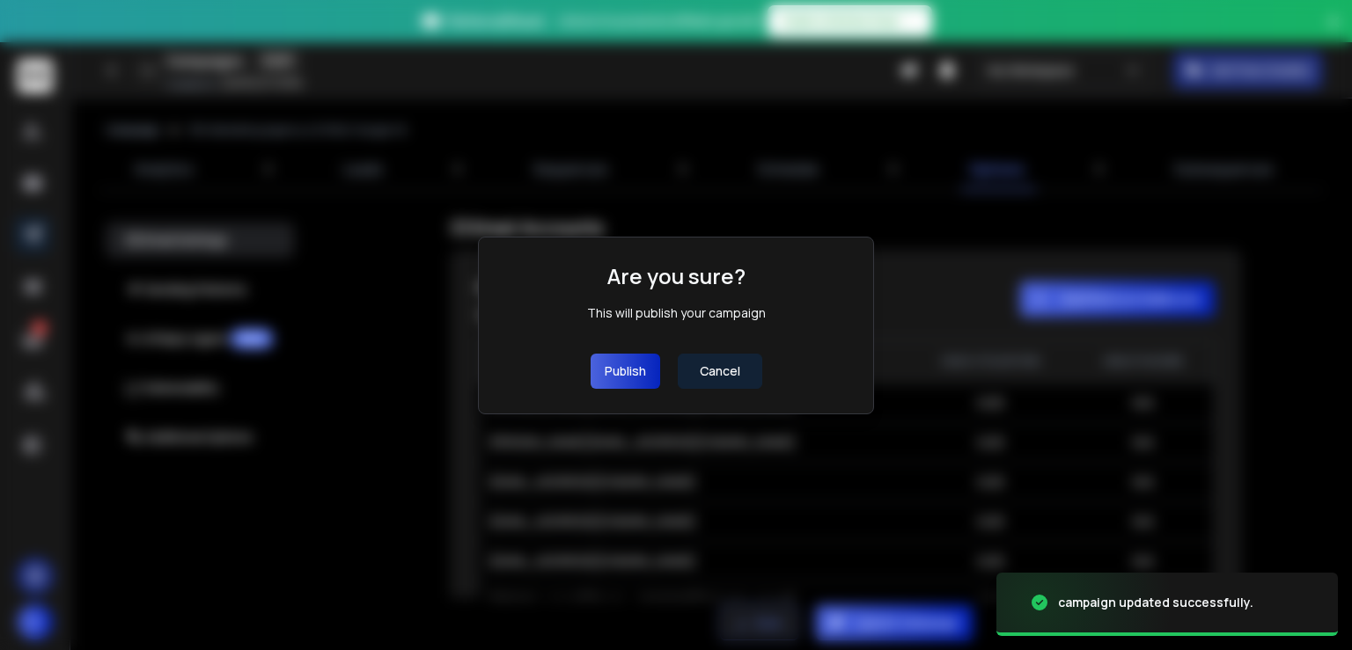
click at [645, 371] on button "Publish" at bounding box center [625, 371] width 70 height 35
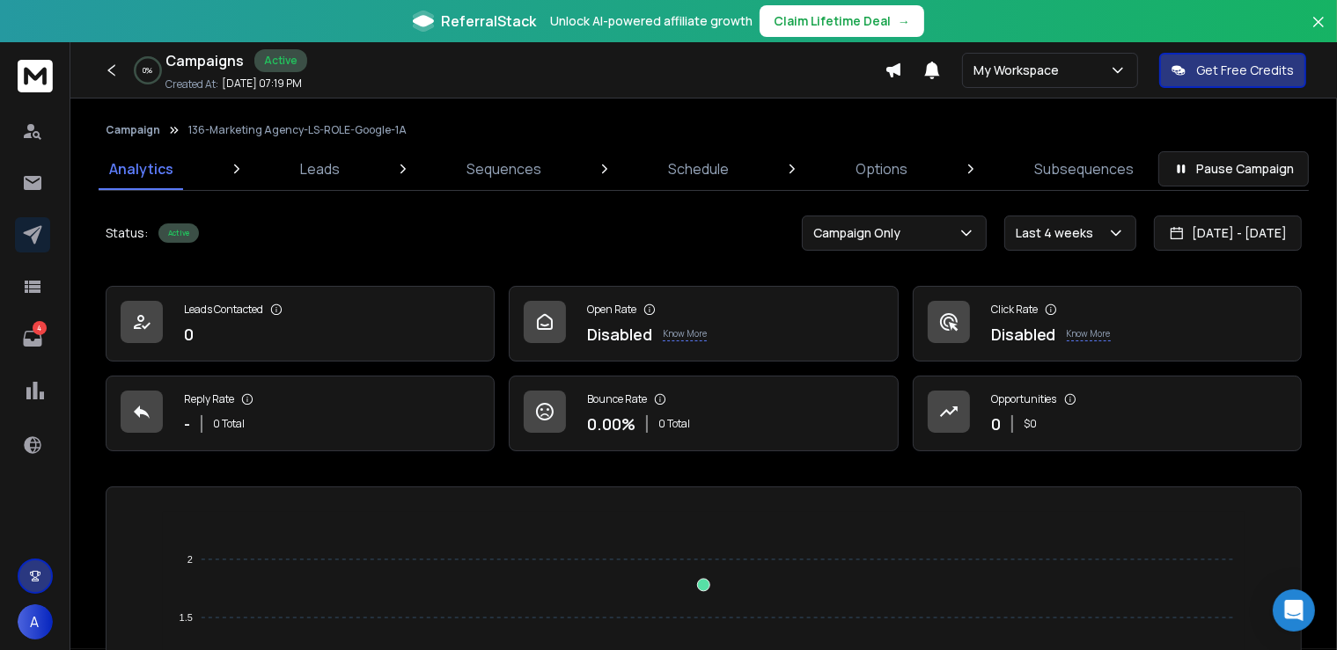
click at [136, 136] on button "Campaign" at bounding box center [133, 130] width 55 height 14
